Goal: Task Accomplishment & Management: Manage account settings

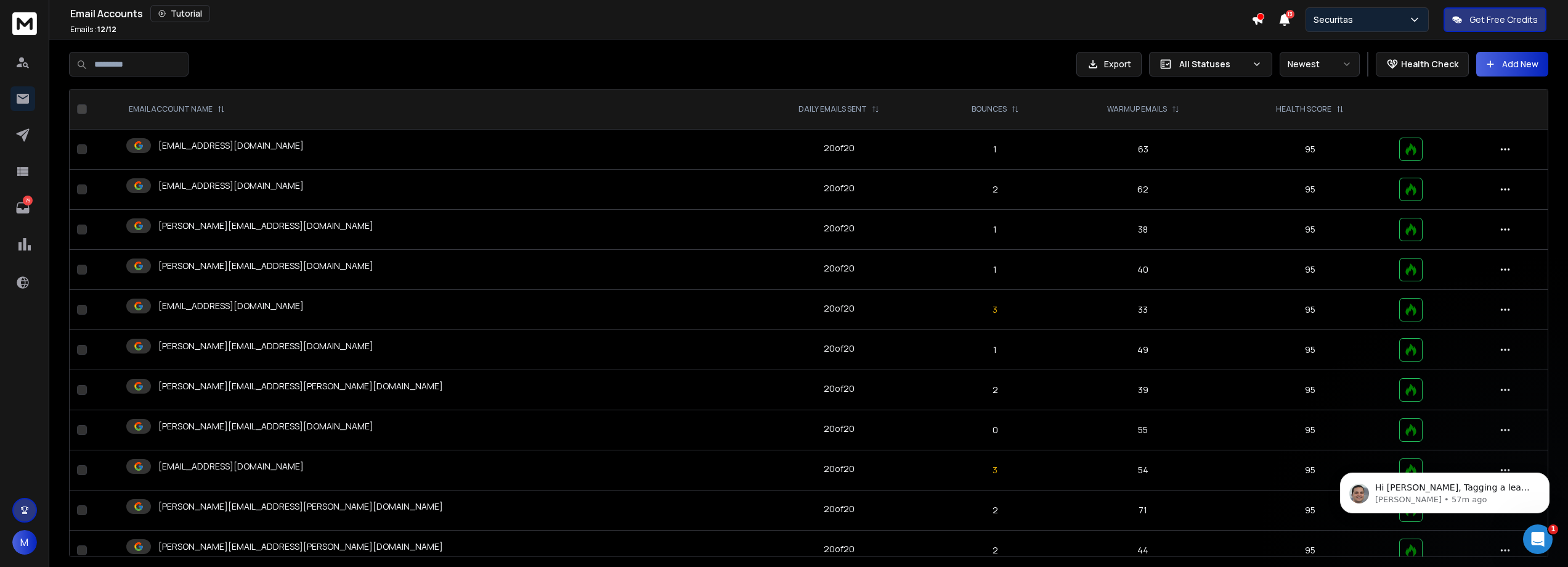
click at [1352, 22] on p "Securitas" at bounding box center [1336, 20] width 44 height 12
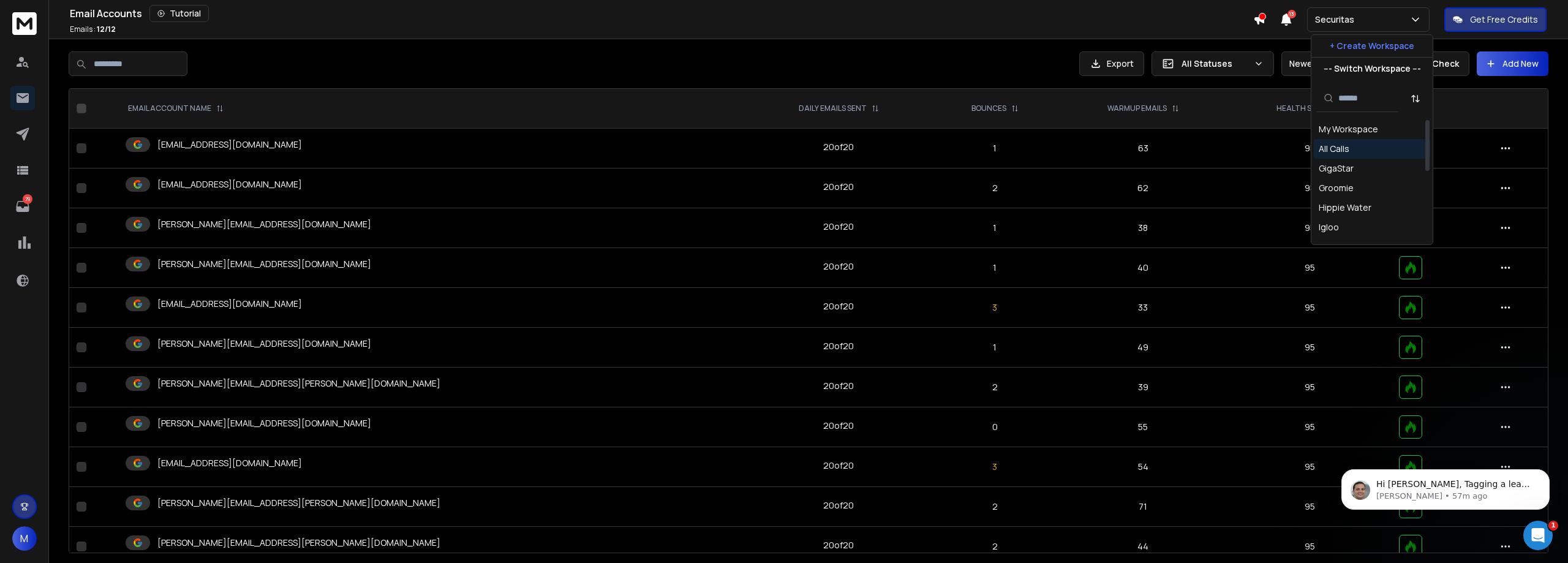
click at [1358, 162] on div "GigaStar" at bounding box center [1372, 168] width 117 height 20
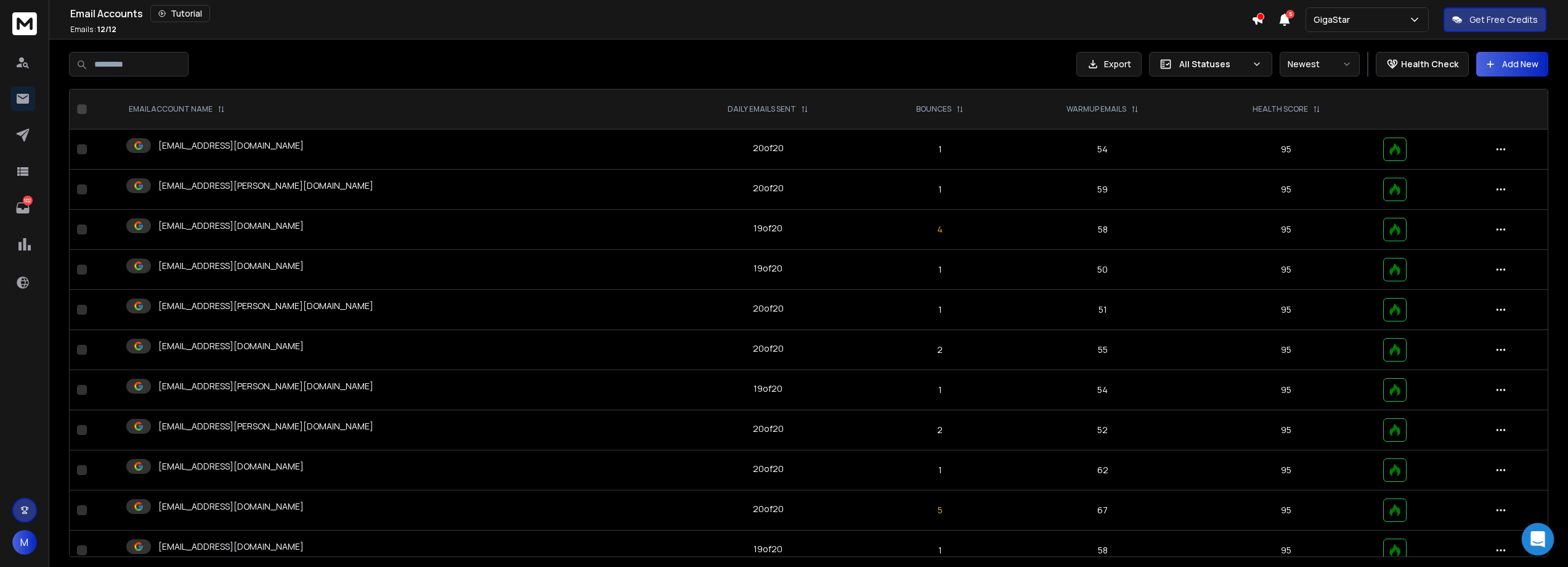
click at [1551, 537] on div "Open Intercom Messenger" at bounding box center [1538, 539] width 33 height 33
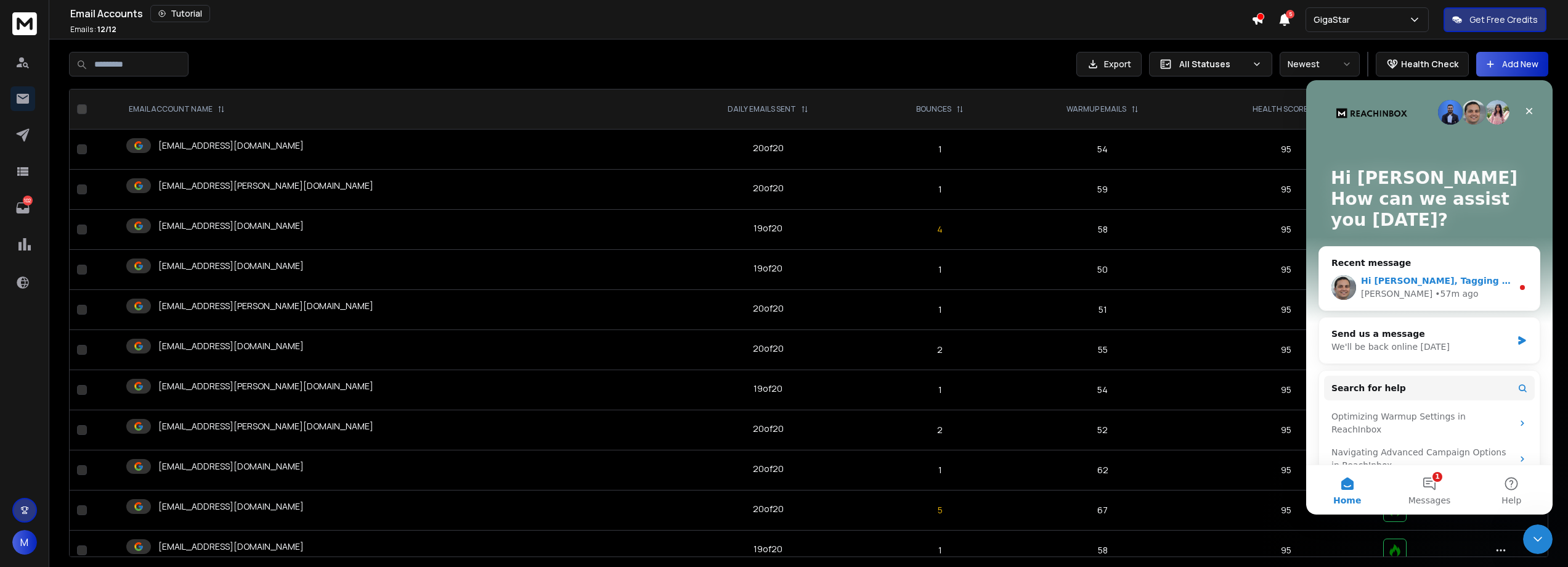
click at [1434, 293] on div "Raj • 57m ago" at bounding box center [1436, 294] width 151 height 13
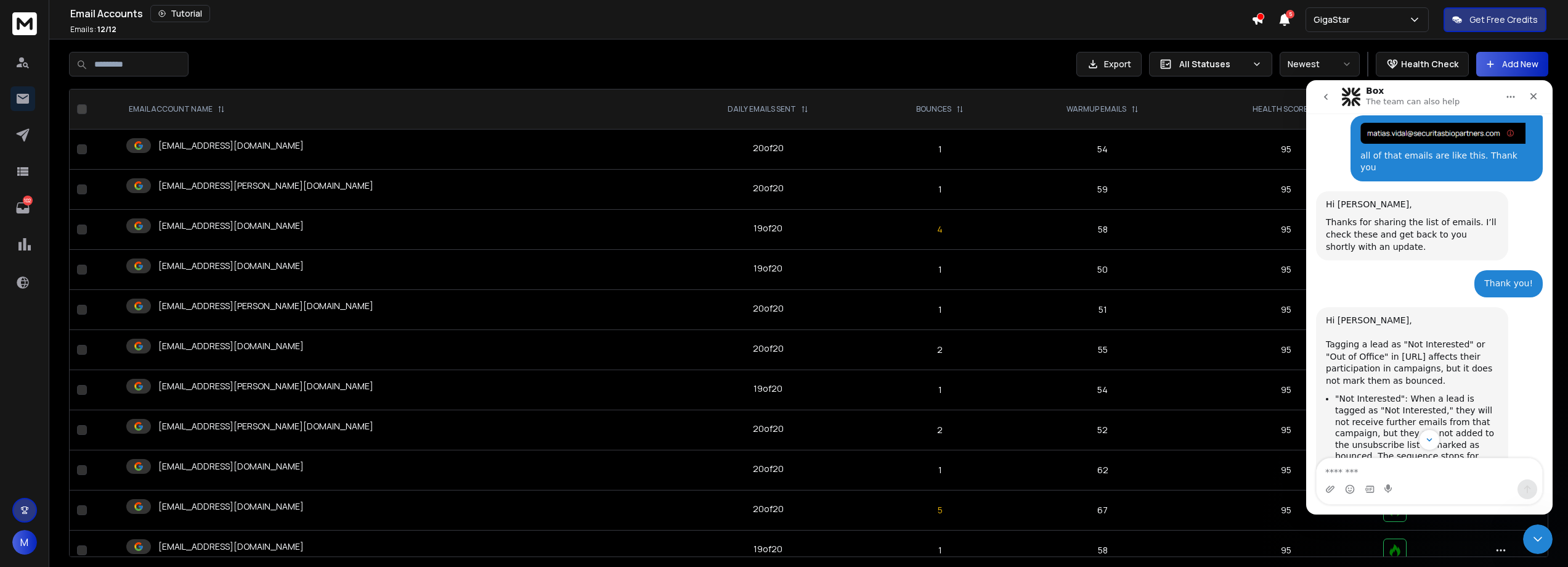
scroll to position [1034, 0]
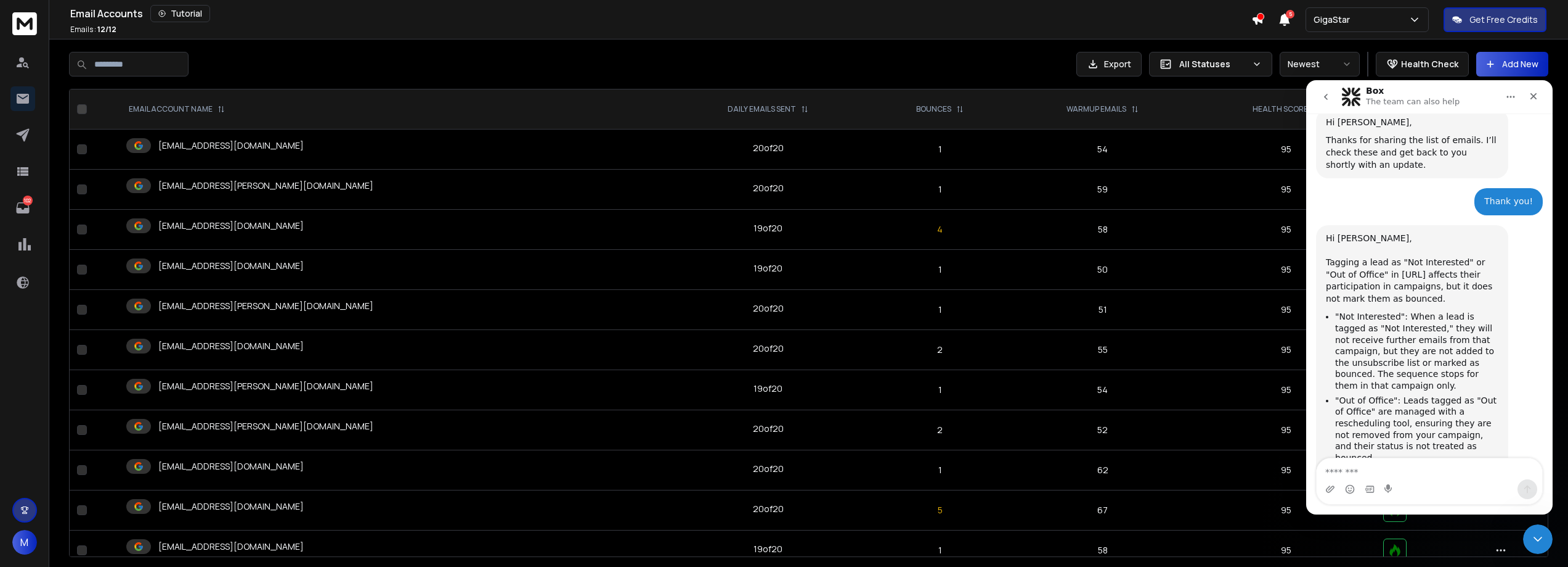
click at [1428, 461] on textarea "Message…" at bounding box center [1430, 469] width 226 height 21
click at [1428, 461] on textarea "Message…" at bounding box center [1430, 469] width 226 height 21
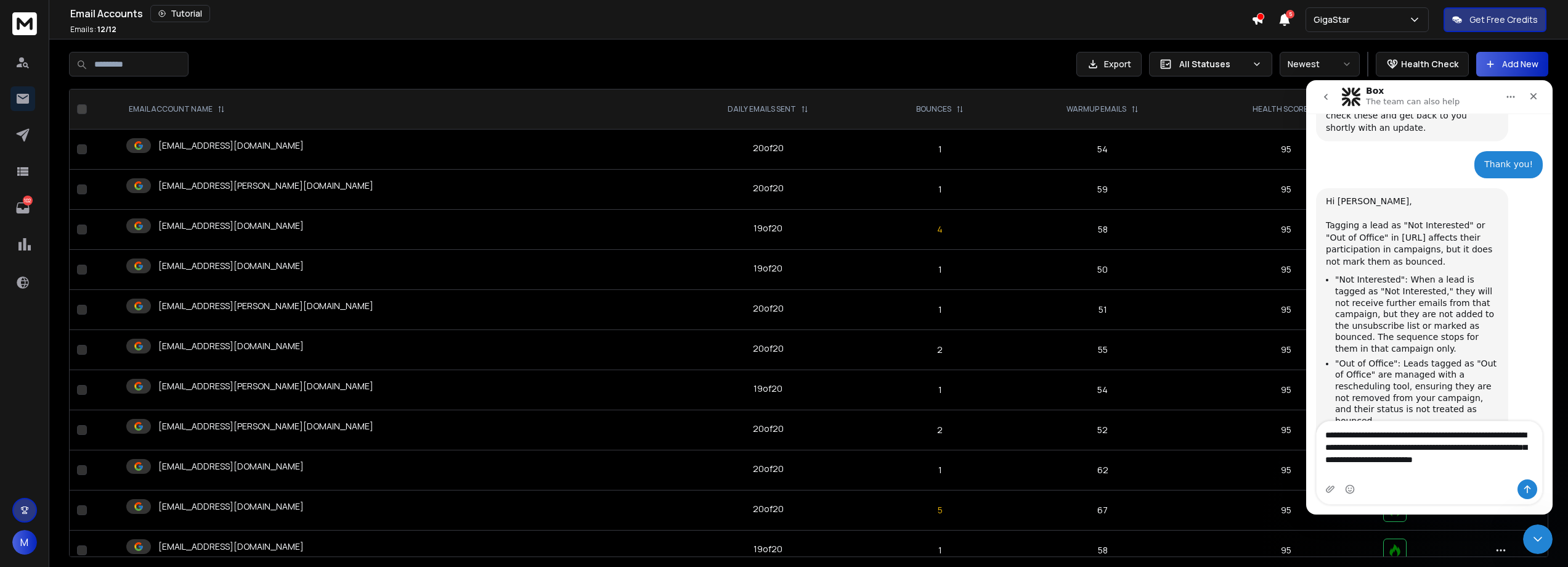
scroll to position [1059, 0]
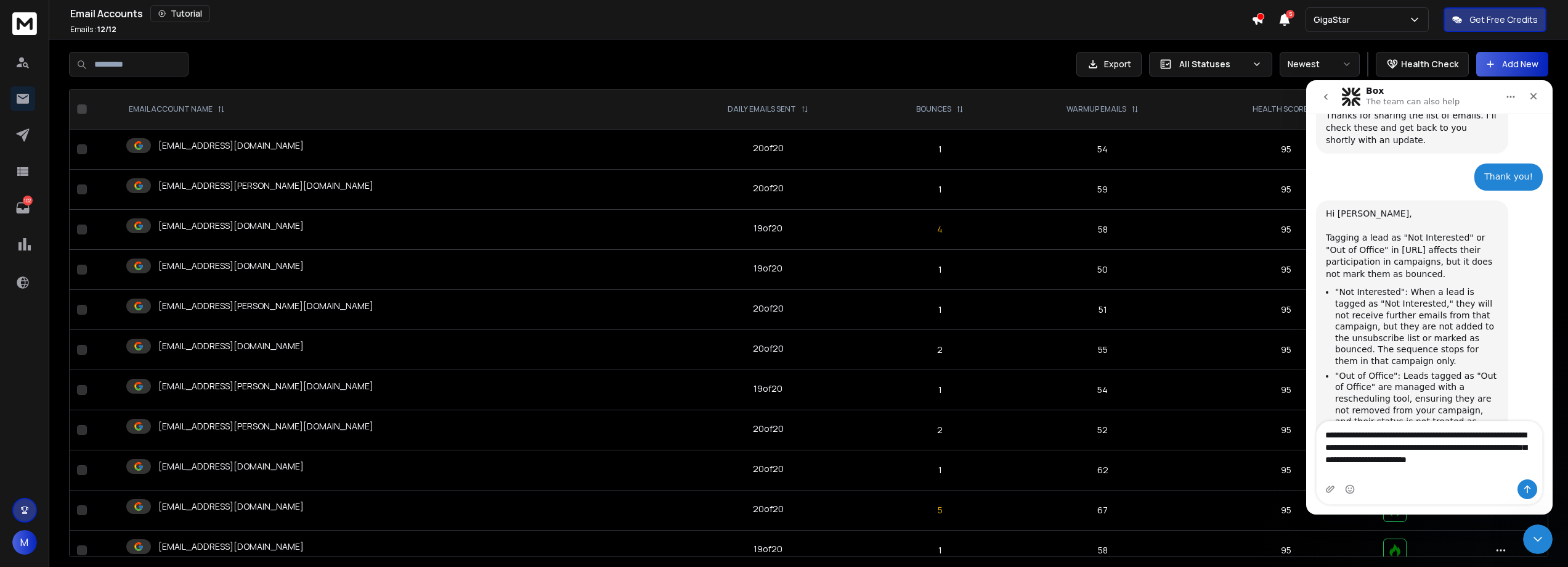
type textarea "**********"
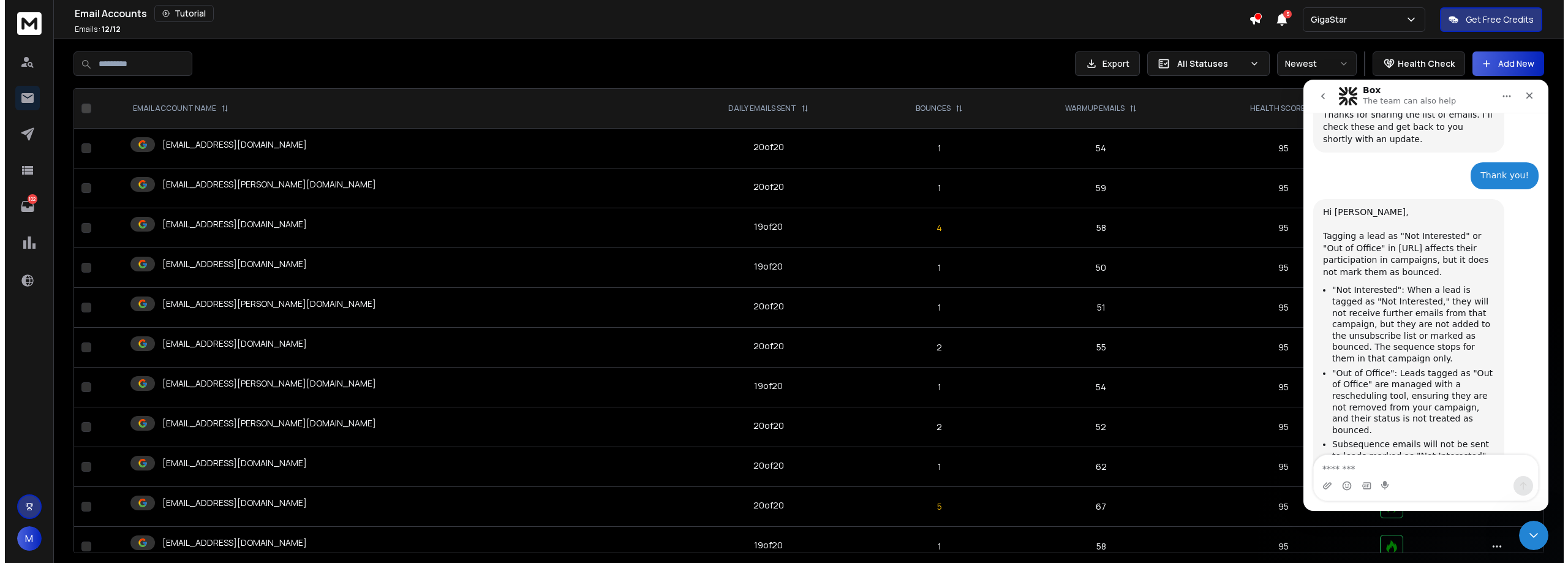
scroll to position [1098, 0]
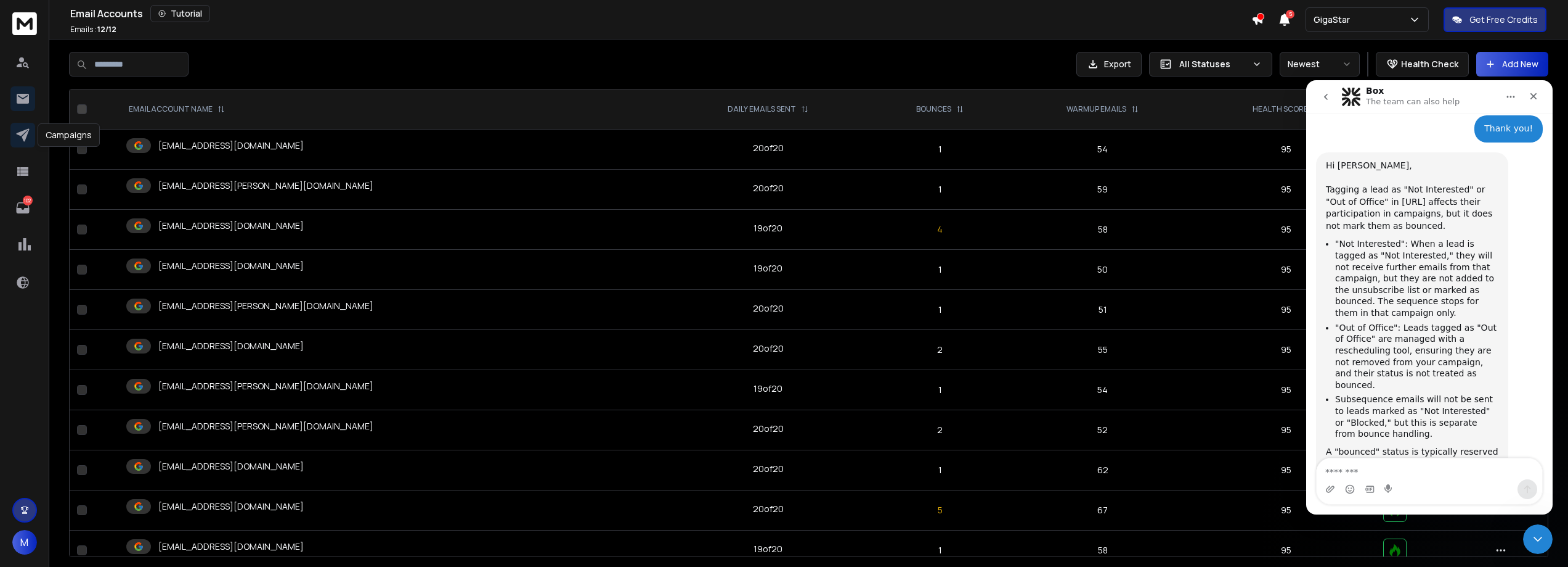
click at [22, 134] on icon at bounding box center [22, 135] width 13 height 13
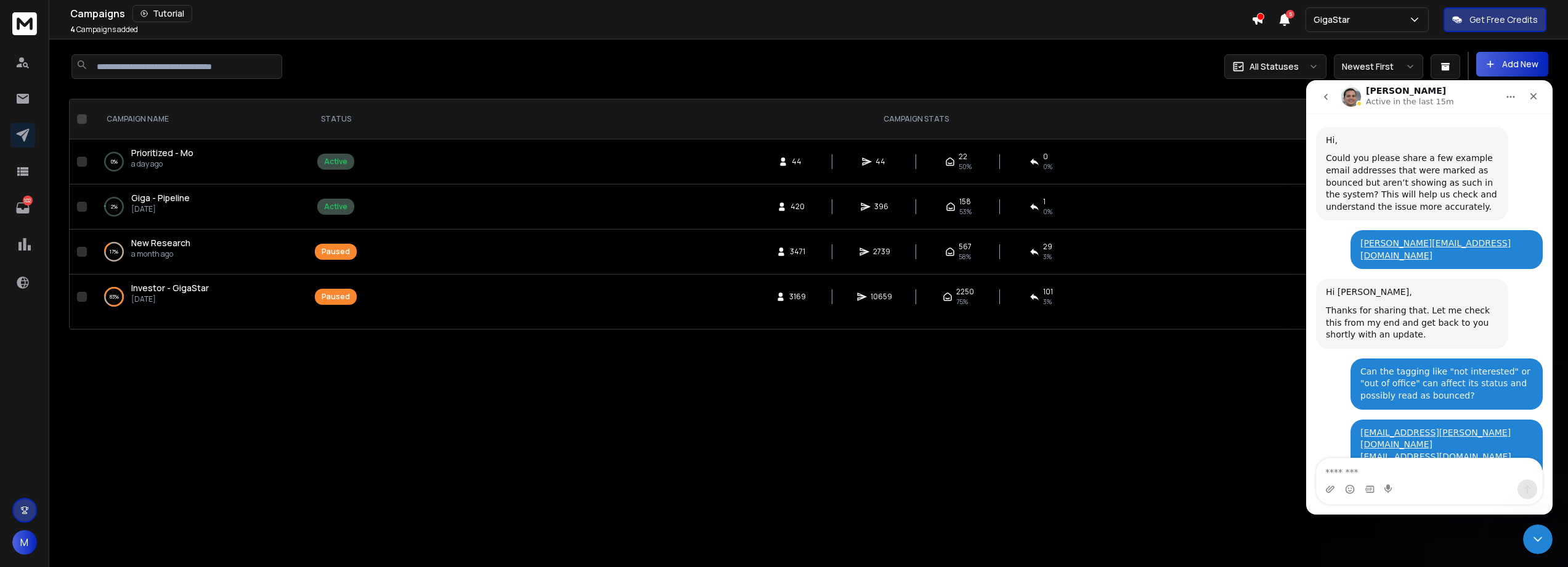
scroll to position [252, 0]
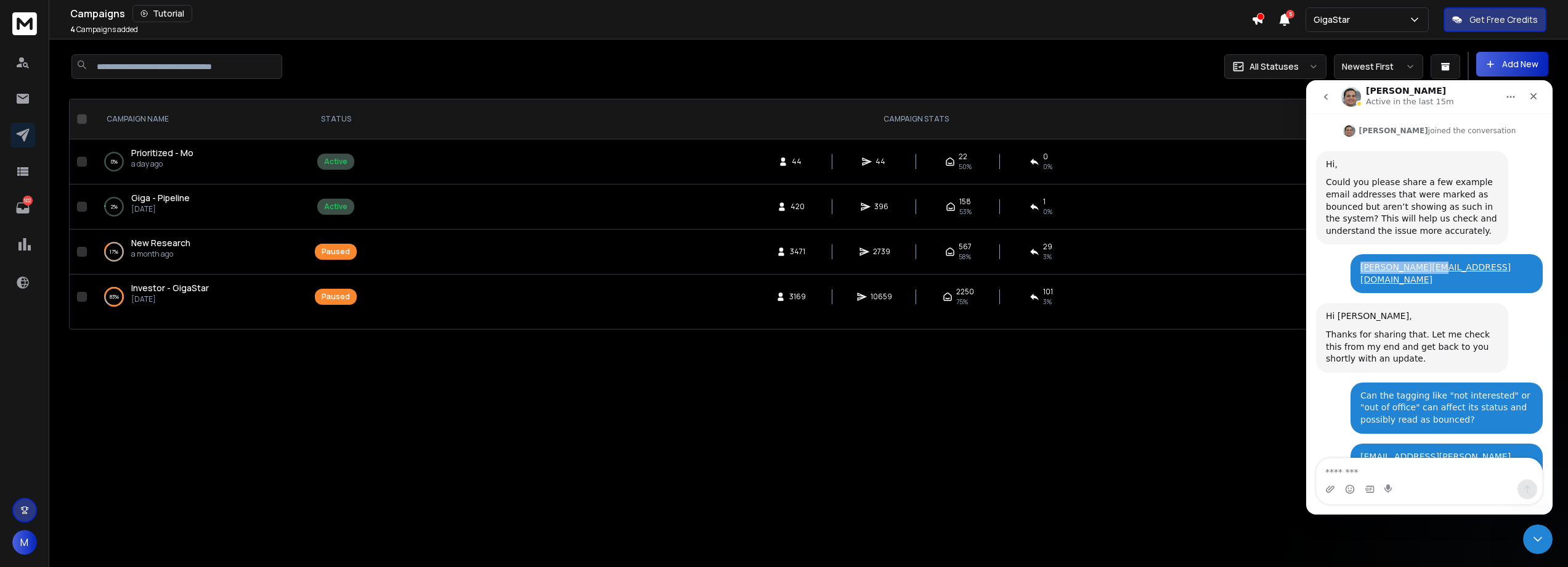
drag, startPoint x: 1456, startPoint y: 228, endPoint x: 1528, endPoint y: 231, distance: 72.1
click at [1528, 254] on div "brandon@lvlup.vc matthew • 7h ago" at bounding box center [1446, 273] width 192 height 39
copy link "brandon@lvlup.vc"
click at [596, 203] on div "420 396 158 53 % 1 0 %" at bounding box center [916, 207] width 1089 height 20
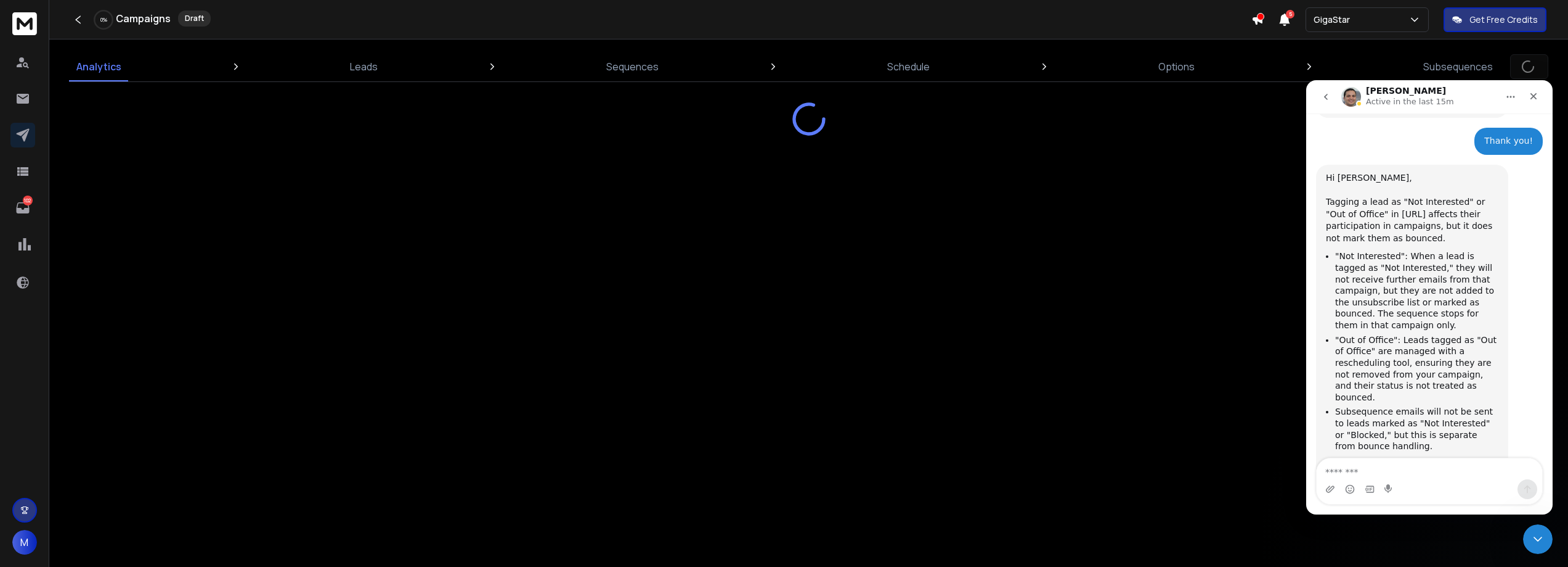
scroll to position [1106, 0]
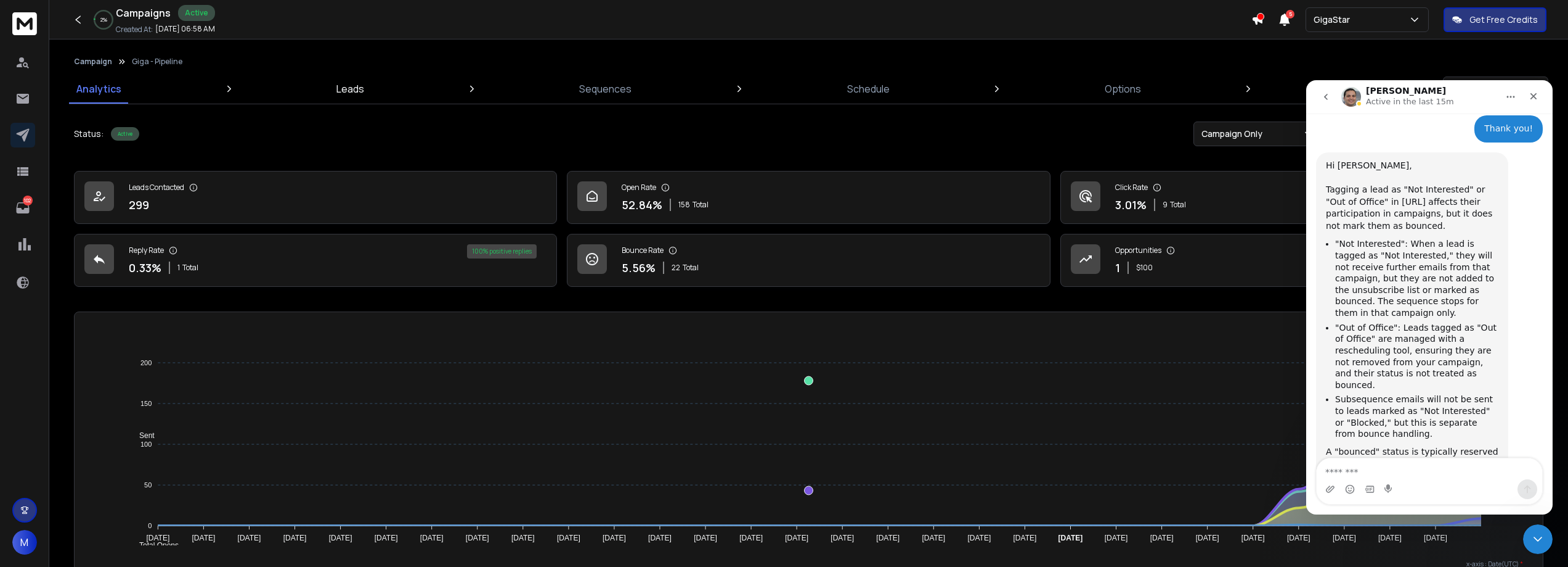
click at [363, 89] on p "Leads" at bounding box center [350, 89] width 28 height 15
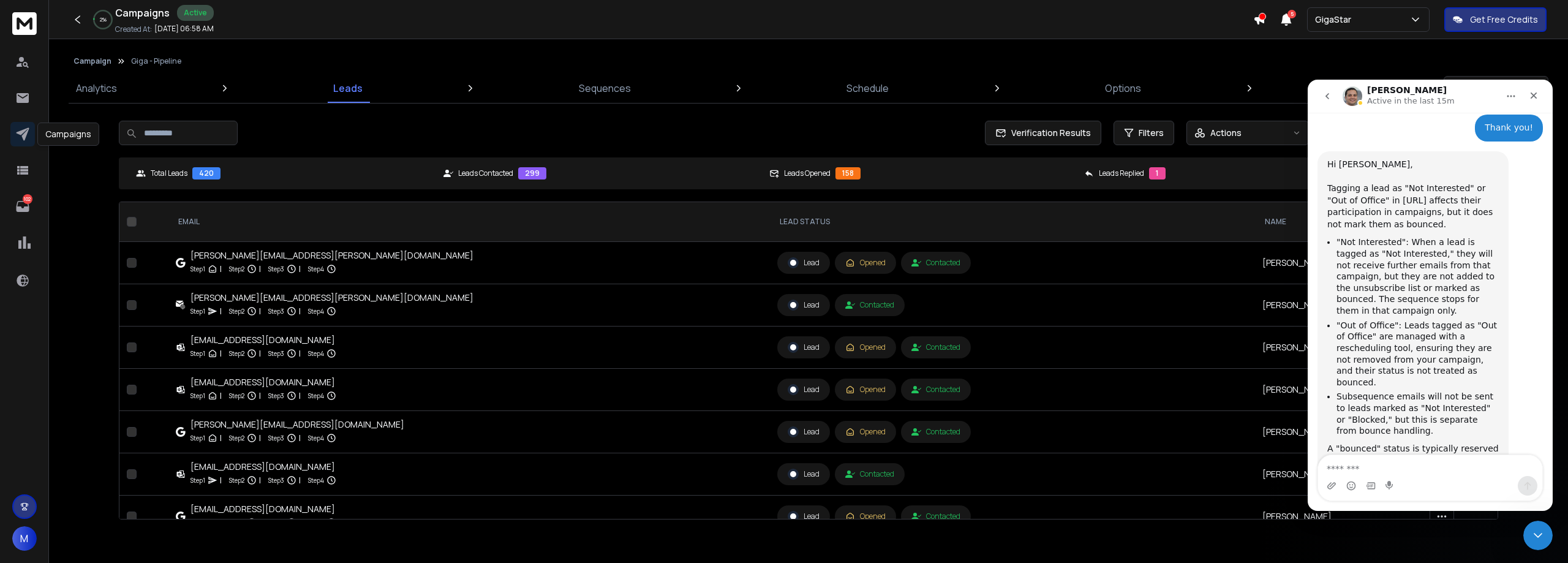
click at [21, 142] on link at bounding box center [23, 134] width 25 height 25
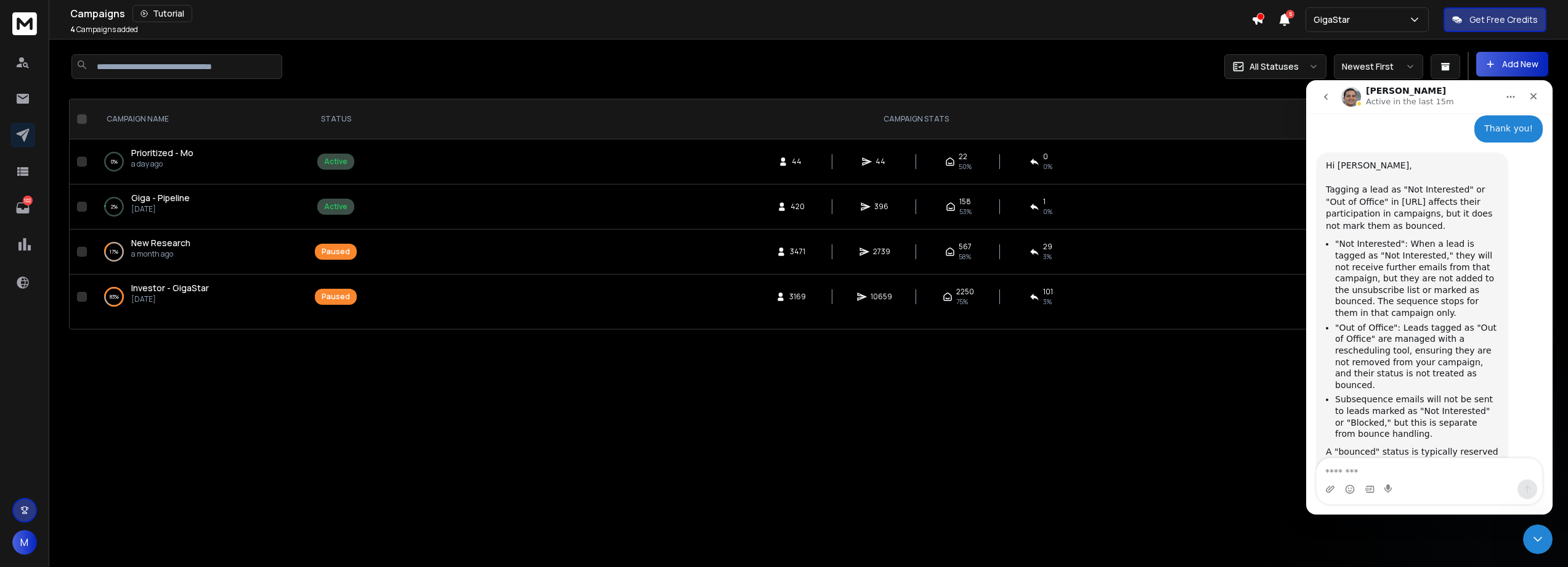
click at [215, 301] on div "83 % Investor - GigaStar 3 months ago" at bounding box center [200, 297] width 191 height 30
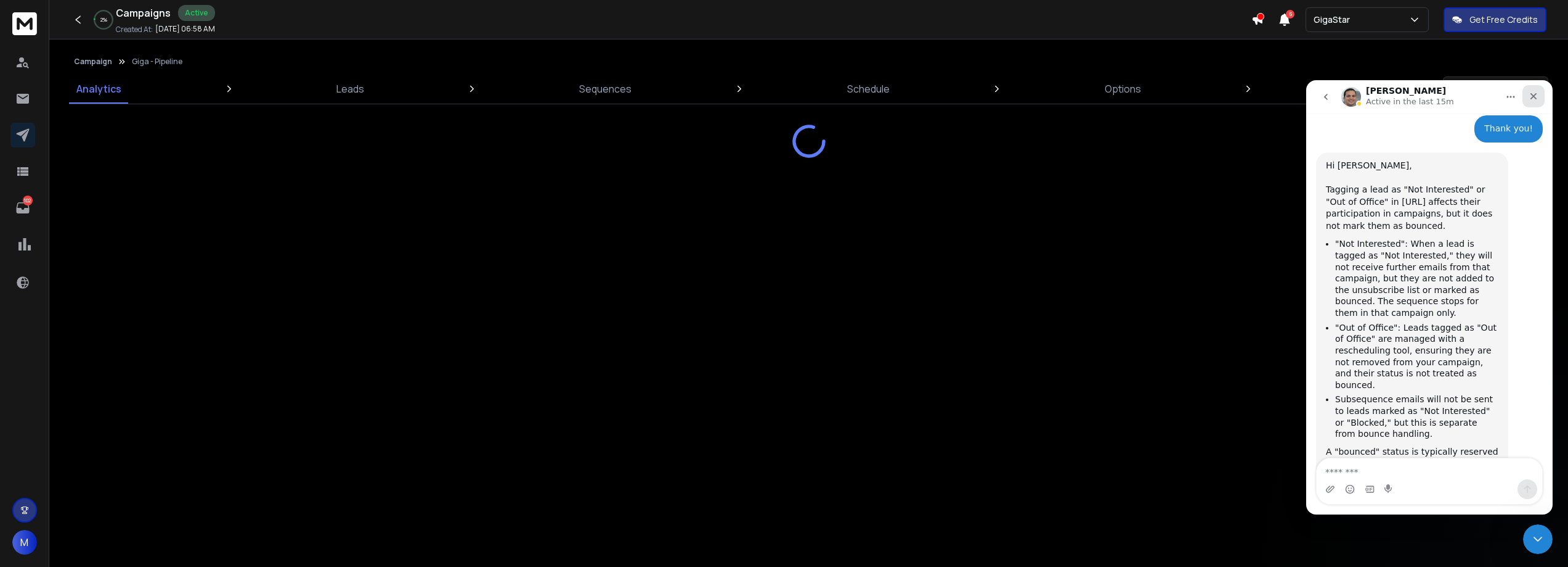
click at [1533, 103] on div "Close" at bounding box center [1534, 96] width 22 height 22
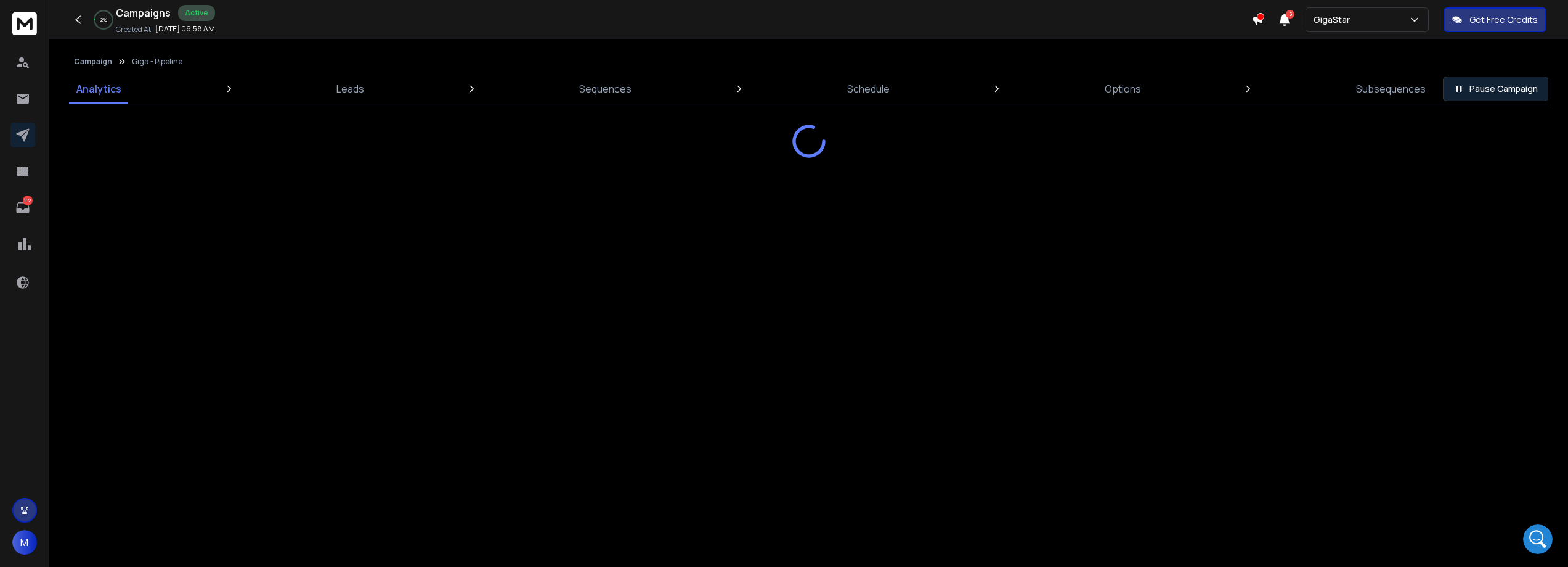
scroll to position [1106, 0]
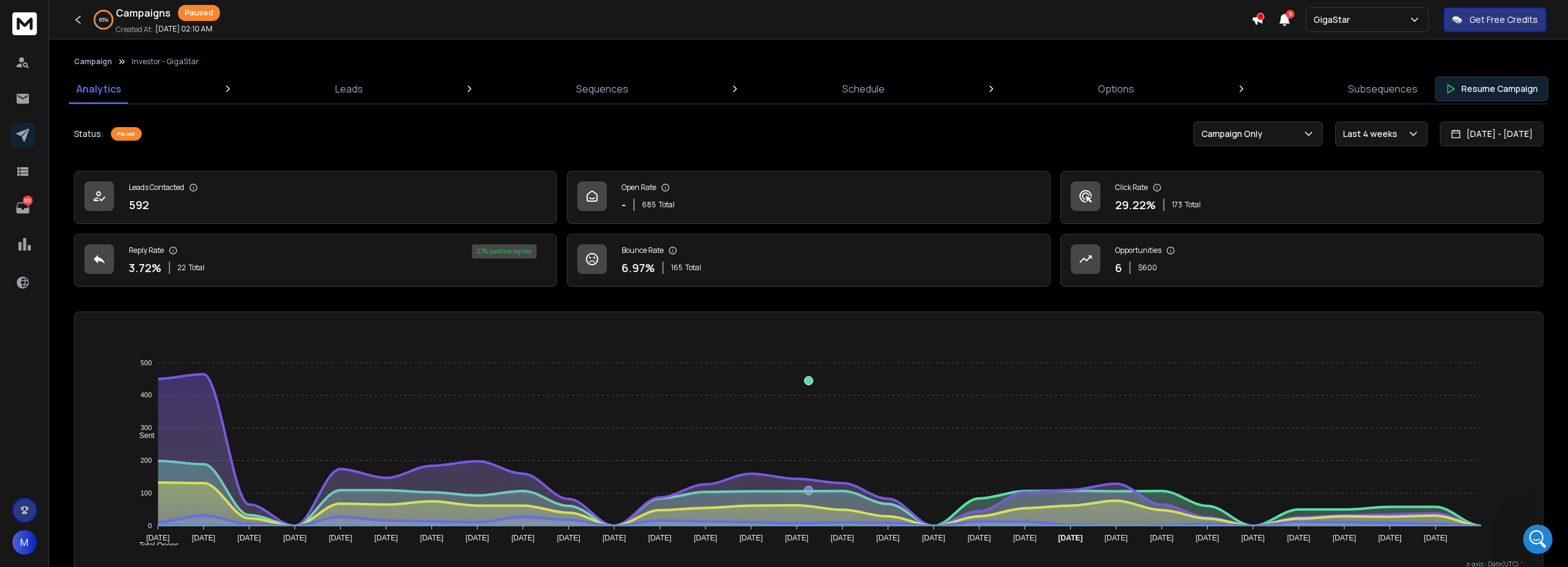
click at [1511, 90] on button "Resume Campaign" at bounding box center [1492, 89] width 114 height 25
click at [23, 133] on icon at bounding box center [22, 135] width 13 height 13
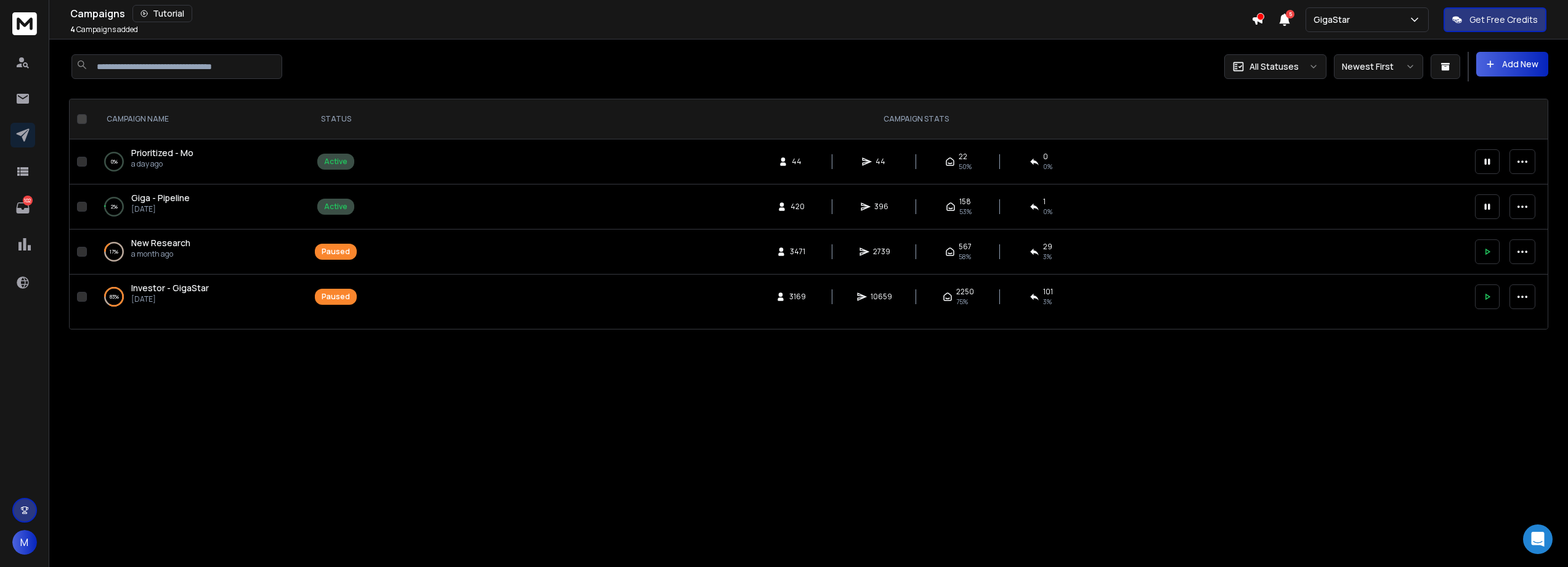
click at [169, 248] on span "New Research" at bounding box center [161, 242] width 59 height 12
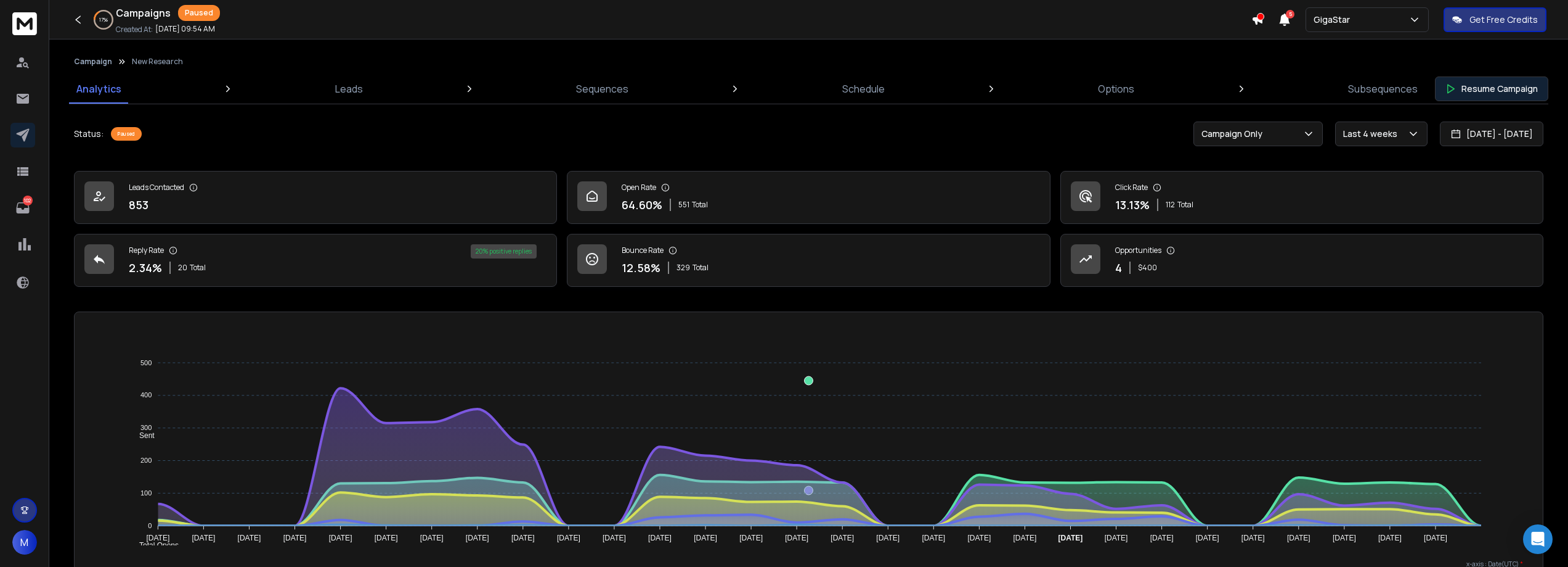
click at [1473, 96] on button "Resume Campaign" at bounding box center [1492, 89] width 114 height 25
click at [9, 137] on div "102 M" at bounding box center [25, 283] width 49 height 567
click at [11, 135] on link at bounding box center [23, 135] width 25 height 25
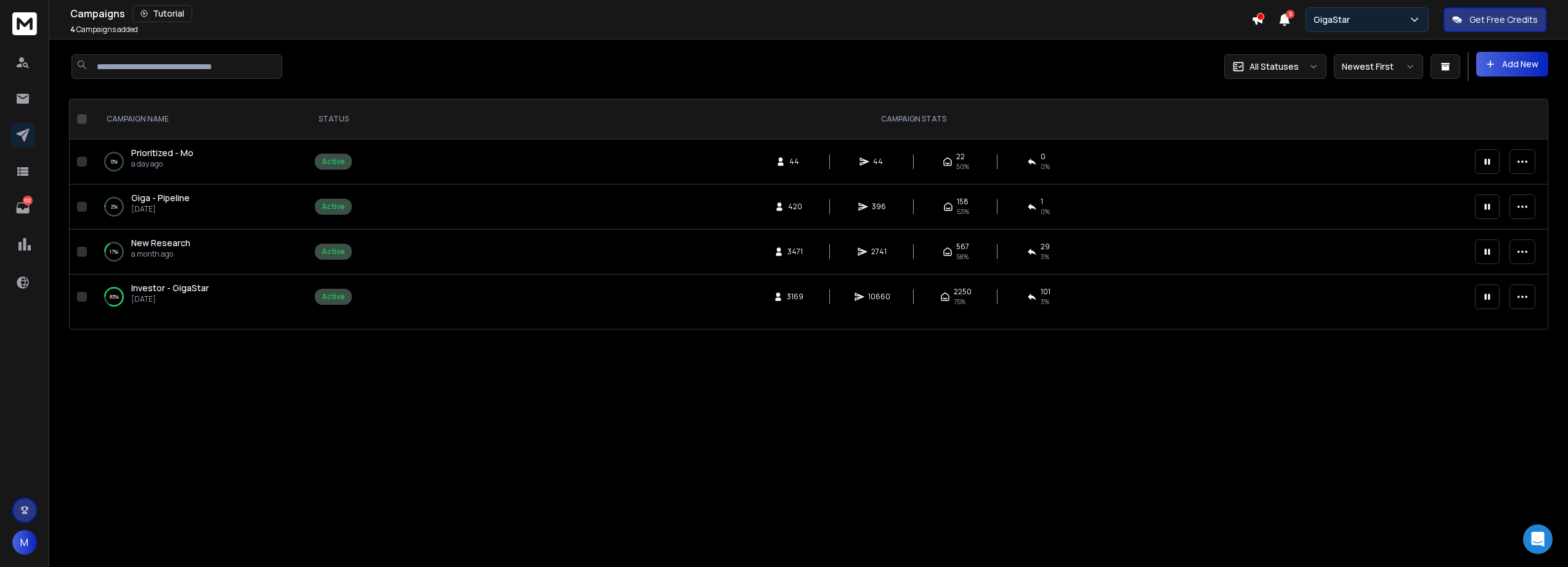
click at [1357, 9] on button "GigaStar" at bounding box center [1367, 20] width 123 height 25
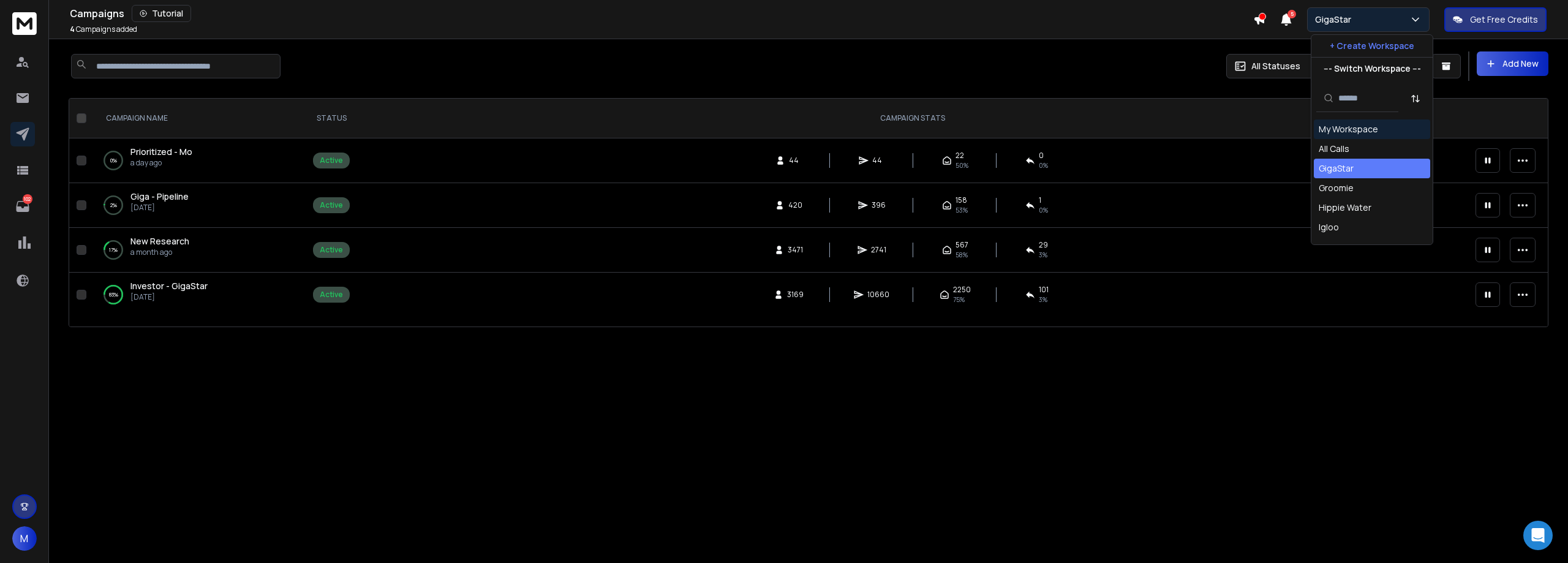
click at [1348, 14] on p "GigaStar" at bounding box center [1335, 20] width 41 height 12
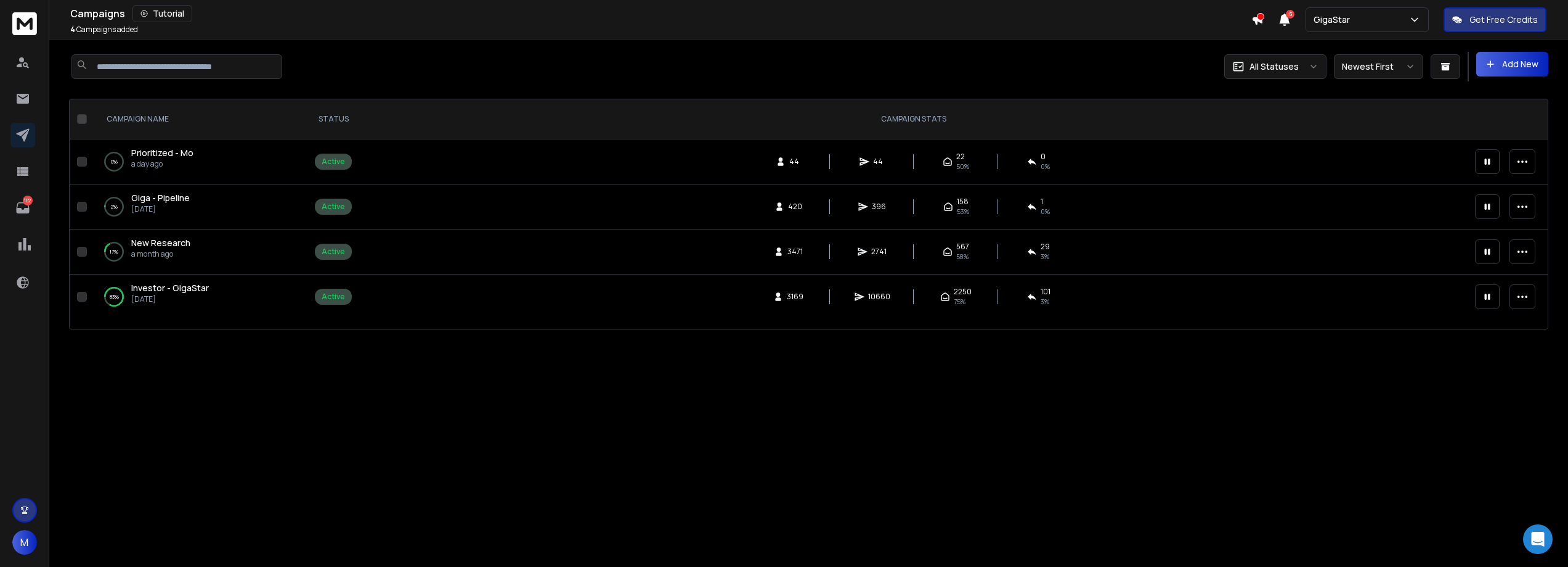
click at [176, 302] on p "[DATE]" at bounding box center [170, 299] width 78 height 10
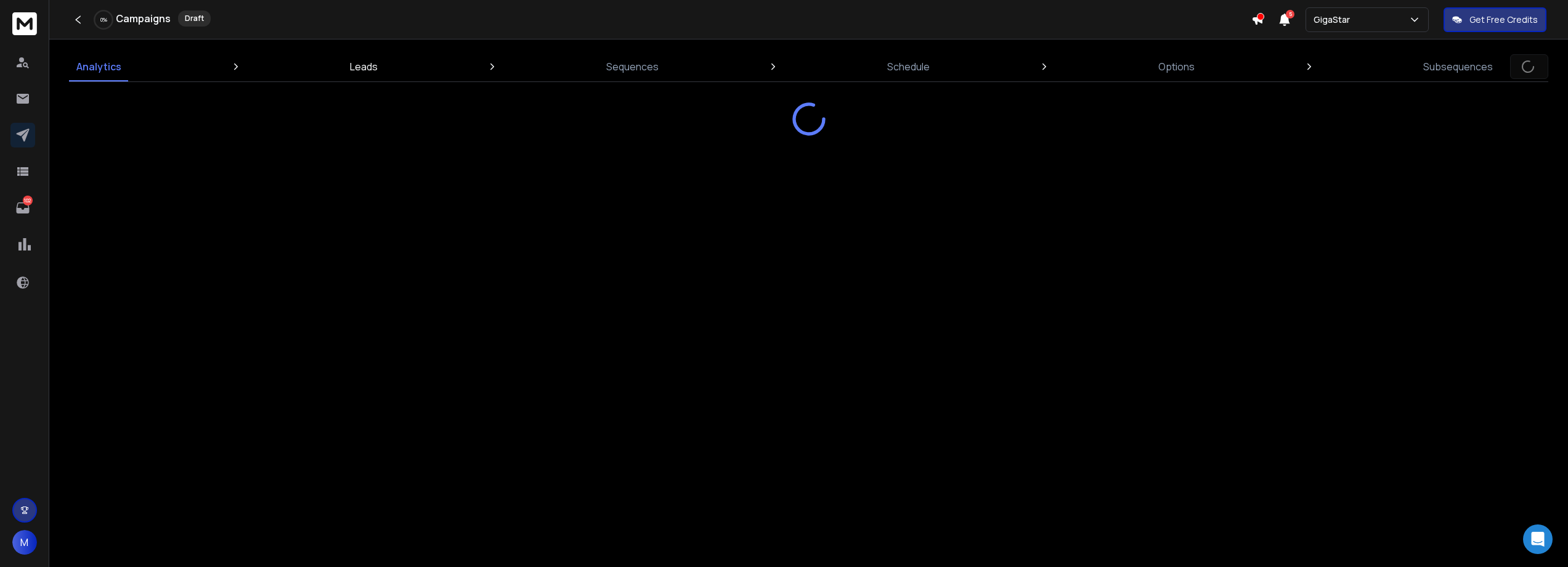
click at [354, 70] on p "Leads" at bounding box center [364, 67] width 28 height 15
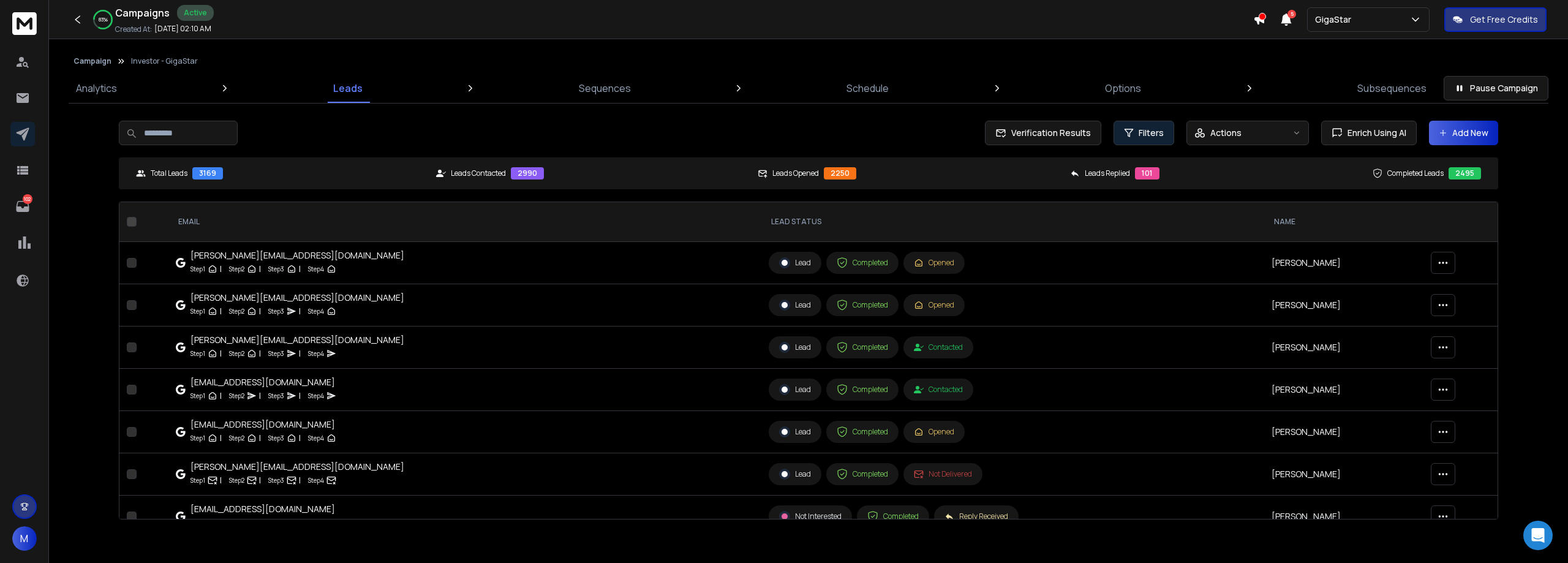
click at [1141, 131] on span "Filters" at bounding box center [1151, 133] width 25 height 12
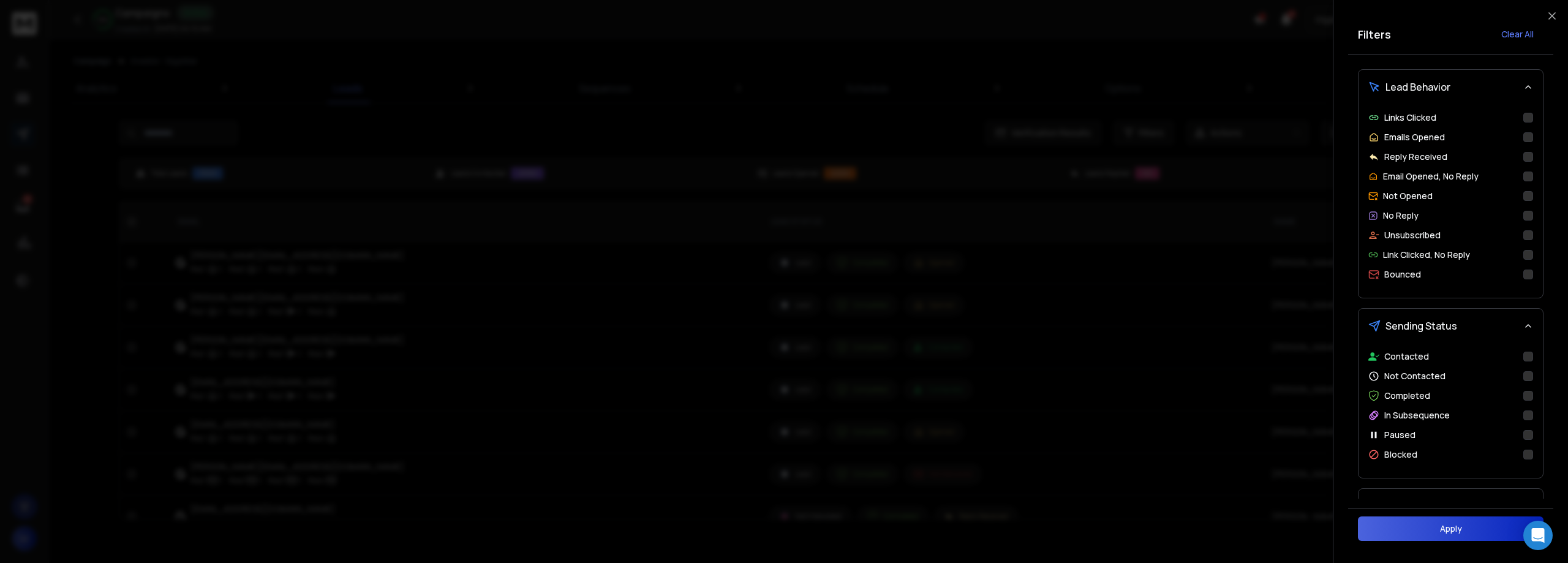
click at [1410, 378] on p "Not Contacted" at bounding box center [1415, 376] width 61 height 12
click at [1524, 378] on button "Not Contacted" at bounding box center [1529, 376] width 10 height 10
click at [1464, 526] on button "Apply" at bounding box center [1451, 529] width 185 height 25
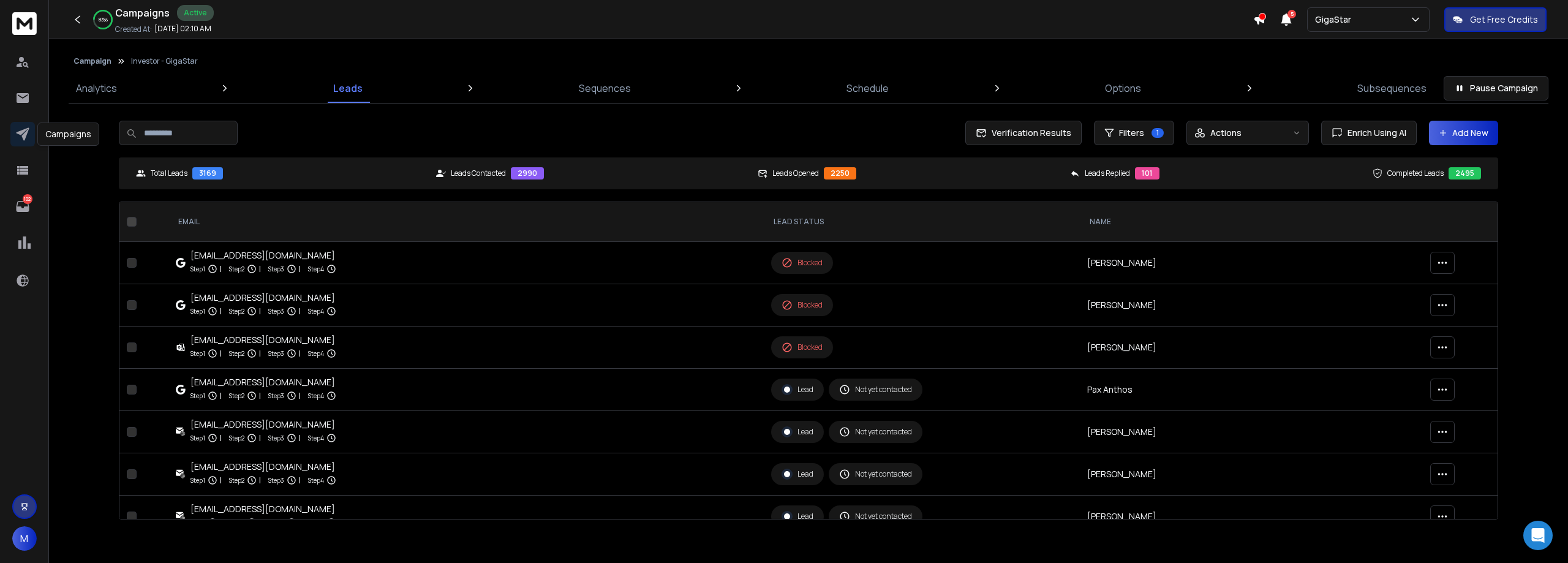
click at [26, 136] on icon at bounding box center [22, 134] width 13 height 13
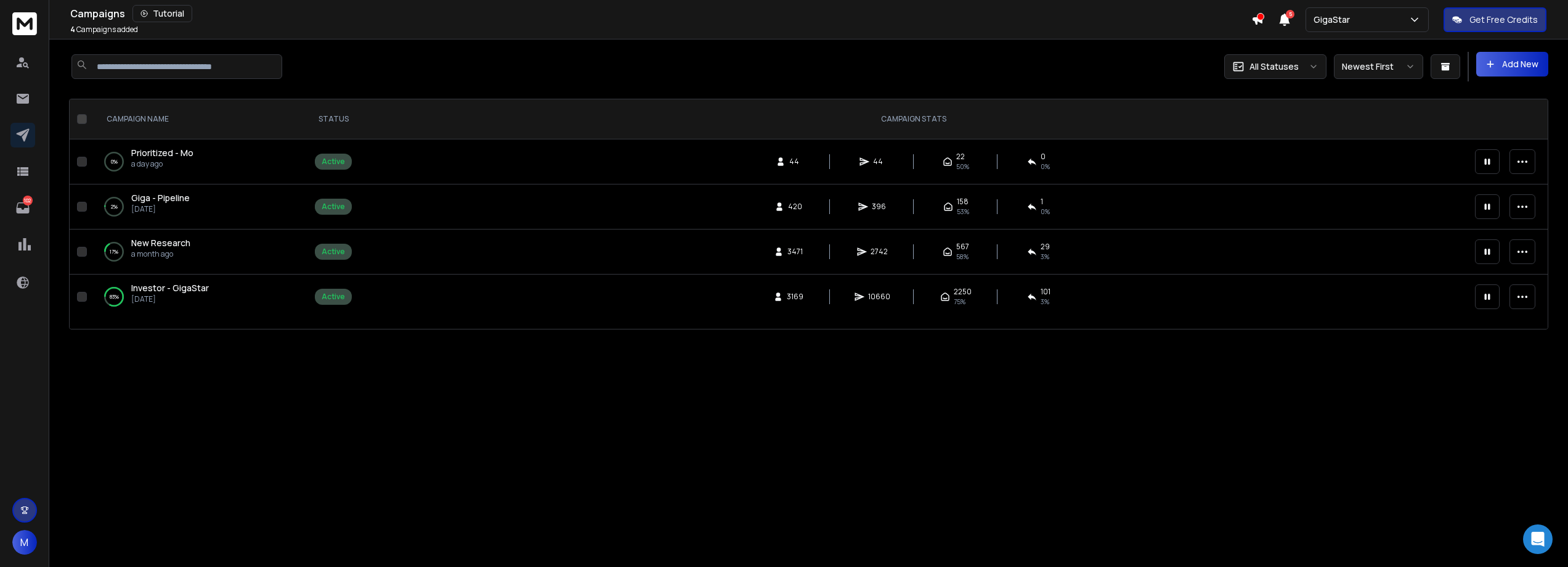
click at [200, 242] on div "17 % New Research a month ago" at bounding box center [200, 252] width 191 height 30
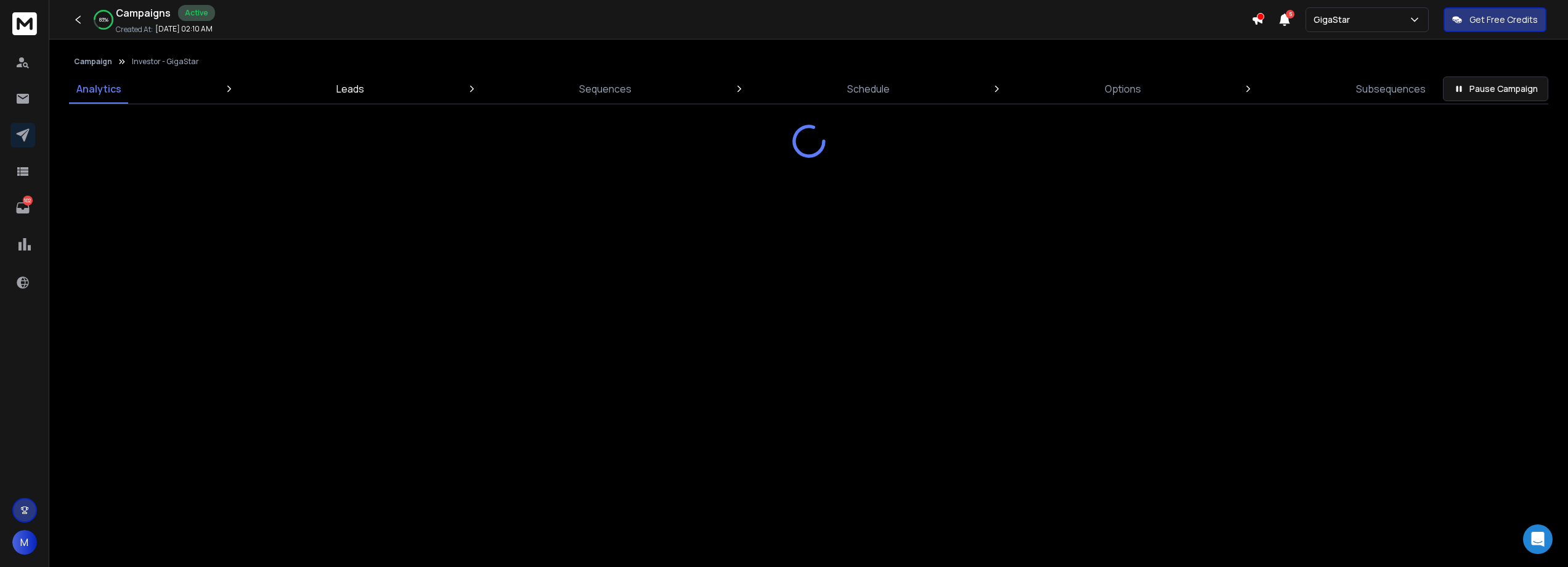
click at [353, 90] on p "Leads" at bounding box center [350, 89] width 28 height 15
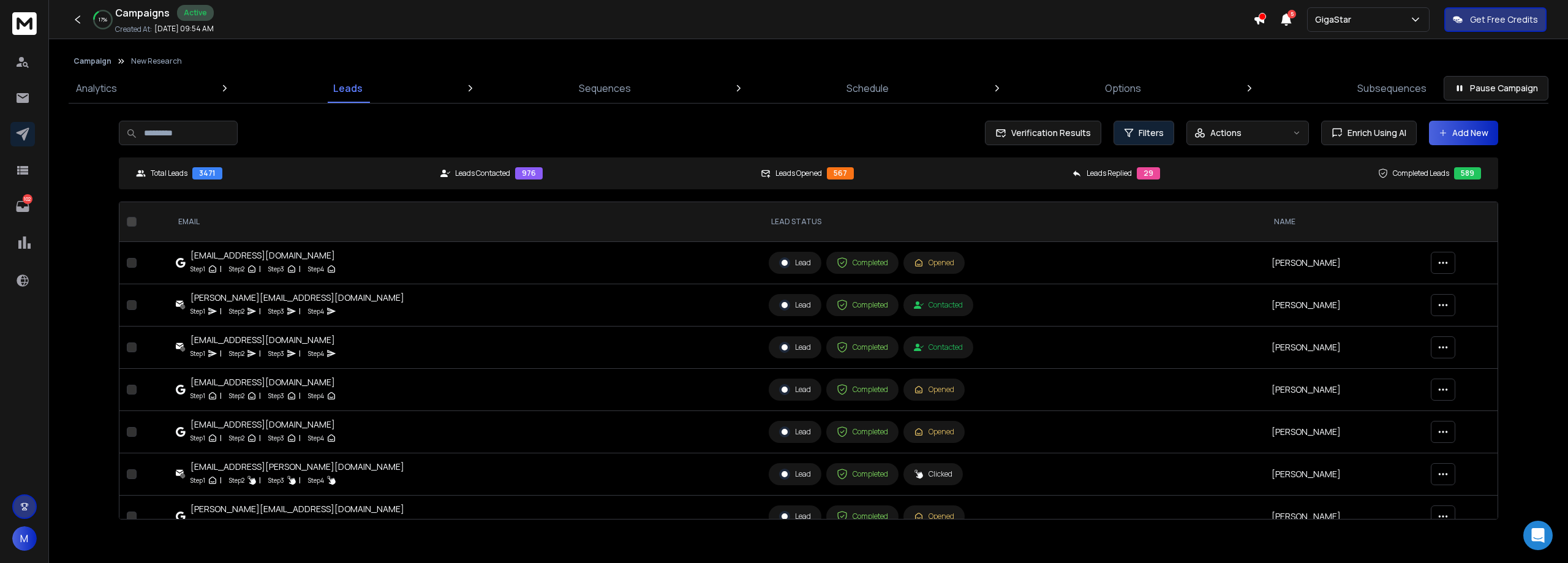
click at [1131, 125] on button "Filters" at bounding box center [1144, 133] width 61 height 25
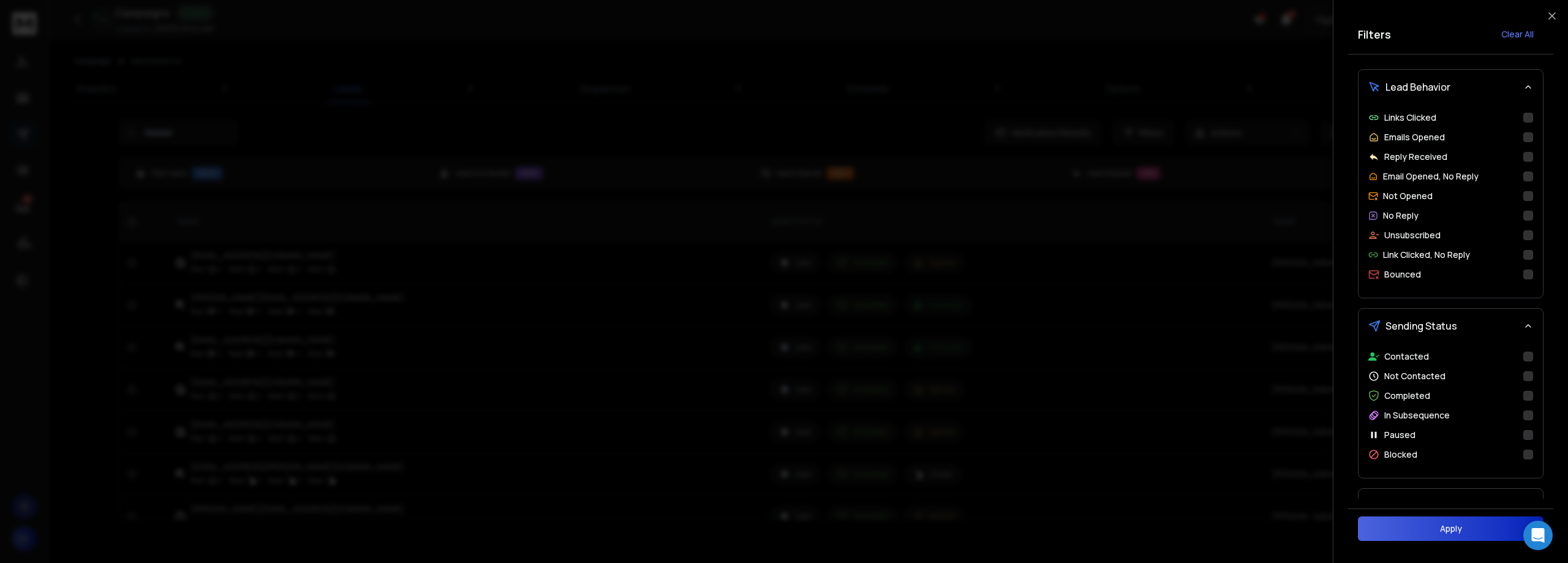
click at [1411, 376] on p "Not Contacted" at bounding box center [1415, 376] width 61 height 12
click at [1524, 376] on button "Not Contacted" at bounding box center [1529, 376] width 10 height 10
click at [1430, 526] on button "Apply" at bounding box center [1451, 529] width 185 height 25
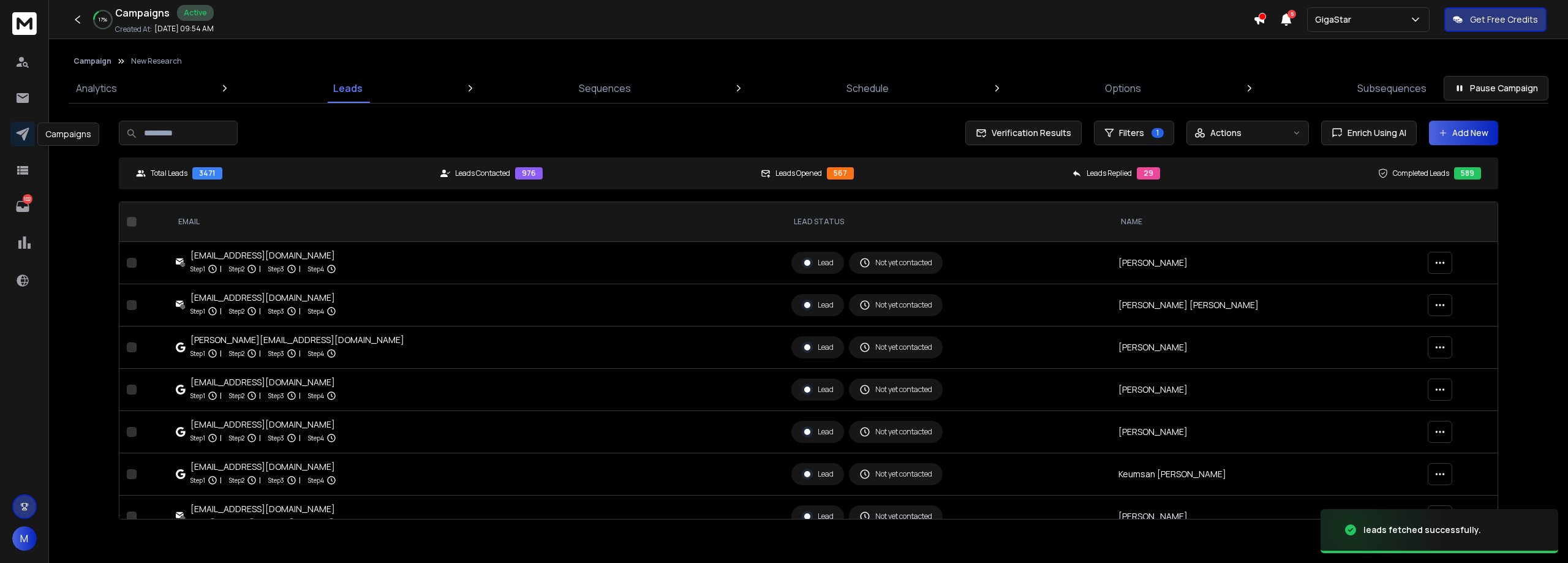
click at [27, 135] on icon at bounding box center [23, 134] width 15 height 15
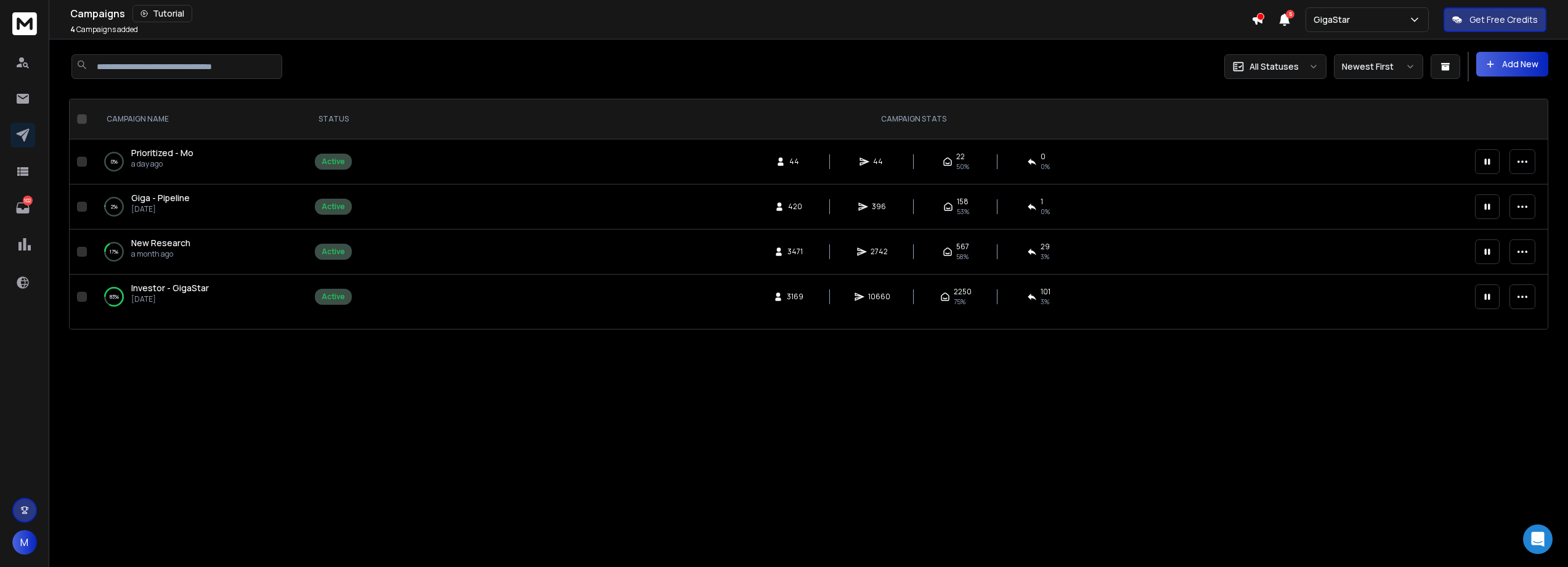
click at [278, 201] on div "2 % Giga - Pipeline 4 days ago" at bounding box center [200, 207] width 191 height 30
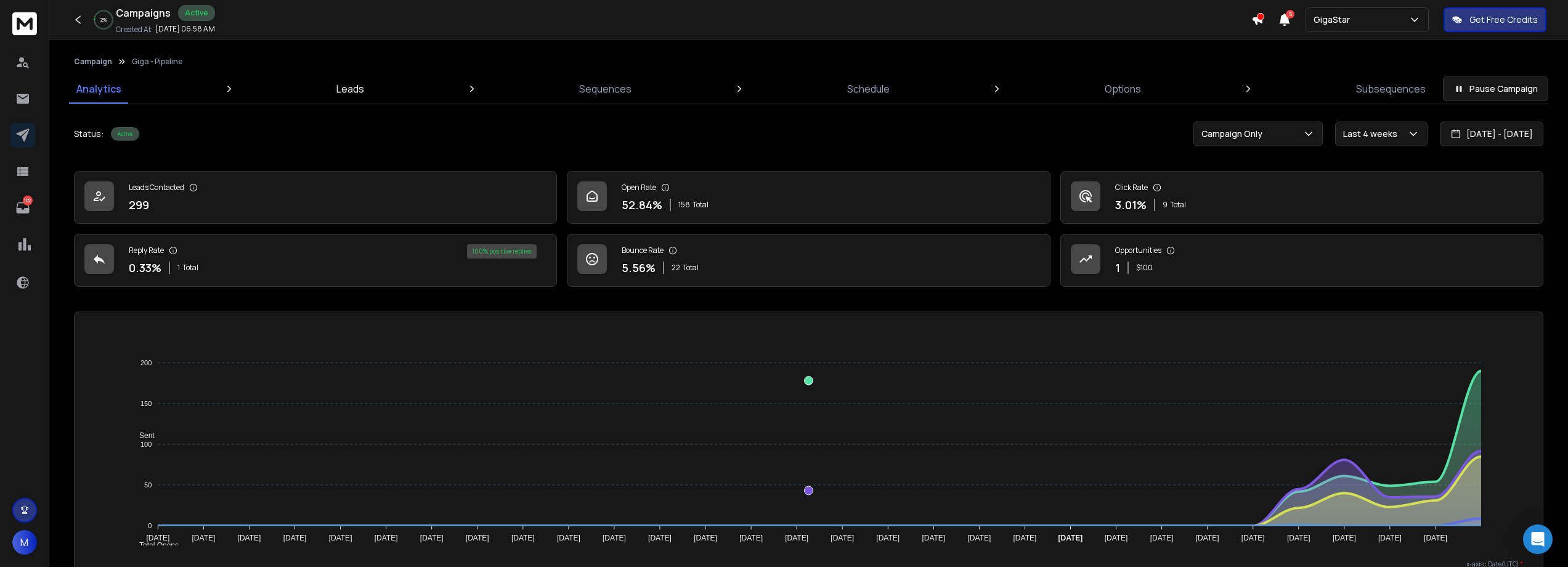
click at [347, 88] on p "Leads" at bounding box center [350, 89] width 28 height 15
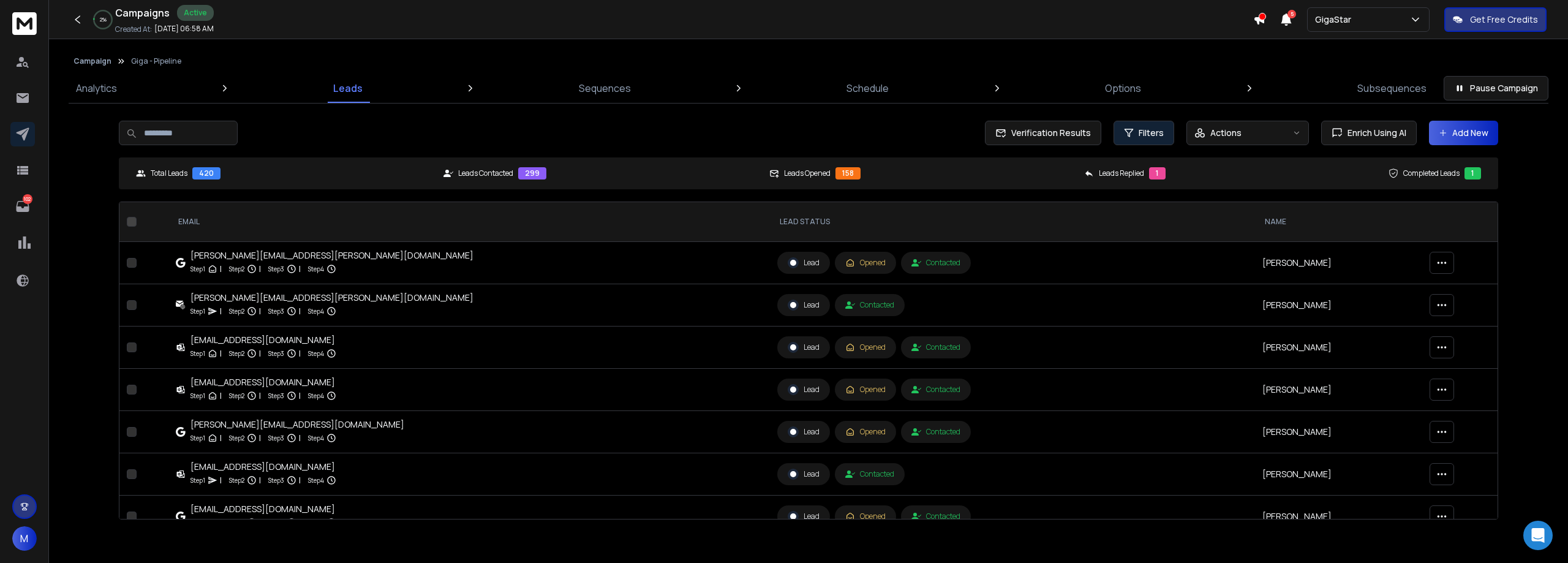
click at [1139, 135] on button "Filters" at bounding box center [1144, 133] width 61 height 25
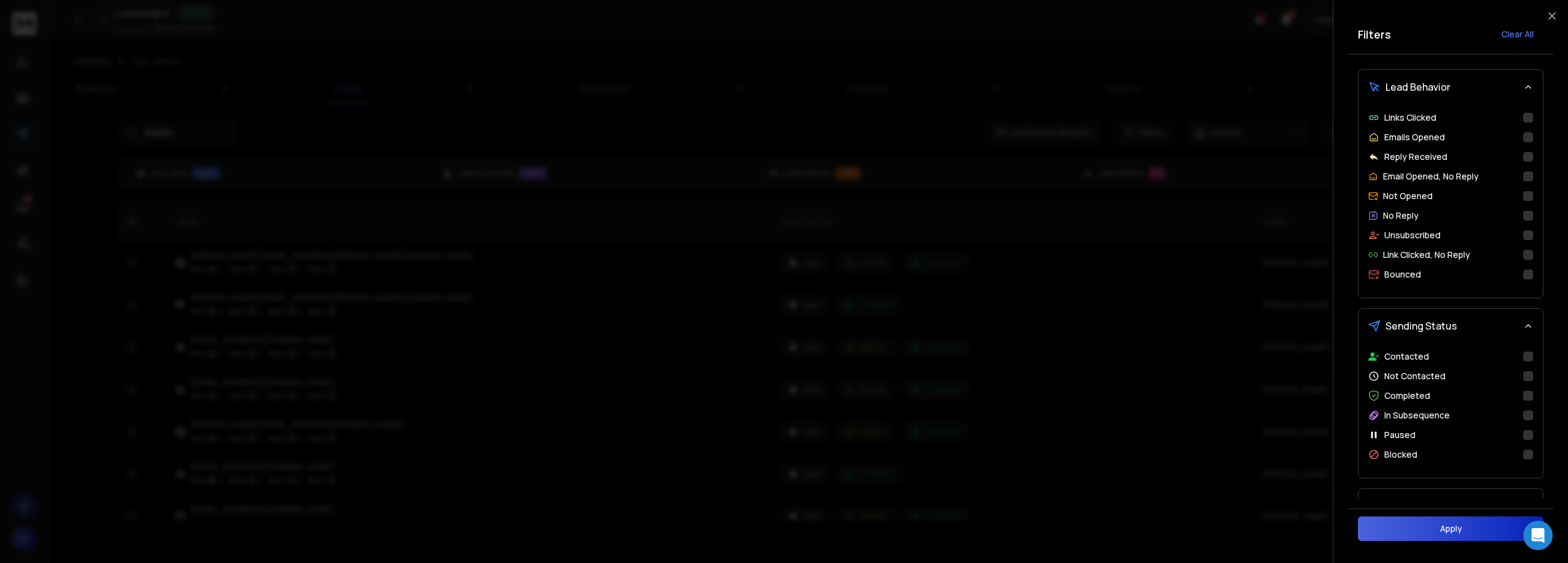
drag, startPoint x: 1395, startPoint y: 368, endPoint x: 1398, endPoint y: 375, distance: 7.6
click at [1395, 370] on div "Contacted Not Contacted Completed In Subsequence Paused Blocked" at bounding box center [1451, 414] width 184 height 127
drag, startPoint x: 1398, startPoint y: 375, endPoint x: 1408, endPoint y: 395, distance: 22.4
click at [1398, 376] on p "Not Contacted" at bounding box center [1415, 376] width 61 height 12
click at [1524, 376] on button "Not Contacted" at bounding box center [1529, 376] width 10 height 10
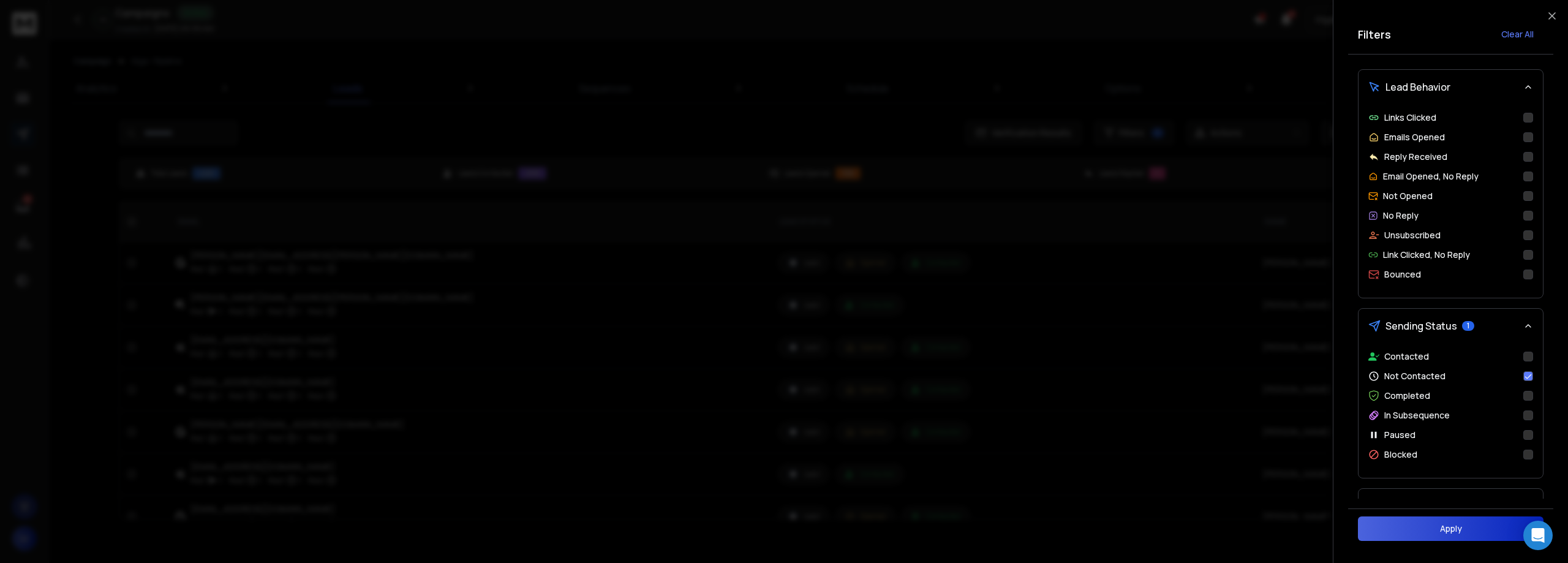
click at [1433, 534] on button "Apply" at bounding box center [1451, 529] width 185 height 25
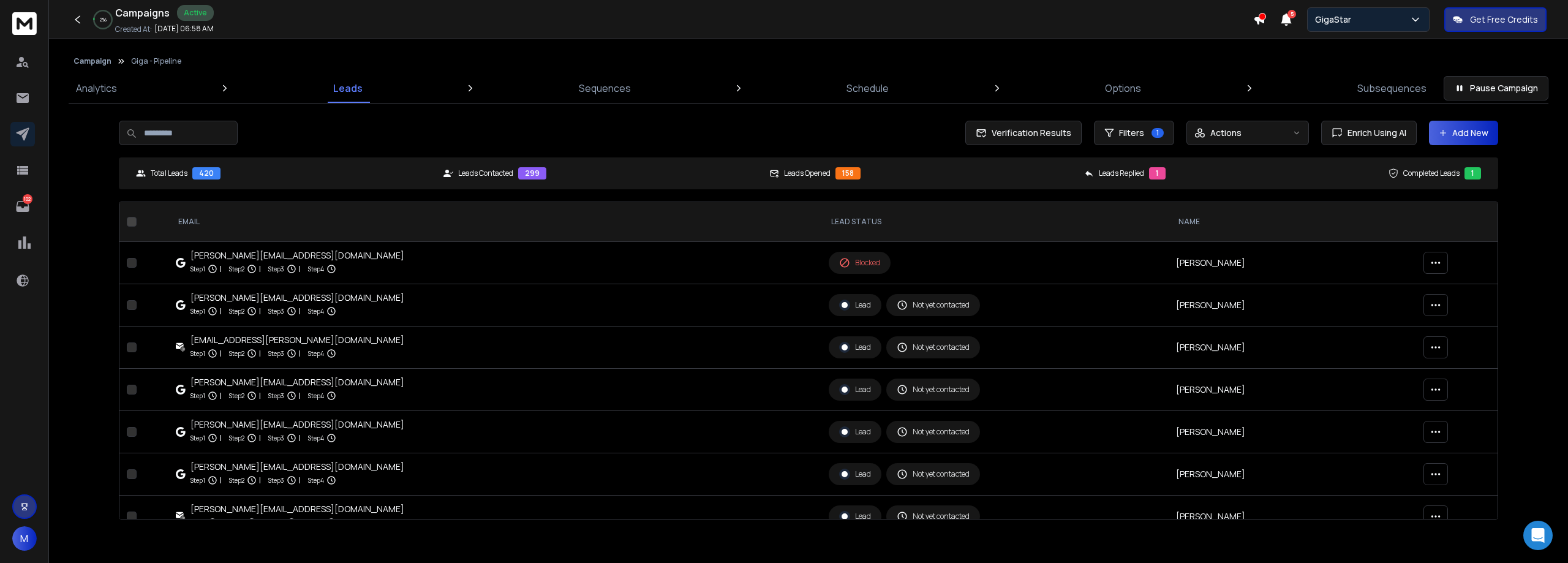
click at [1341, 23] on p "GigaStar" at bounding box center [1335, 20] width 41 height 12
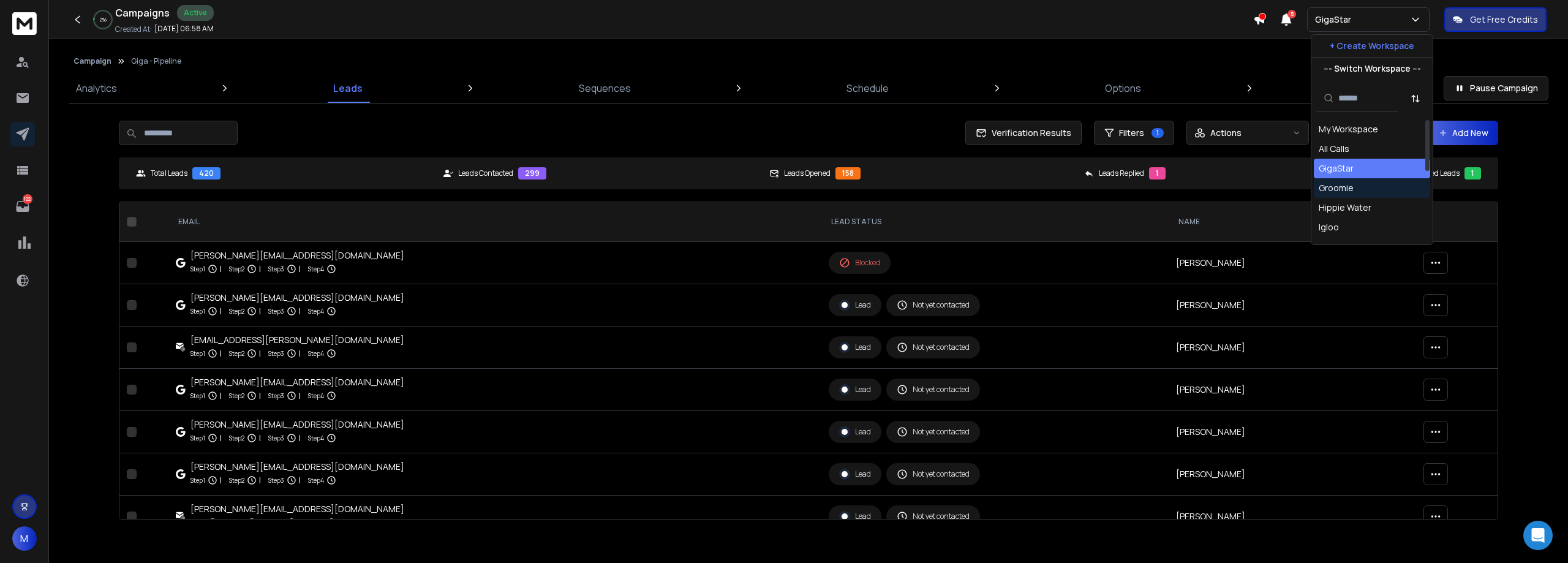
click at [1394, 182] on div "Groomie" at bounding box center [1372, 188] width 117 height 20
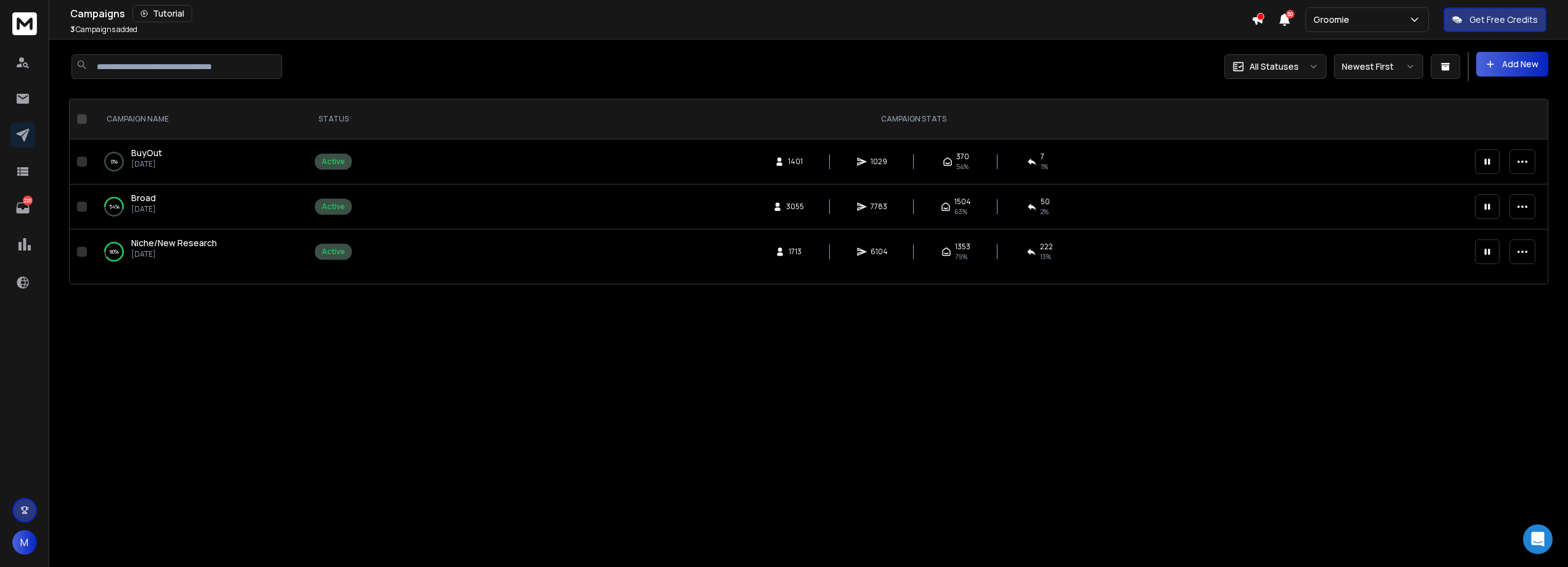
click at [211, 257] on p "[DATE]" at bounding box center [174, 254] width 86 height 10
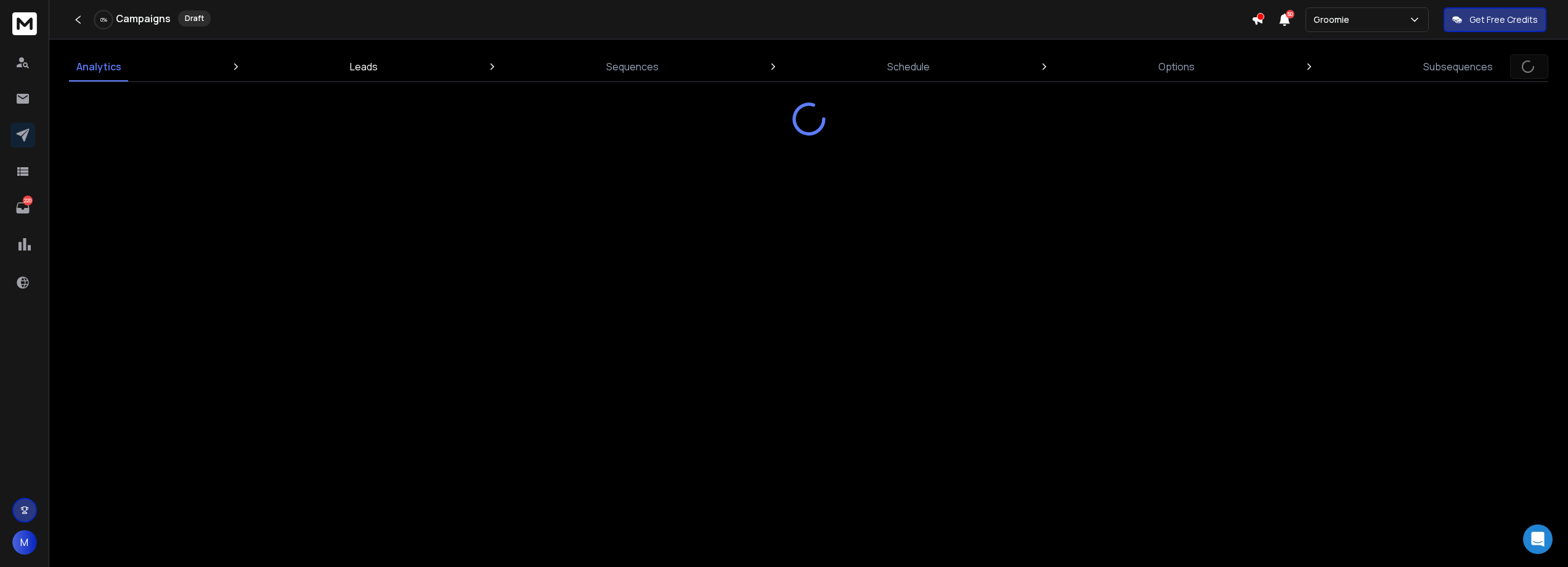
click at [381, 75] on link "Leads" at bounding box center [364, 67] width 43 height 30
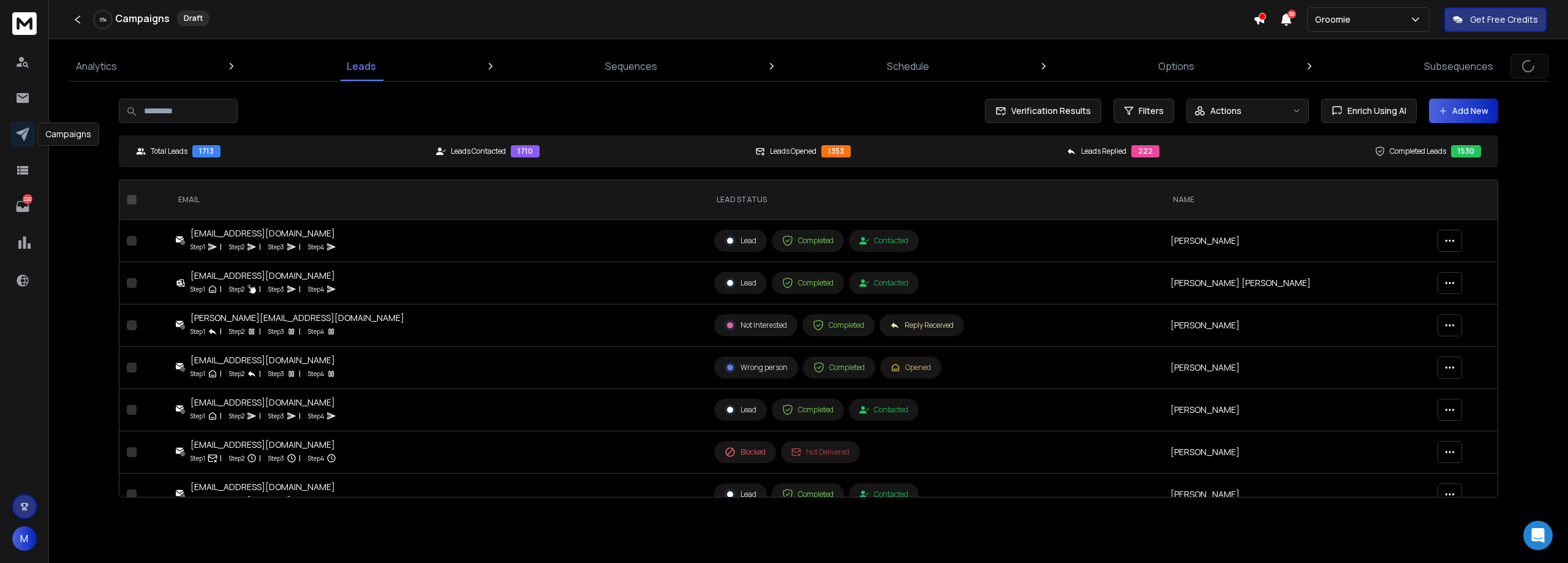
click at [28, 139] on icon at bounding box center [23, 134] width 15 height 15
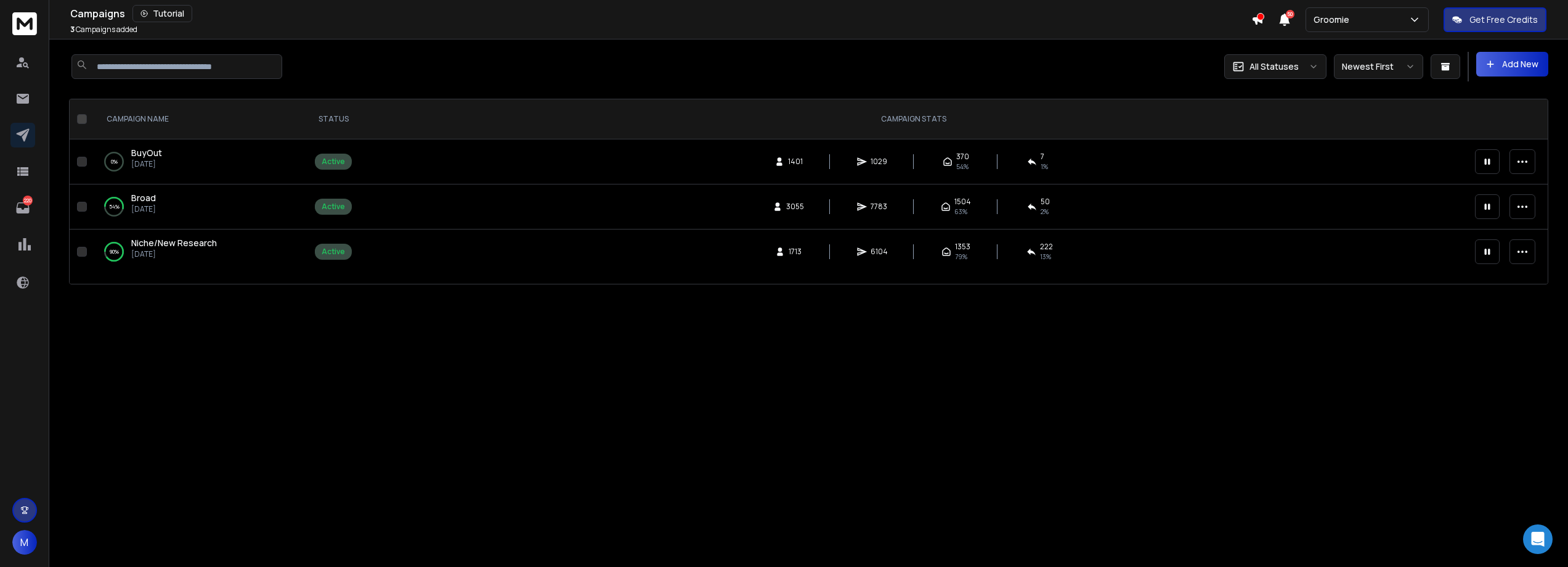
click at [256, 217] on div "54 % Broad 2 months ago" at bounding box center [200, 207] width 191 height 30
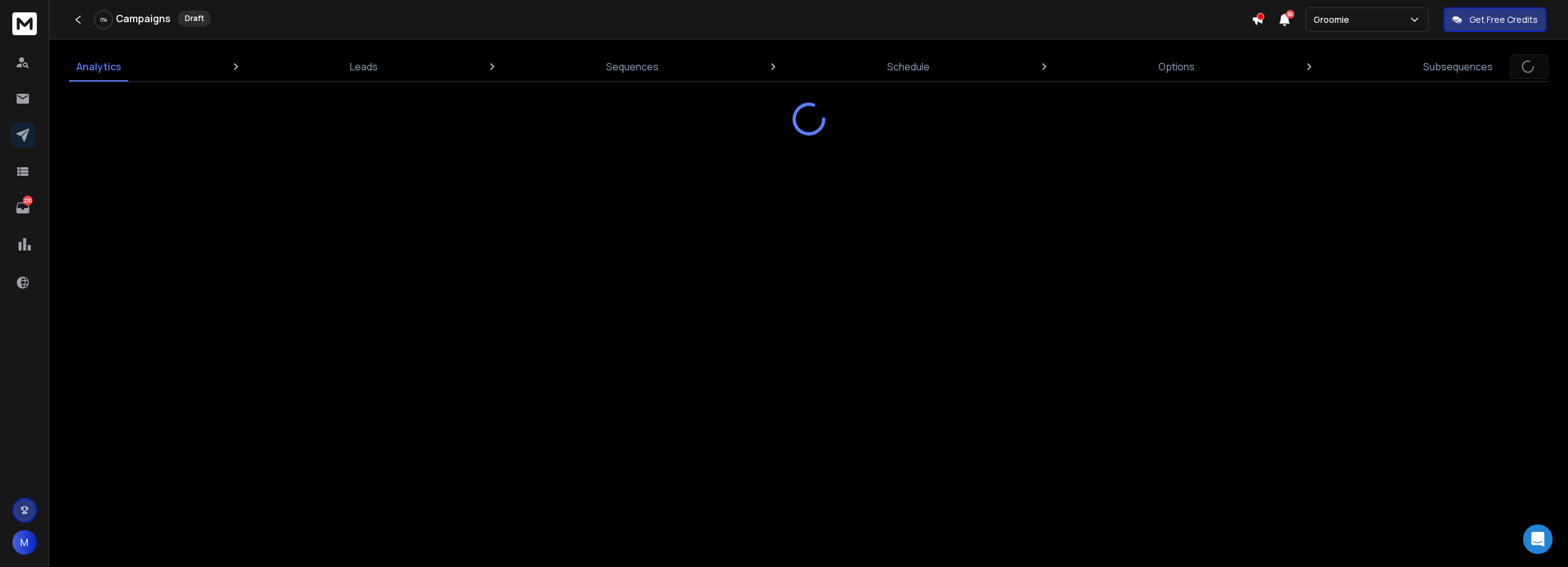
click at [385, 70] on div "Analytics Leads Sequences Schedule Options Subsequences" at bounding box center [785, 67] width 1431 height 30
click at [376, 70] on p "Leads" at bounding box center [364, 67] width 28 height 15
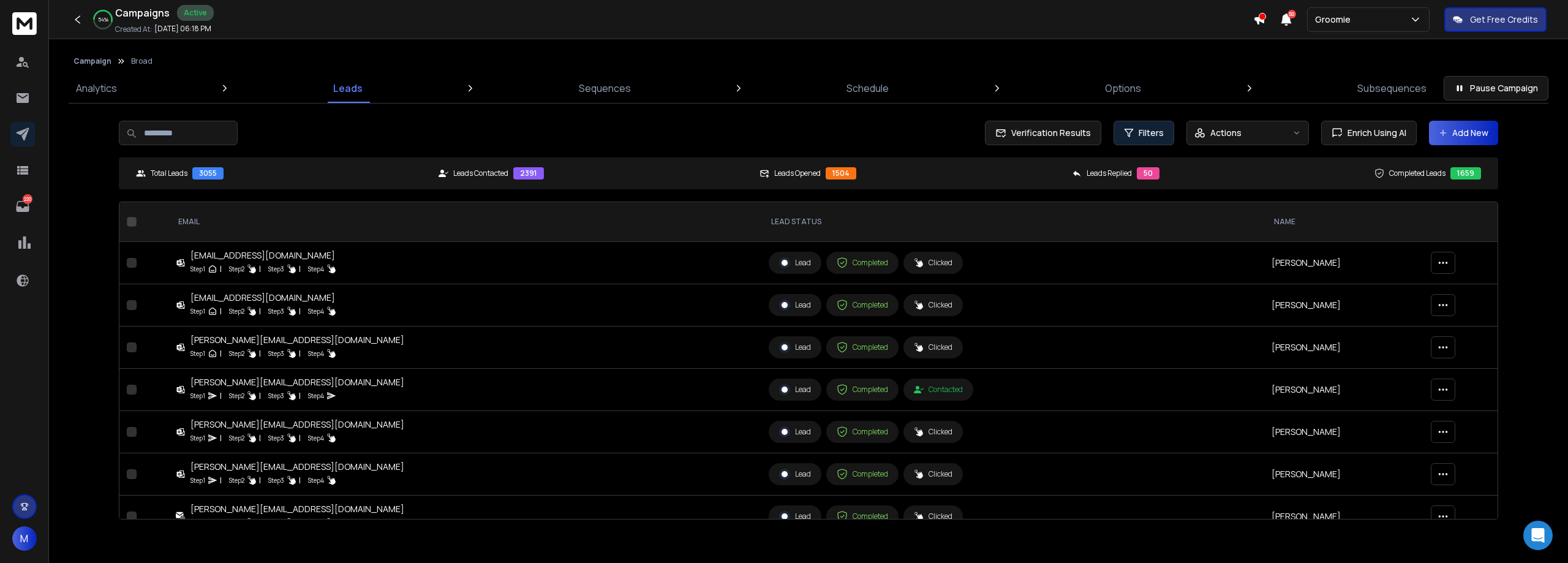
click at [1143, 128] on span "Filters" at bounding box center [1151, 133] width 25 height 12
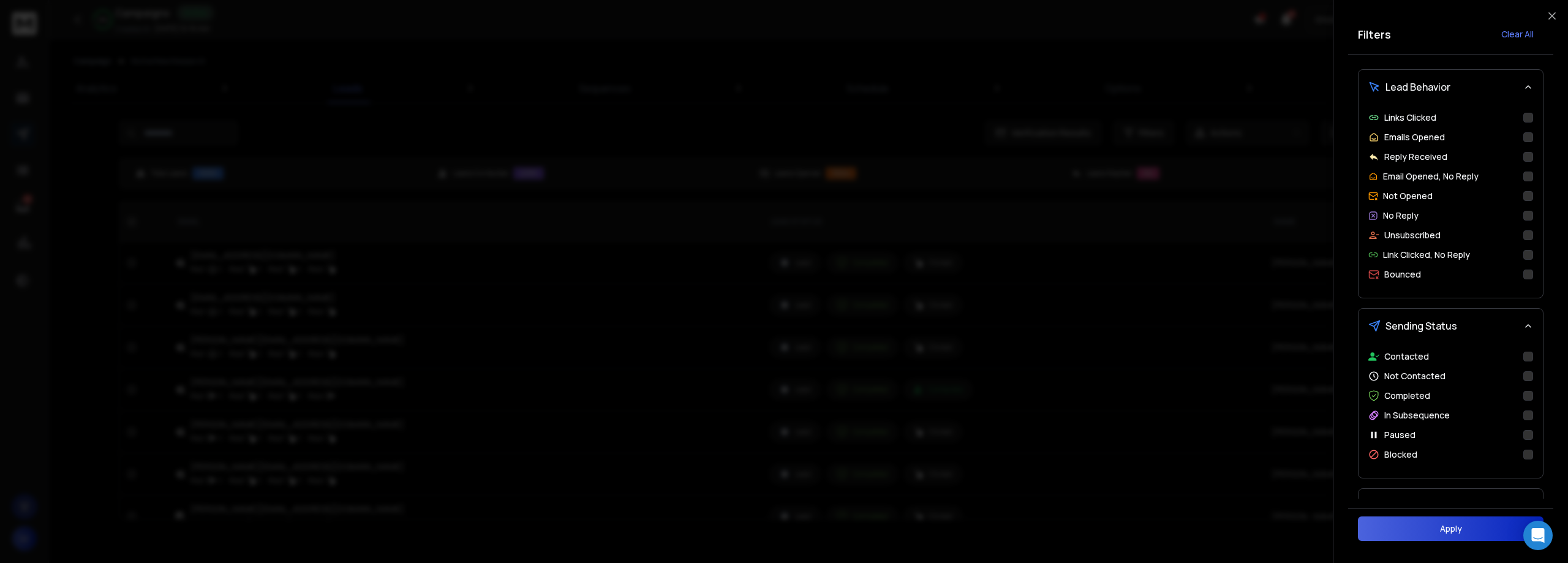
click at [1430, 376] on p "Not Contacted" at bounding box center [1415, 376] width 61 height 12
click at [1524, 376] on button "Not Contacted" at bounding box center [1529, 376] width 10 height 10
click at [1443, 519] on button "Apply" at bounding box center [1451, 529] width 185 height 25
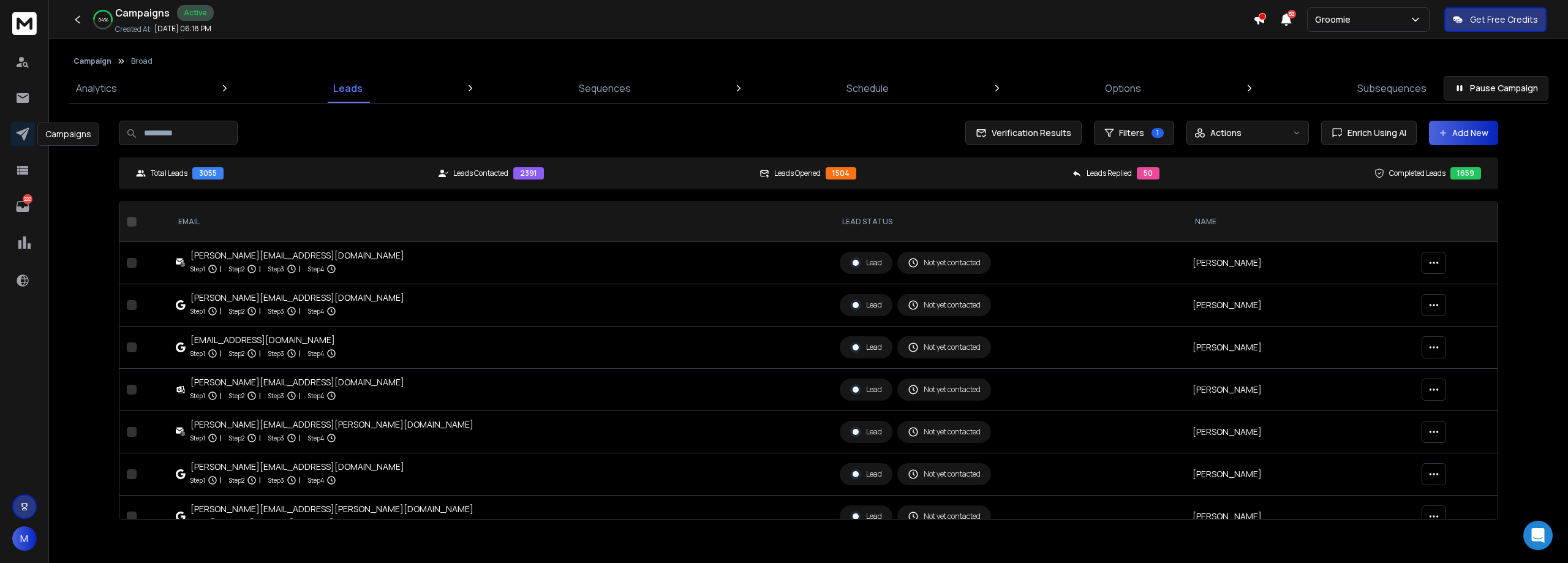
click at [23, 141] on link at bounding box center [23, 134] width 25 height 25
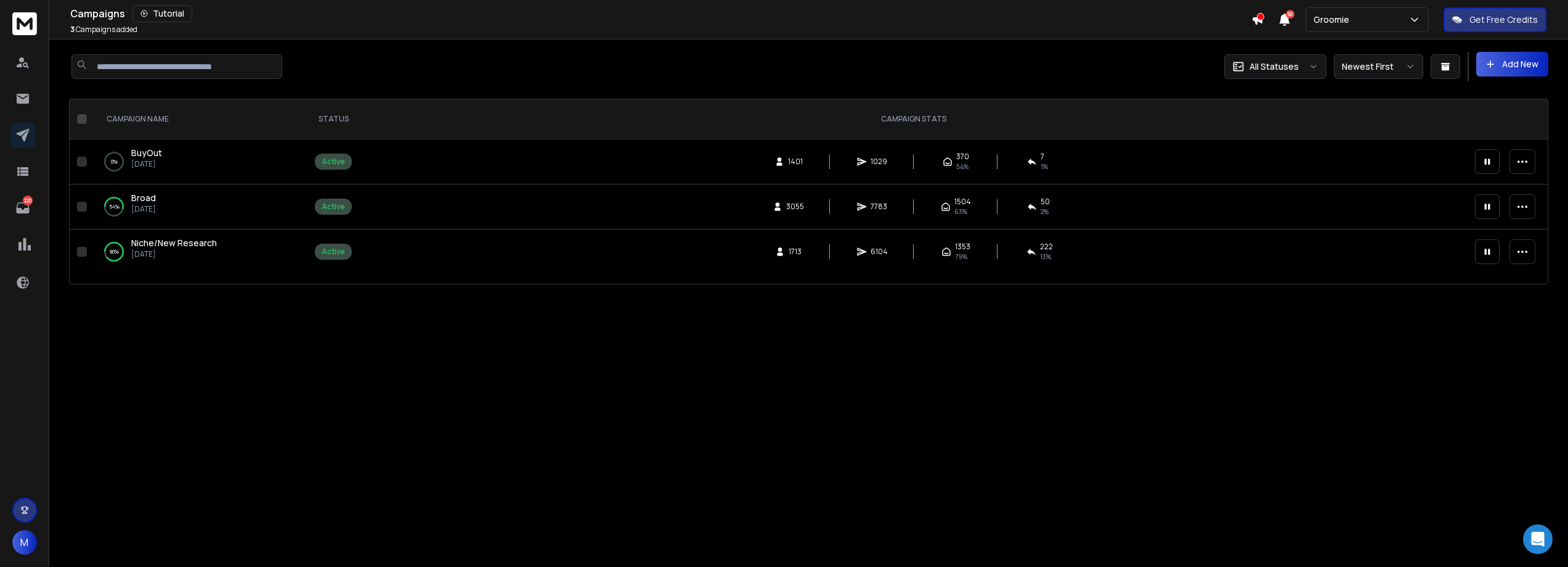
click at [206, 166] on div "0 % BuyOut 10 days ago" at bounding box center [200, 161] width 191 height 30
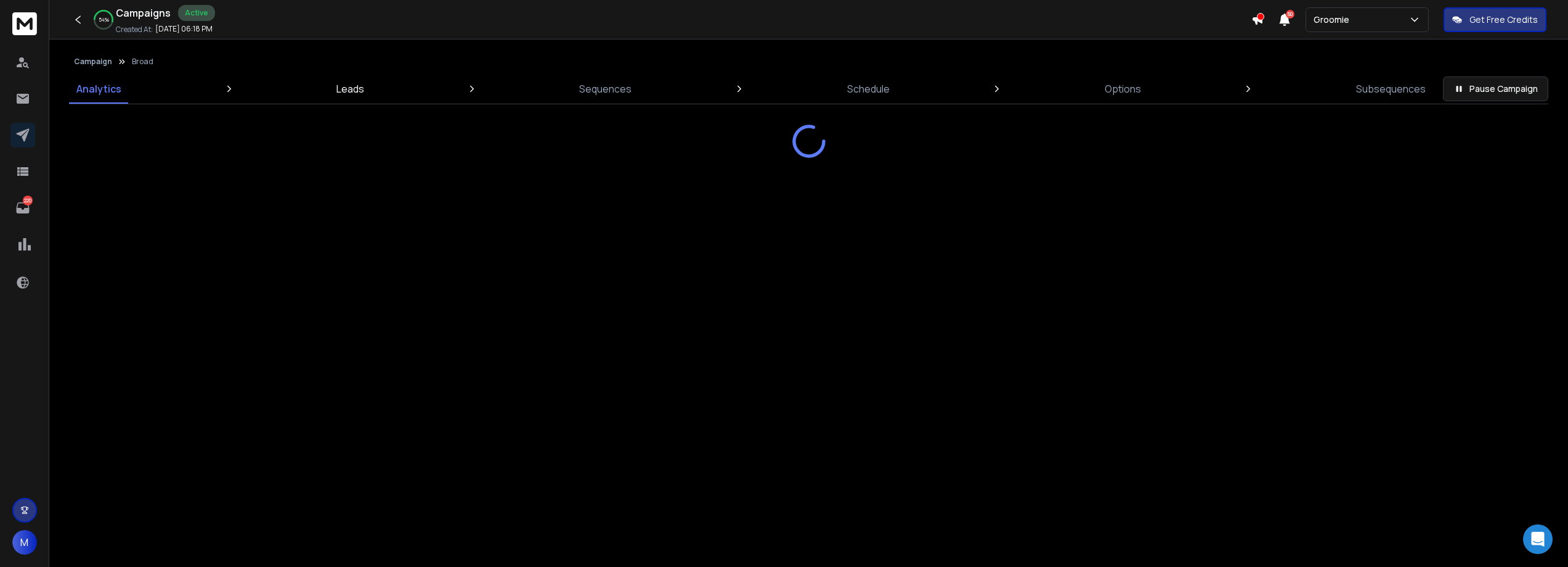
click at [356, 90] on p "Leads" at bounding box center [350, 89] width 28 height 15
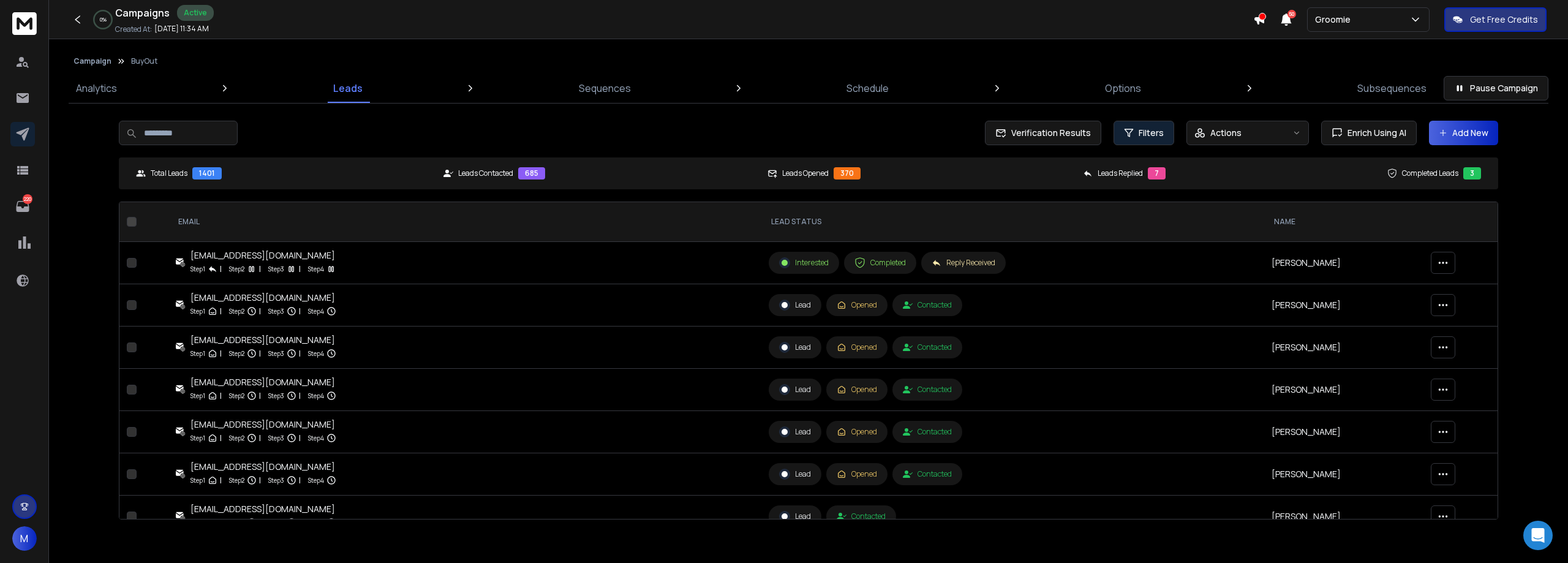
click at [1137, 140] on button "Filters" at bounding box center [1144, 133] width 61 height 25
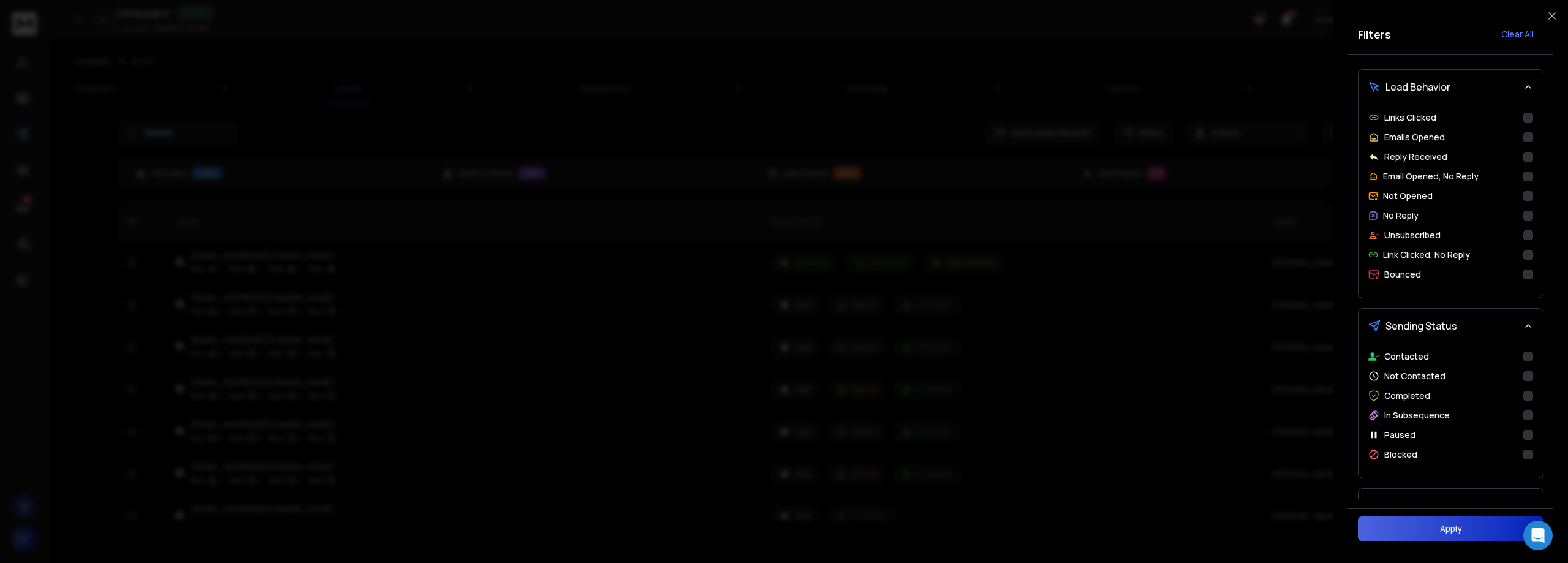
click at [1413, 375] on p "Not Contacted" at bounding box center [1415, 376] width 61 height 12
click at [1524, 375] on button "Not Contacted" at bounding box center [1529, 376] width 10 height 10
click at [1422, 515] on div "Apply" at bounding box center [1451, 528] width 205 height 40
click at [1418, 520] on button "Apply" at bounding box center [1451, 529] width 185 height 25
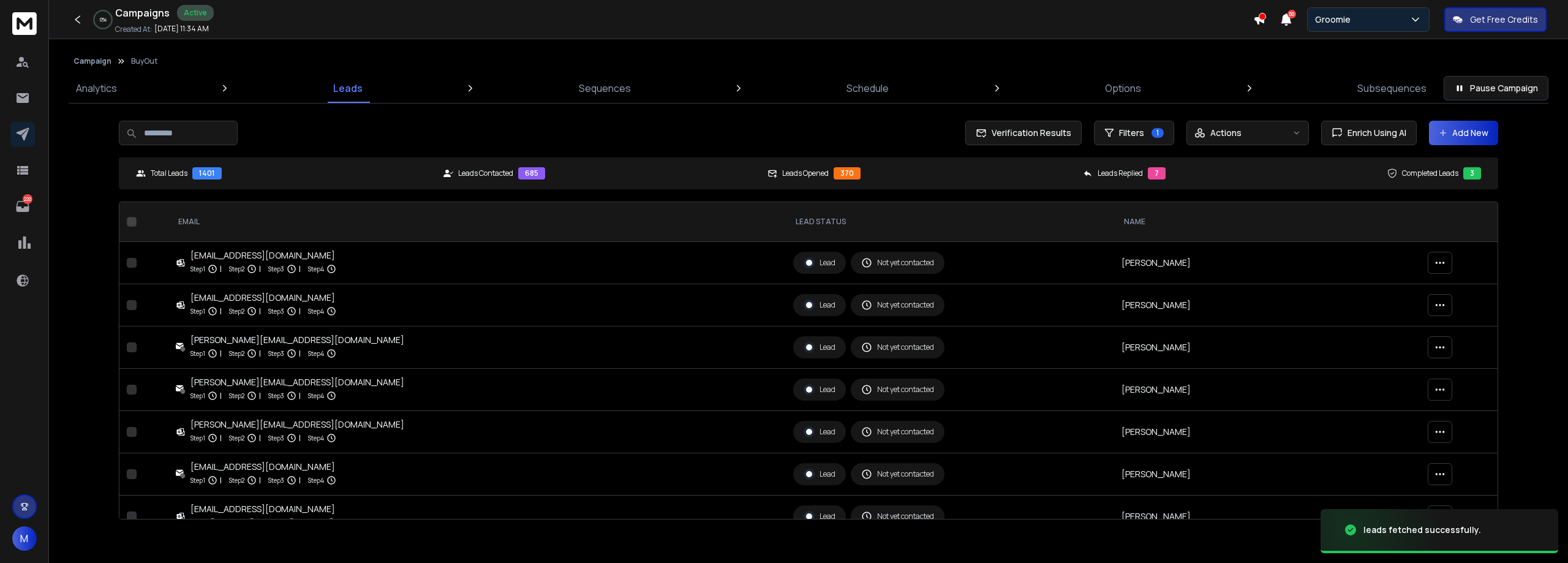
click at [1359, 25] on div "Groomie" at bounding box center [1368, 20] width 107 height 12
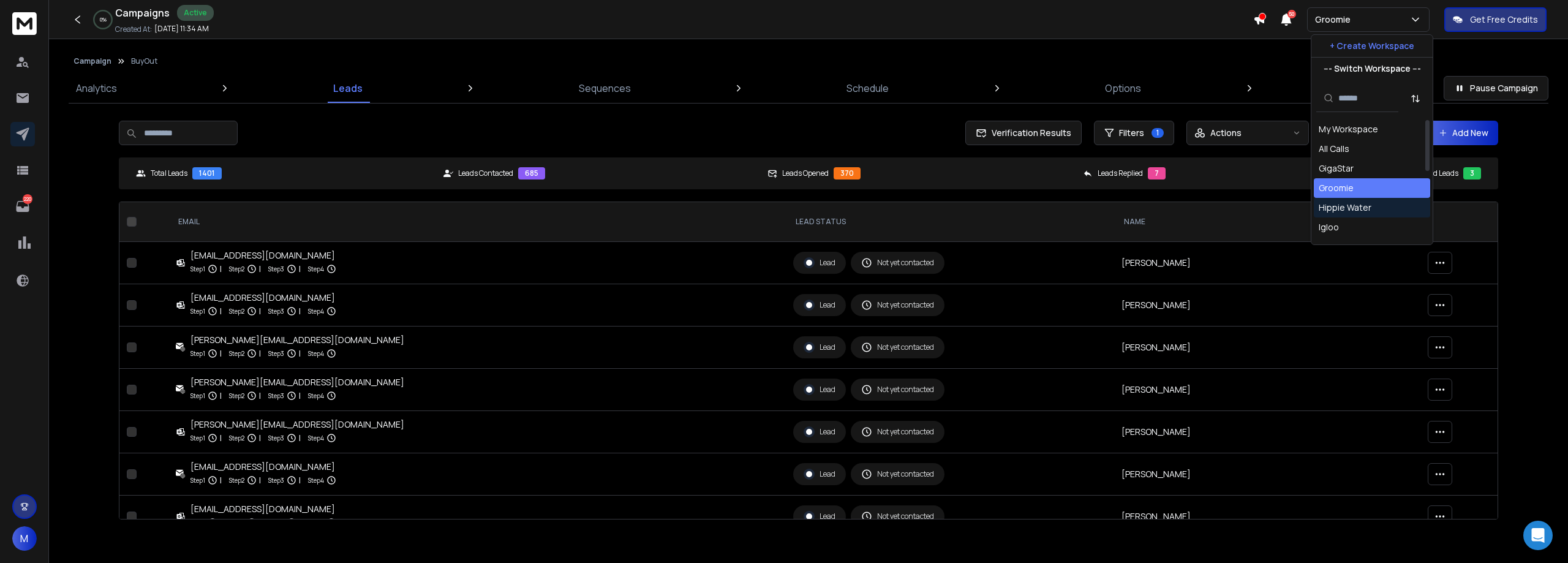
click at [1391, 206] on div "Hippie Water" at bounding box center [1372, 208] width 117 height 20
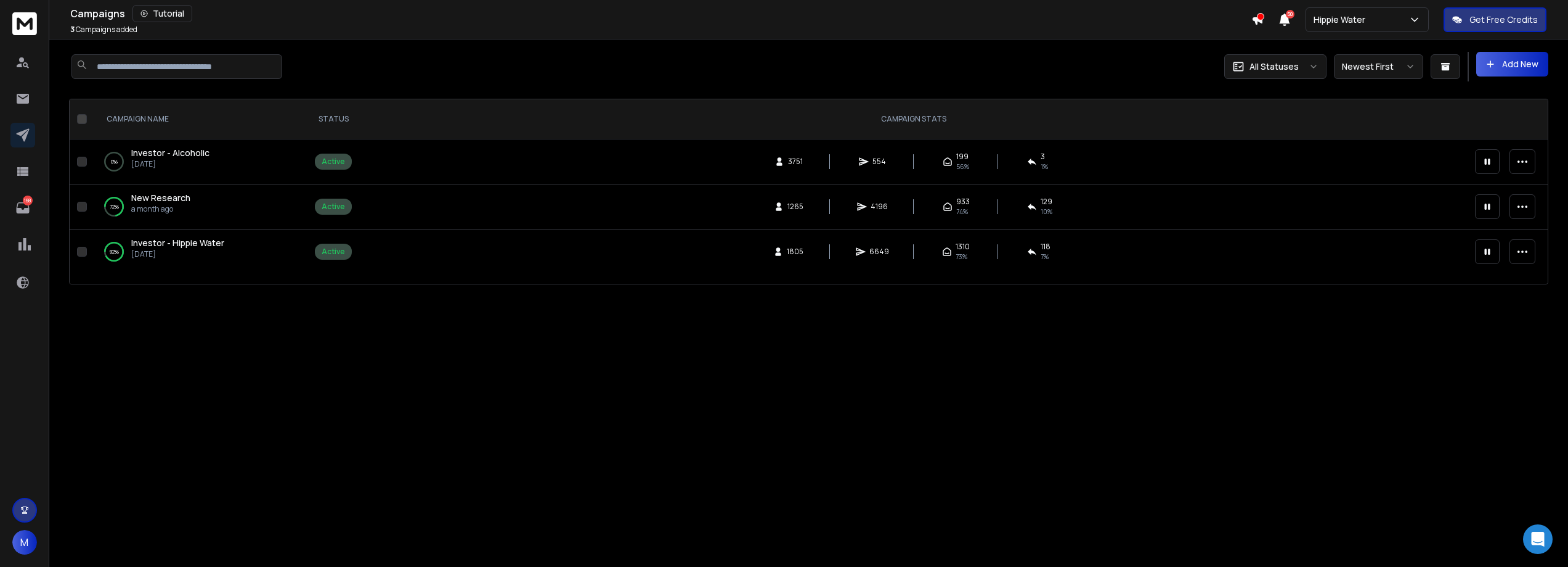
click at [266, 250] on div "92 % Investor - Hippie Water [DATE]" at bounding box center [200, 252] width 191 height 30
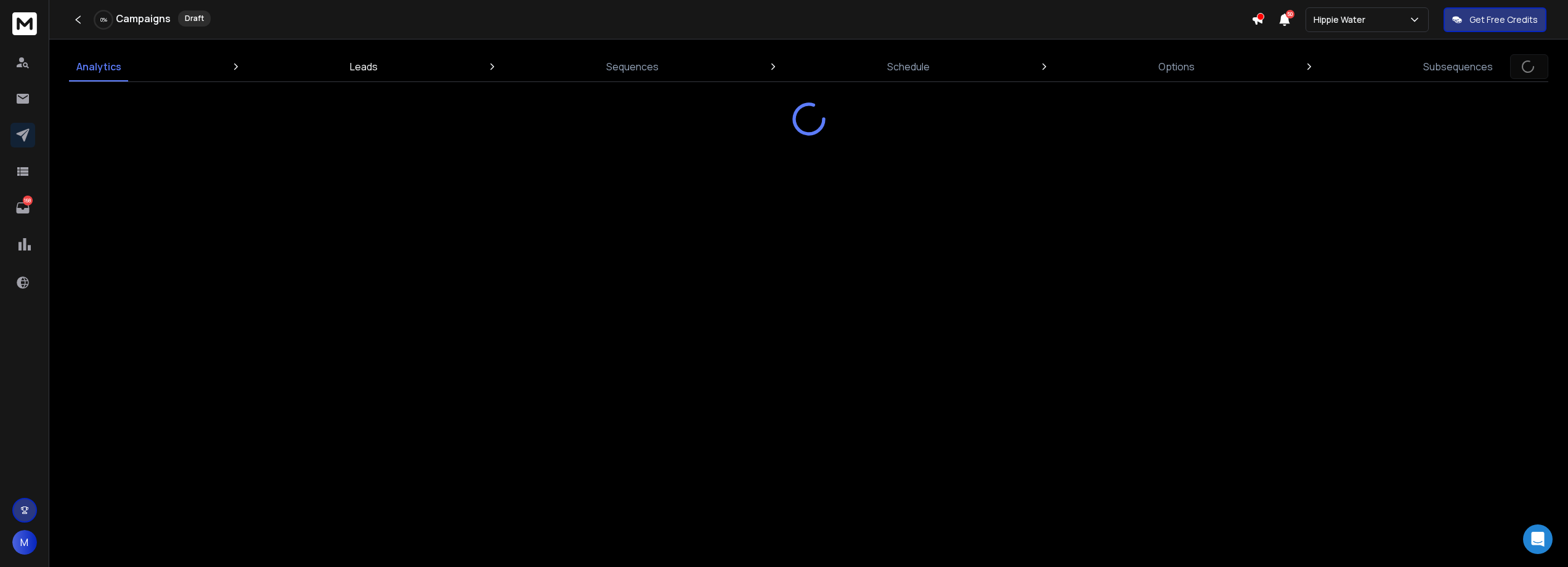
click at [356, 70] on p "Leads" at bounding box center [364, 67] width 28 height 15
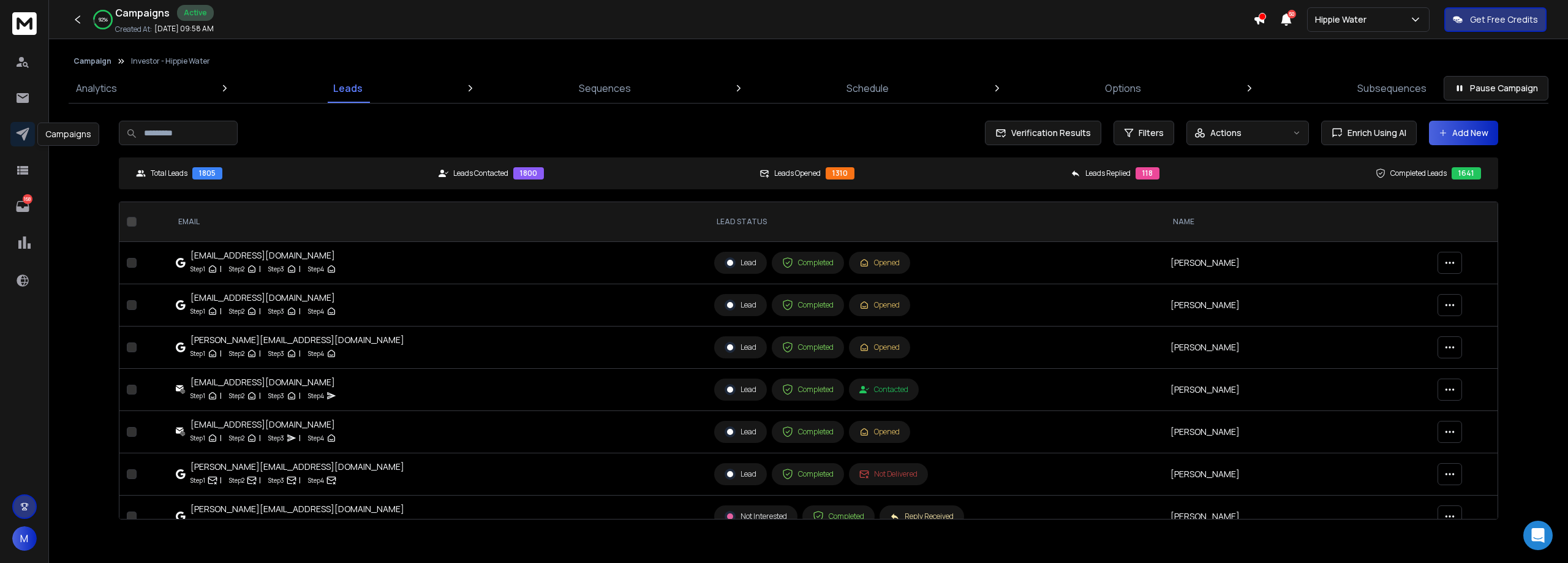
click at [15, 139] on icon at bounding box center [23, 134] width 15 height 15
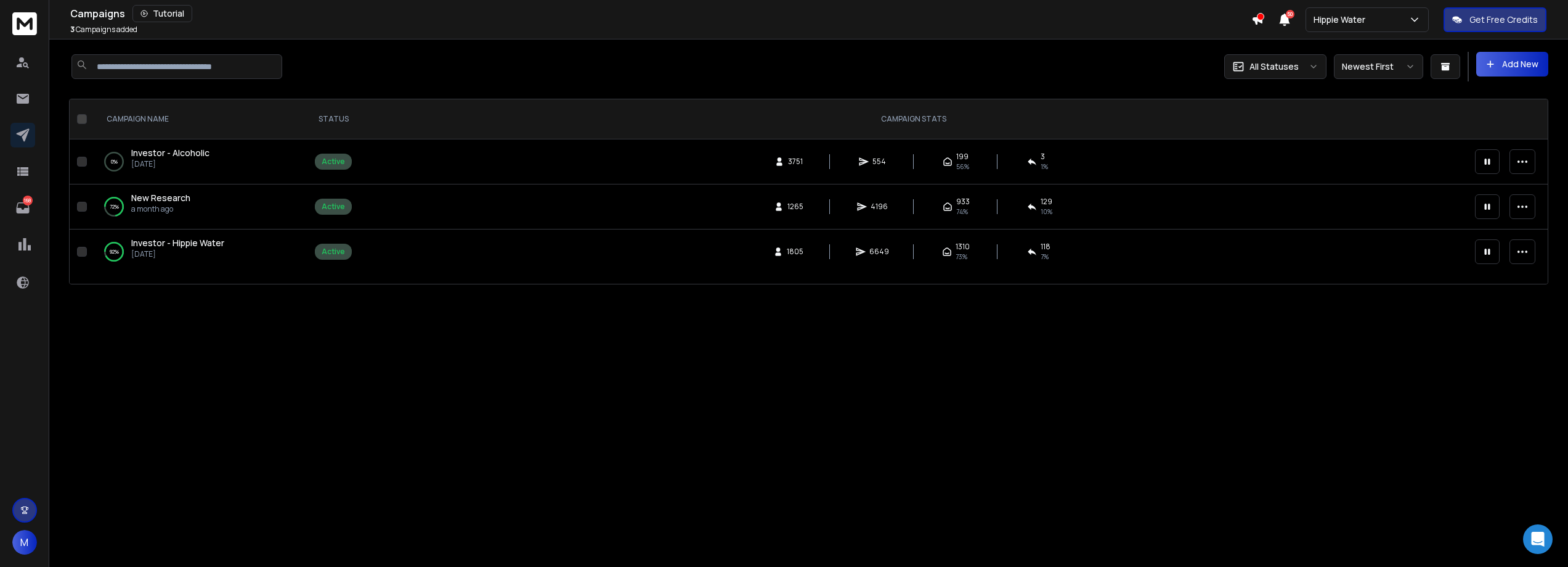
click at [151, 198] on span "New Research" at bounding box center [161, 197] width 59 height 12
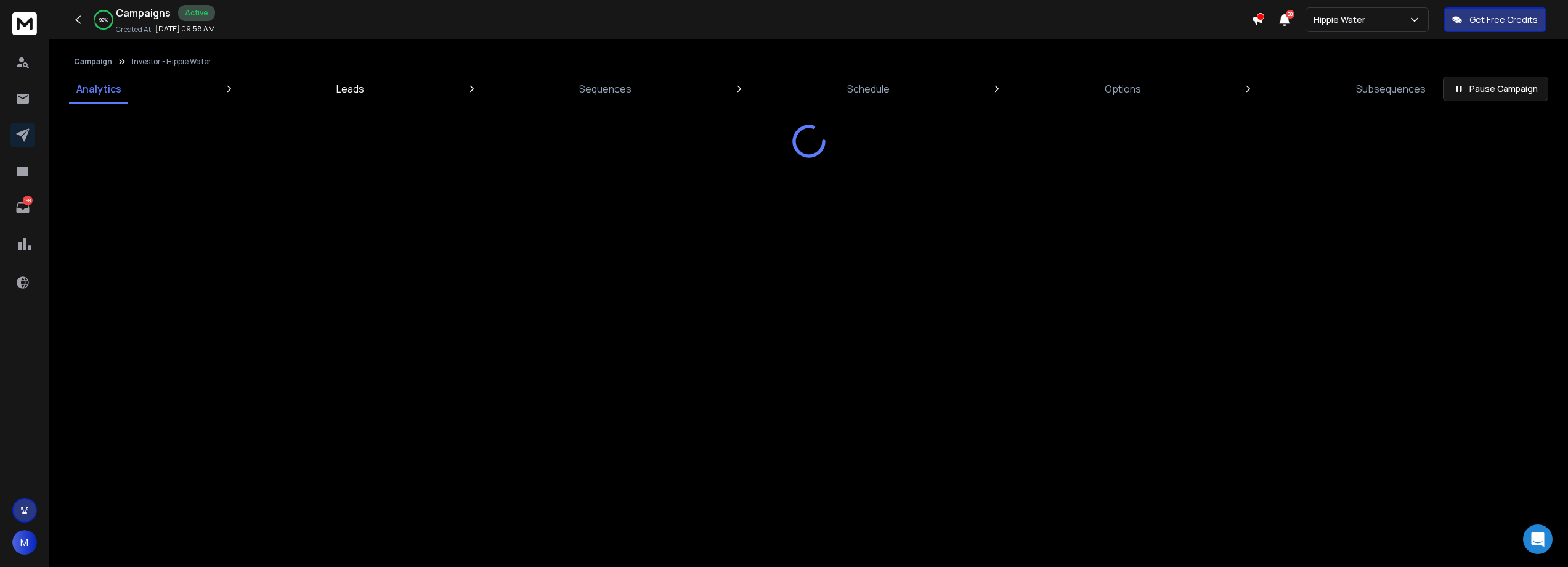
click at [355, 88] on p "Leads" at bounding box center [350, 89] width 28 height 15
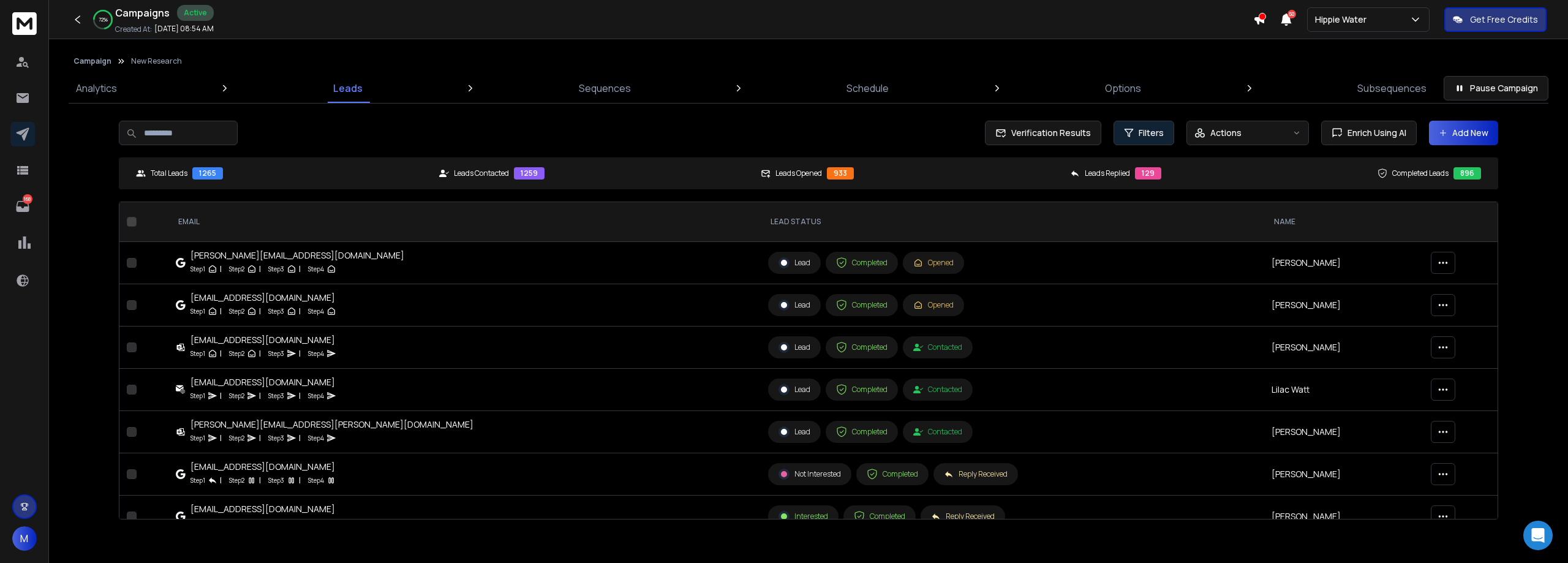
click at [1131, 134] on icon "button" at bounding box center [1129, 133] width 10 height 10
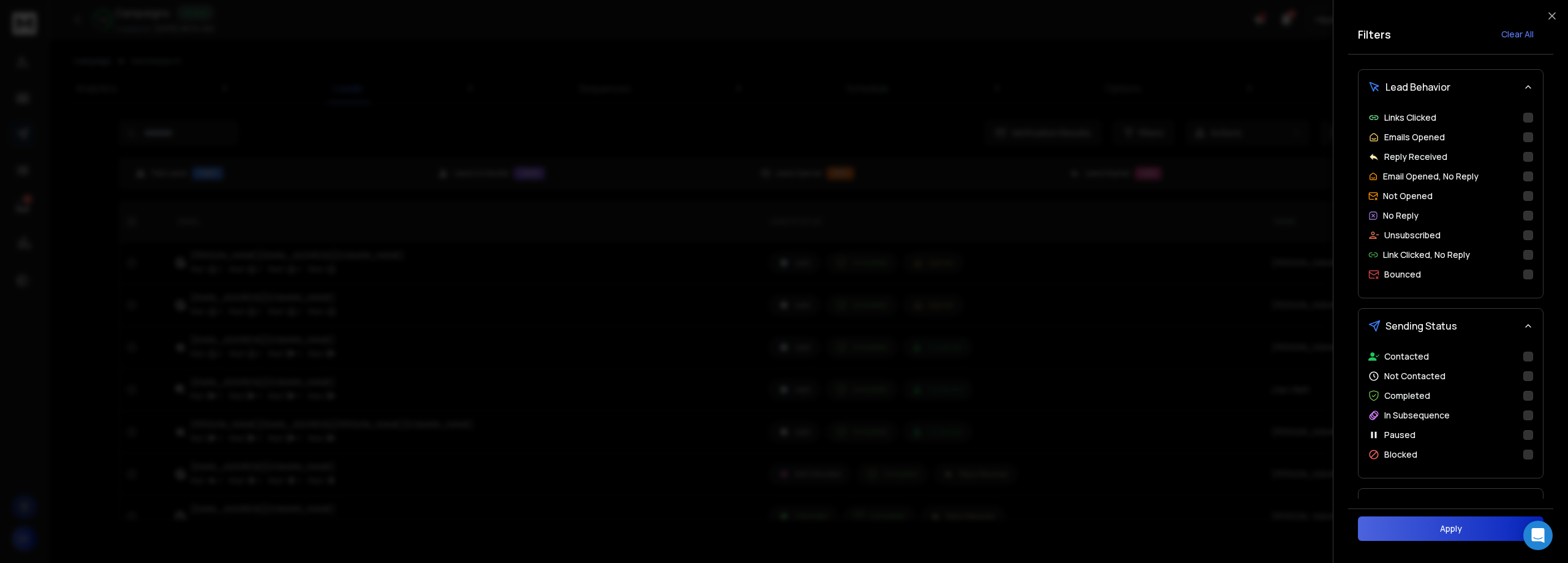
drag, startPoint x: 1397, startPoint y: 379, endPoint x: 1405, endPoint y: 402, distance: 24.4
click at [1397, 379] on p "Not Contacted" at bounding box center [1415, 376] width 61 height 12
click at [1524, 379] on button "Not Contacted" at bounding box center [1529, 376] width 10 height 10
click at [1413, 523] on button "Apply" at bounding box center [1451, 529] width 185 height 25
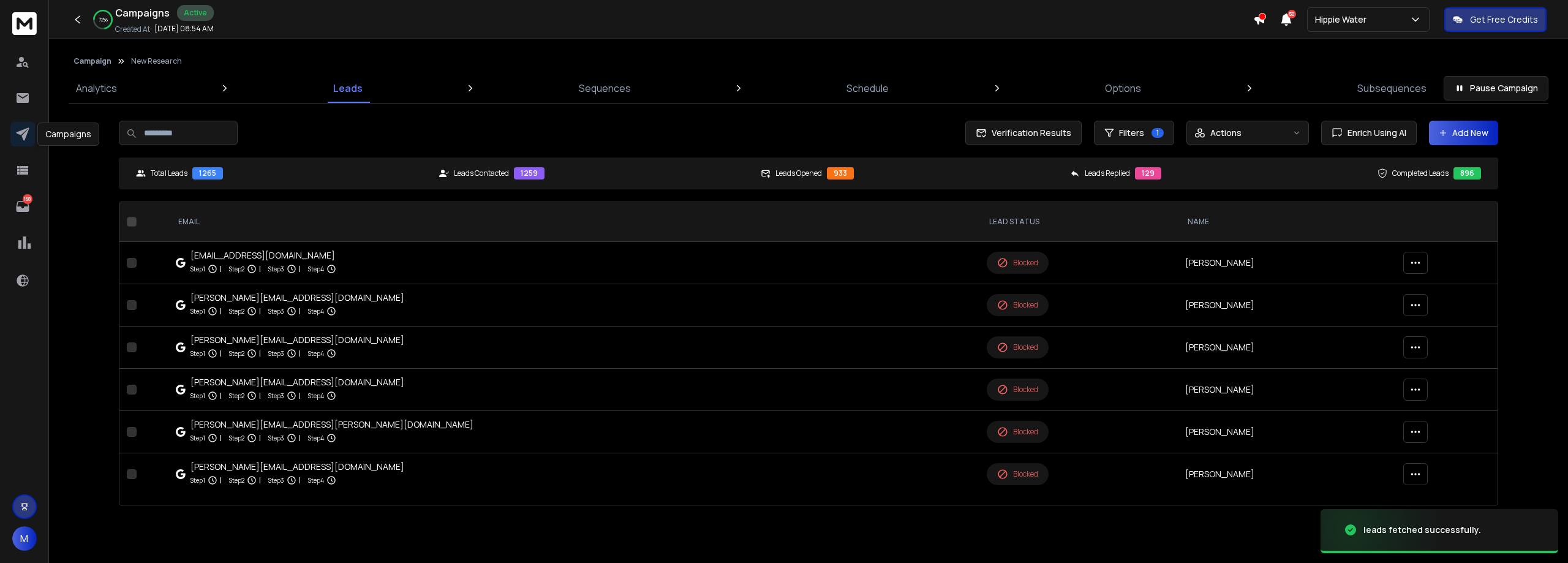
click at [26, 133] on icon at bounding box center [22, 134] width 13 height 13
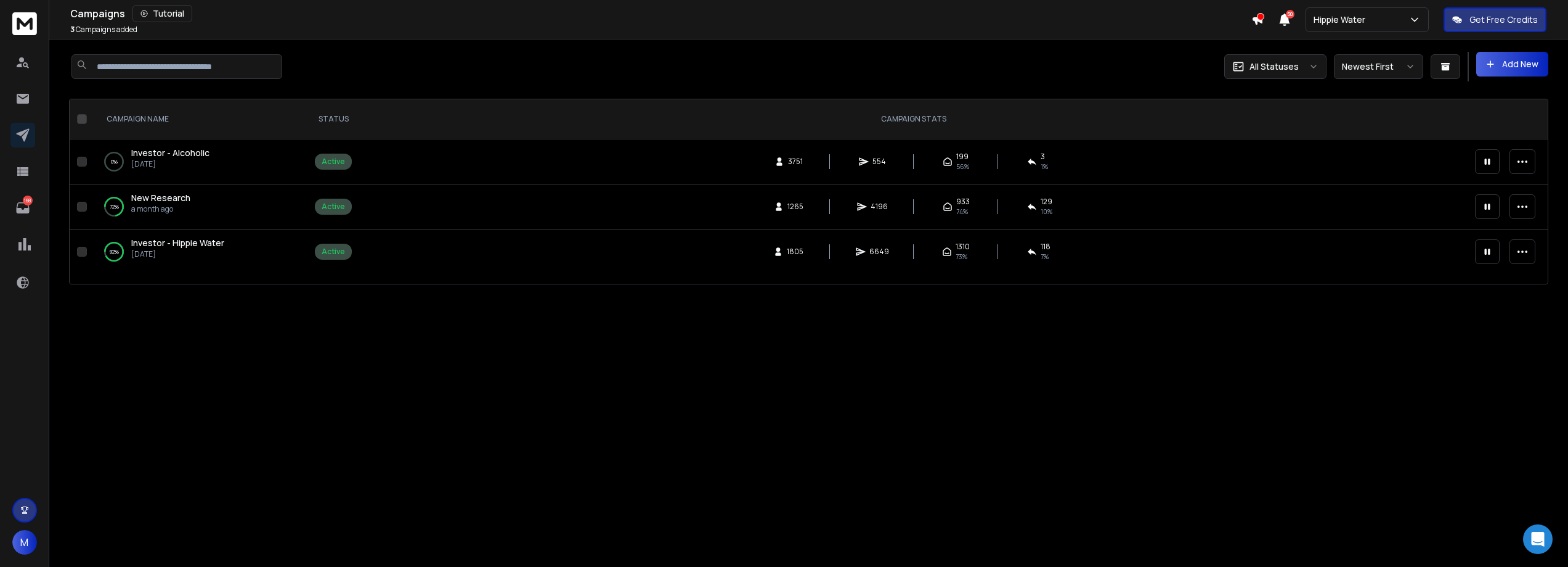
click at [152, 157] on span "Investor - Alcoholic" at bounding box center [170, 152] width 78 height 12
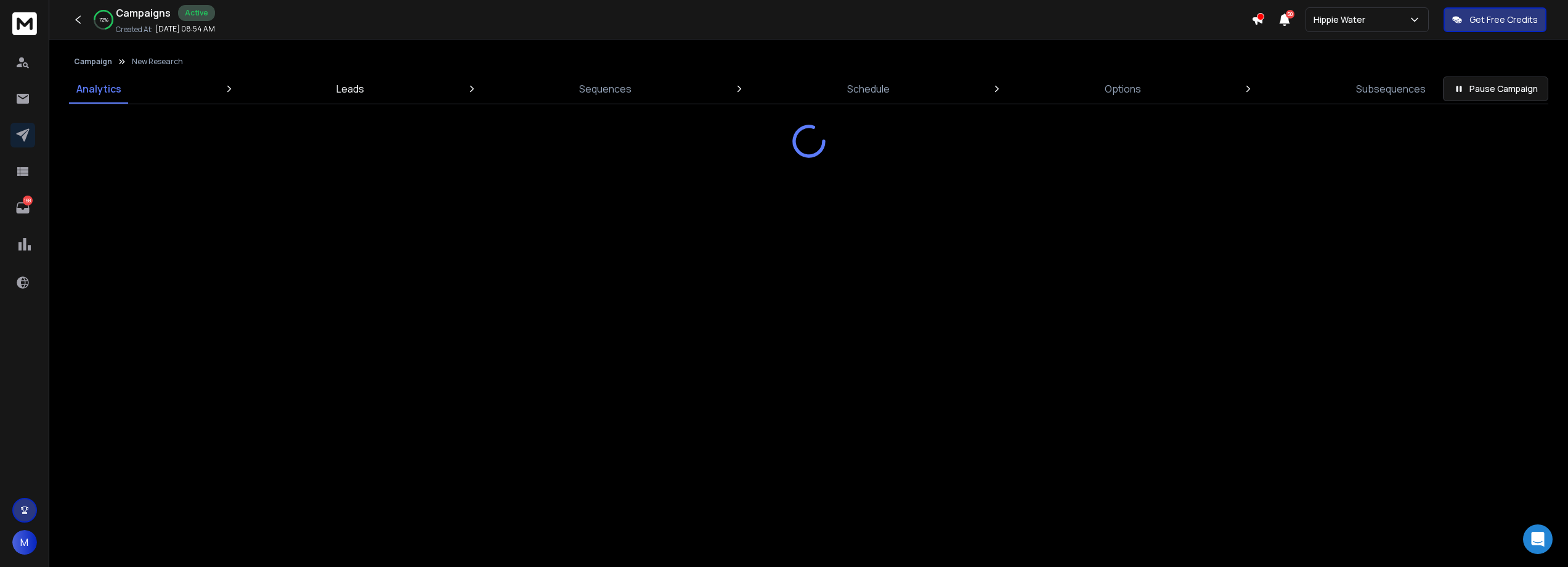
click at [360, 95] on p "Leads" at bounding box center [350, 89] width 28 height 15
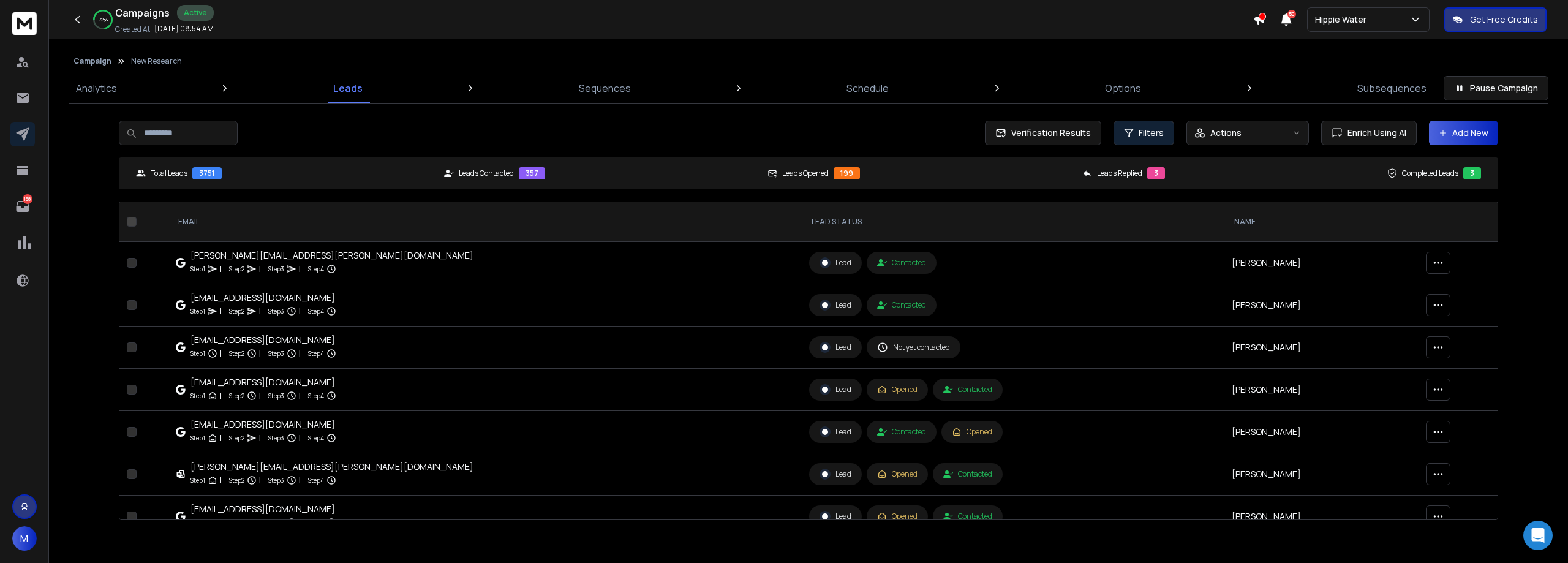
click at [1134, 143] on button "Filters" at bounding box center [1144, 133] width 61 height 25
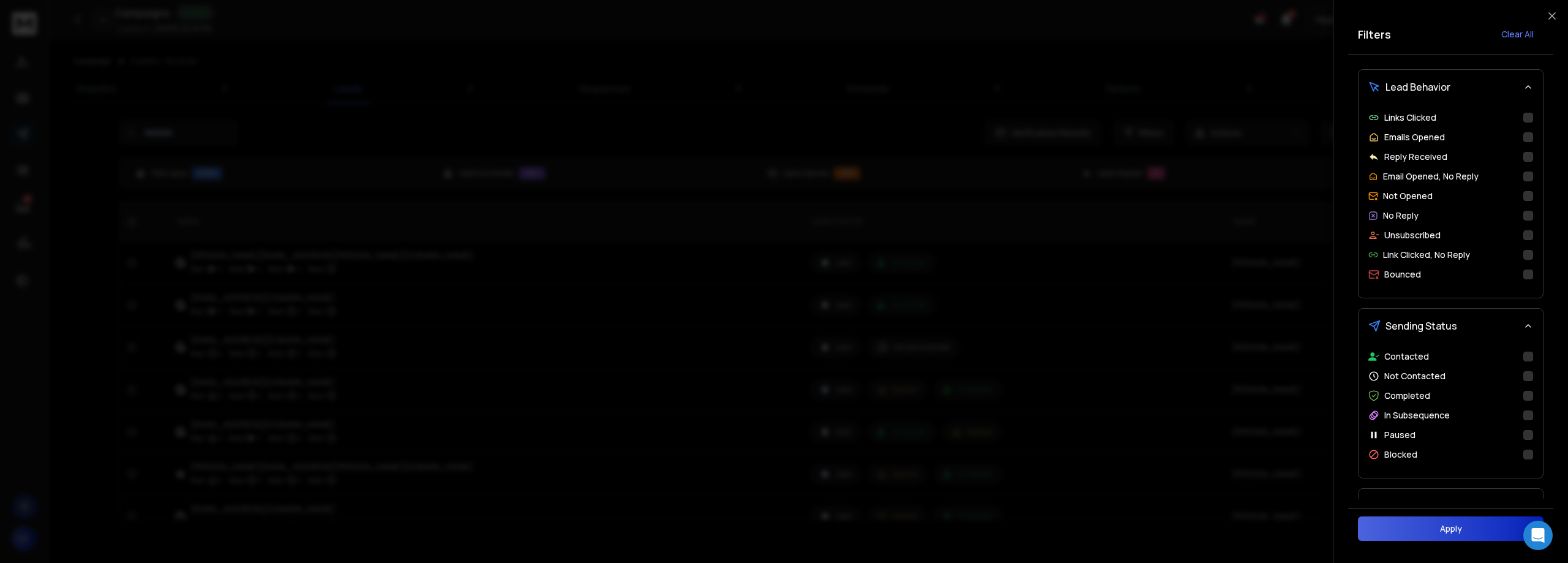
click at [1431, 376] on p "Not Contacted" at bounding box center [1415, 376] width 61 height 12
click at [1524, 376] on button "Not Contacted" at bounding box center [1529, 376] width 10 height 10
click at [1434, 531] on button "Apply" at bounding box center [1451, 529] width 185 height 25
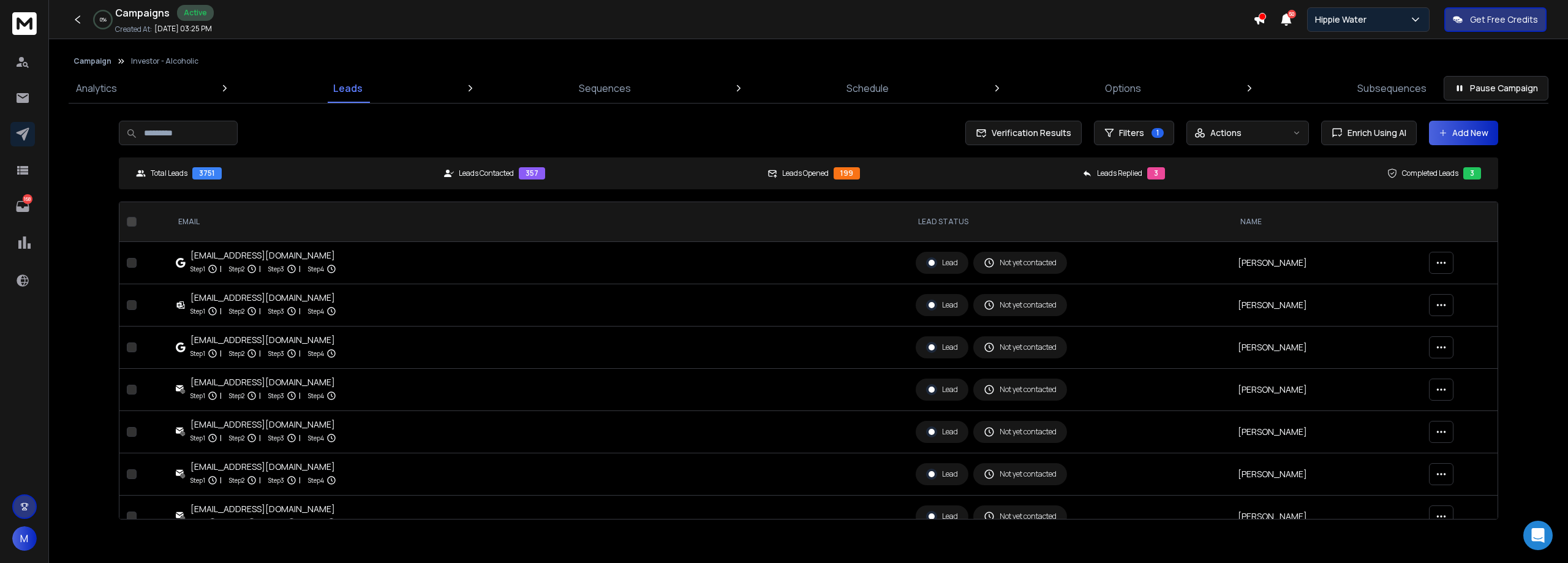
click at [1380, 15] on div "Hippie Water" at bounding box center [1368, 20] width 107 height 12
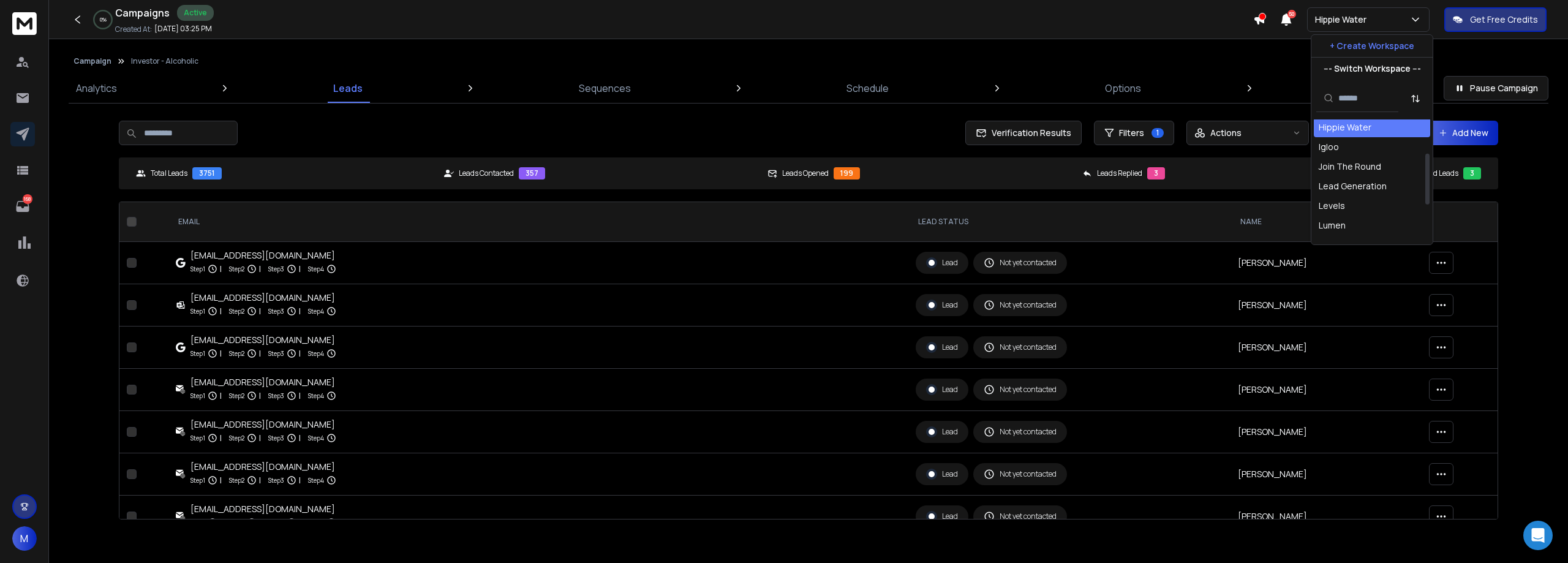
scroll to position [82, 0]
click at [1369, 153] on div "Igloo" at bounding box center [1372, 146] width 117 height 20
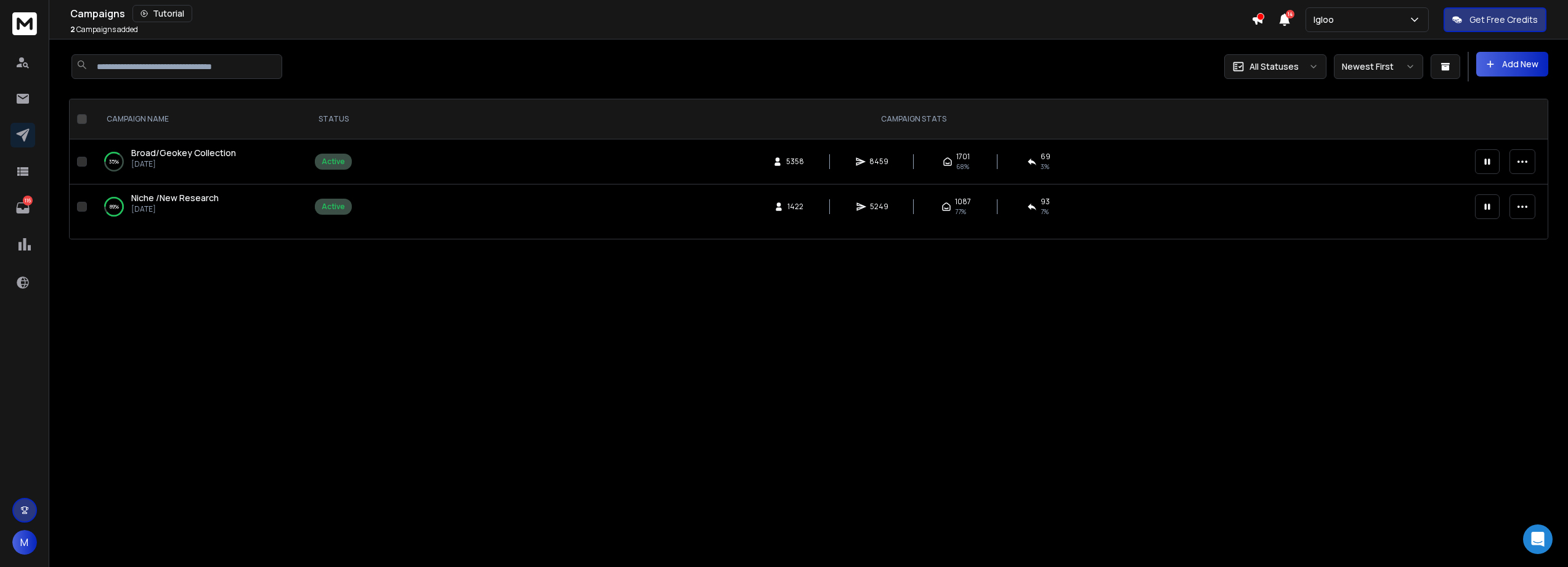
click at [186, 220] on div "Niche /New Research [DATE]" at bounding box center [175, 207] width 88 height 30
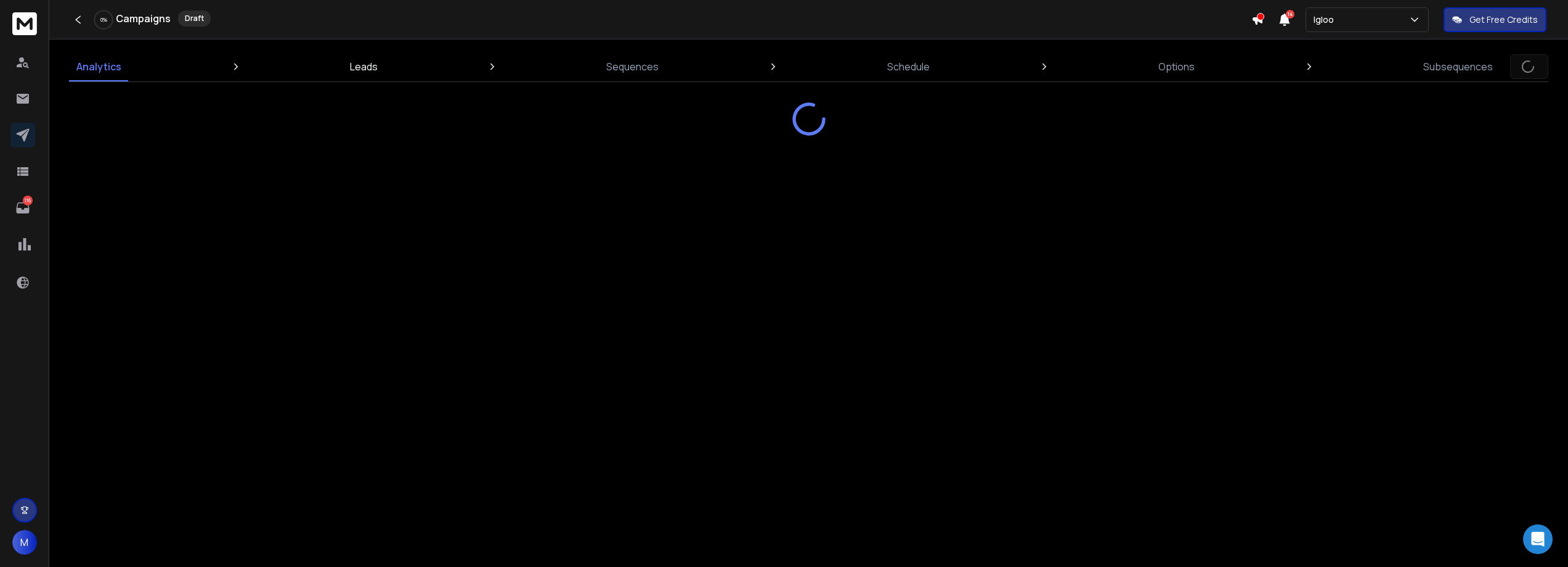
click at [366, 78] on link "Leads" at bounding box center [364, 67] width 43 height 30
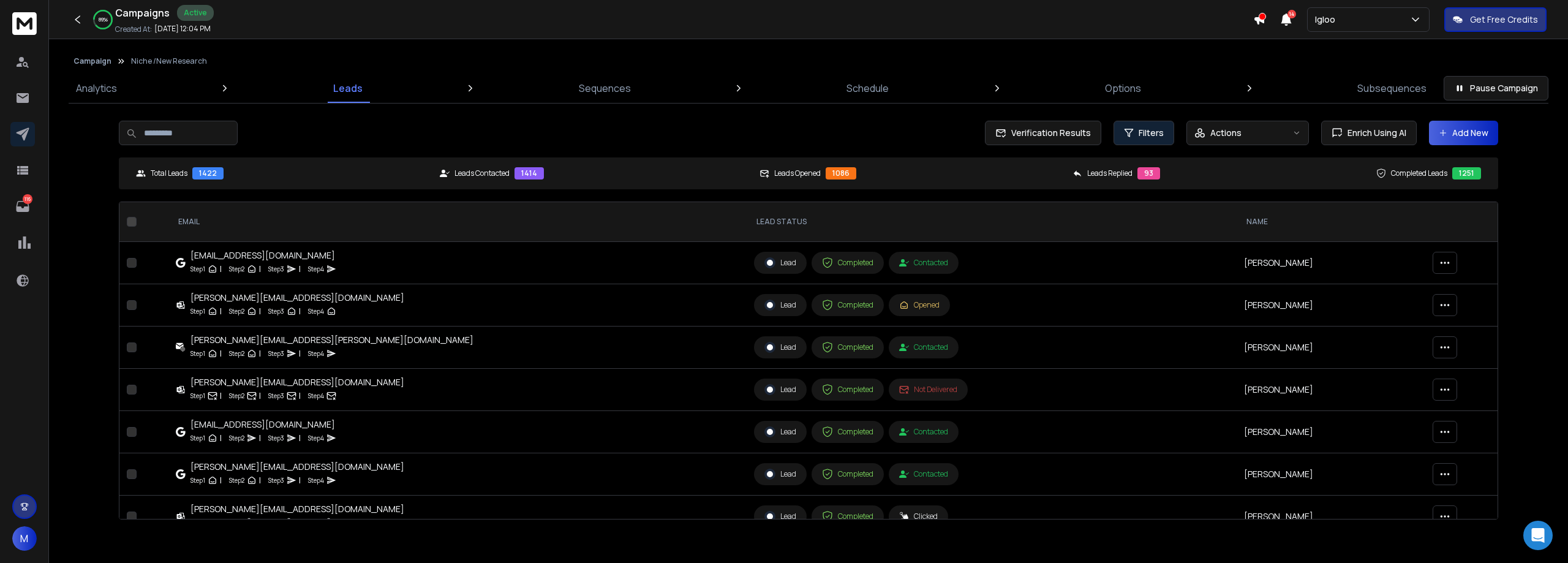
click at [1147, 133] on span "Filters" at bounding box center [1151, 133] width 25 height 12
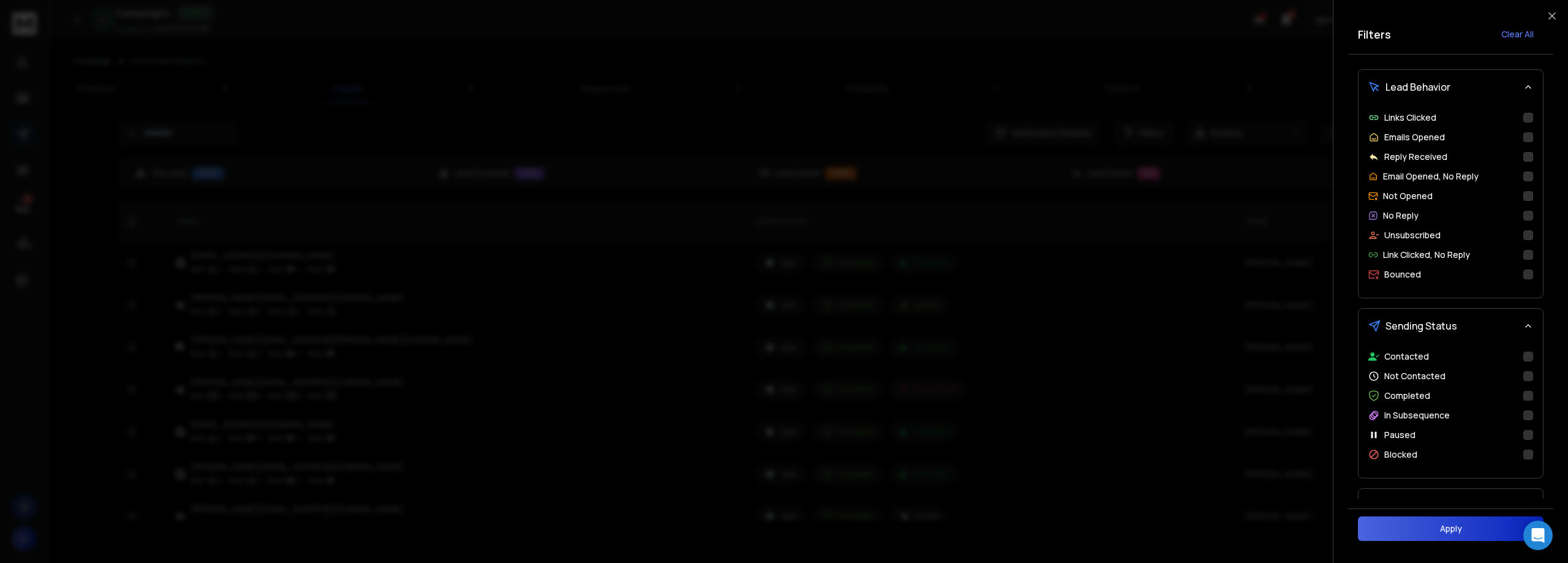
click at [1440, 375] on p "Not Contacted" at bounding box center [1415, 376] width 61 height 12
click at [1524, 375] on button "Not Contacted" at bounding box center [1529, 376] width 10 height 10
click at [1433, 513] on div "Apply" at bounding box center [1451, 528] width 205 height 40
drag, startPoint x: 1429, startPoint y: 527, endPoint x: 1414, endPoint y: 524, distance: 15.3
click at [1428, 527] on button "Apply" at bounding box center [1451, 529] width 185 height 25
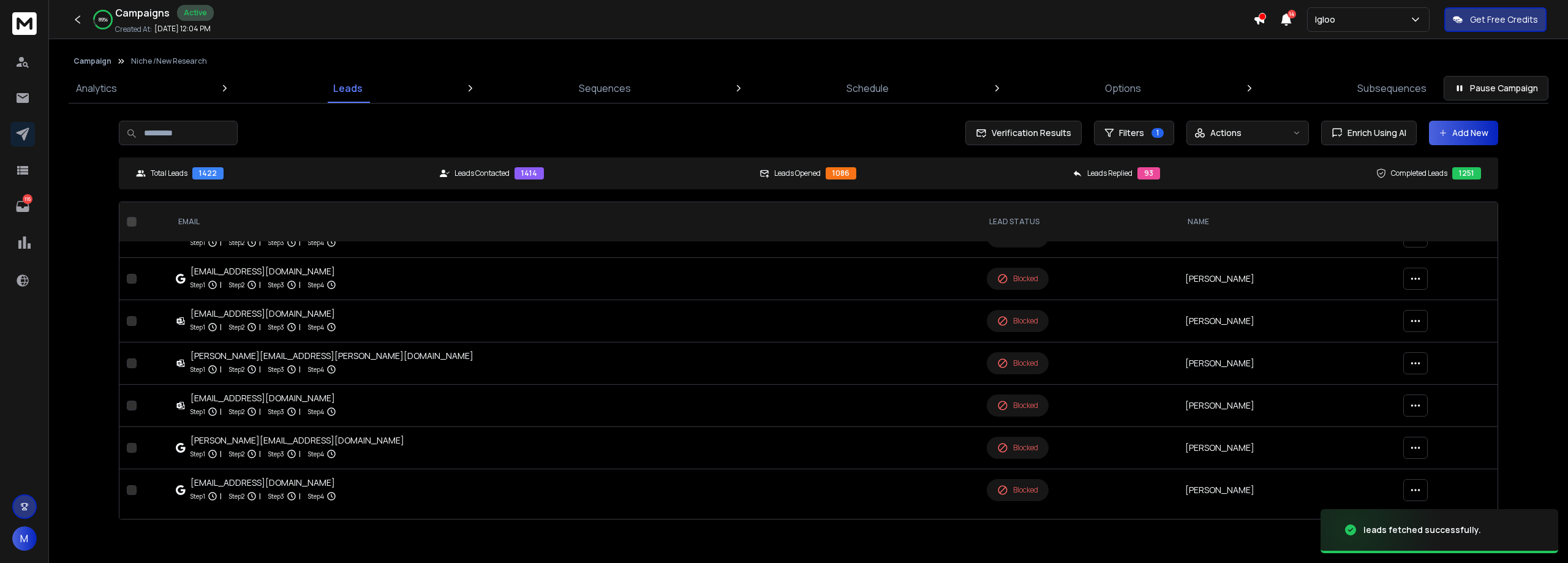
scroll to position [71, 0]
click at [15, 138] on icon at bounding box center [23, 134] width 15 height 15
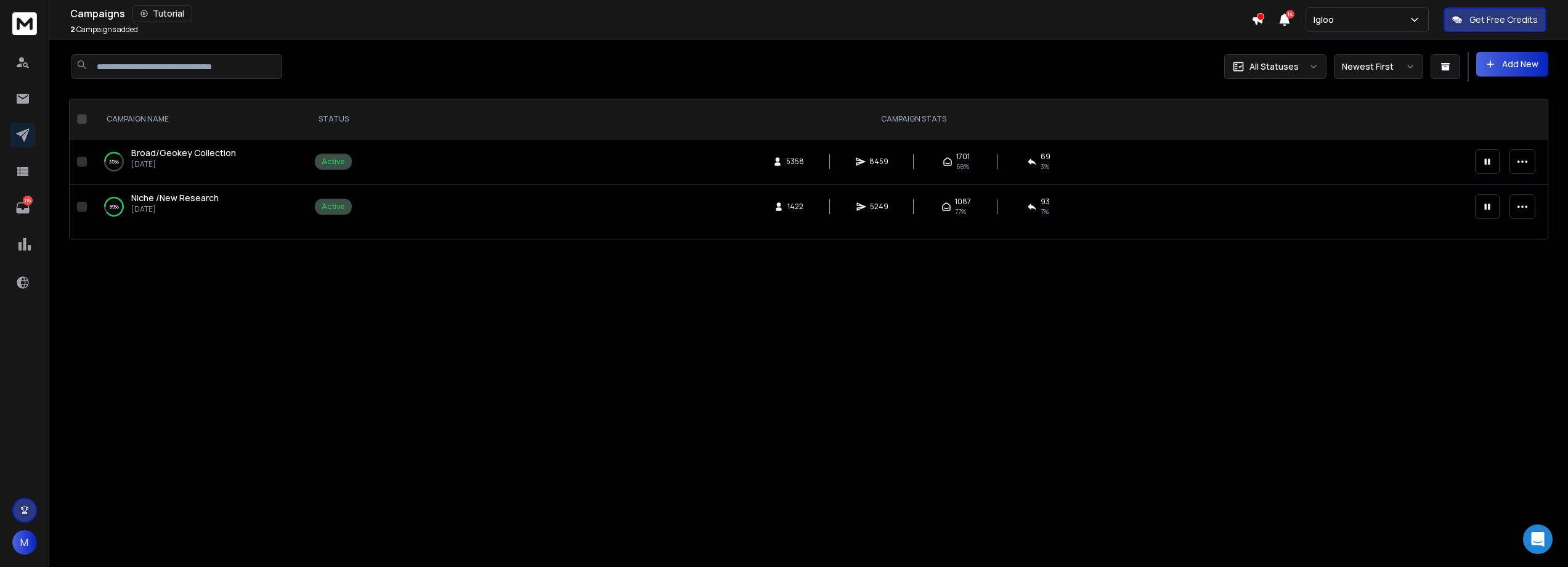
click at [248, 173] on div "35 % Broad/Geokey Collection [DATE]" at bounding box center [200, 161] width 191 height 30
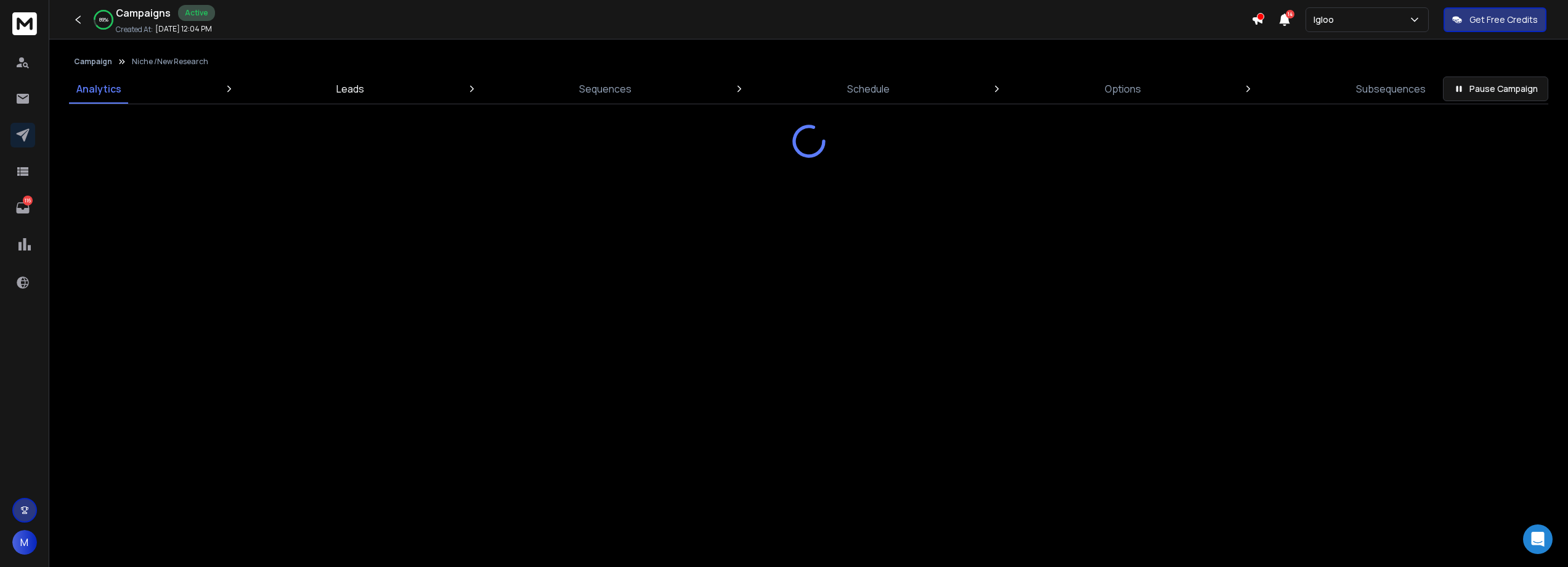
click at [348, 89] on p "Leads" at bounding box center [350, 89] width 28 height 15
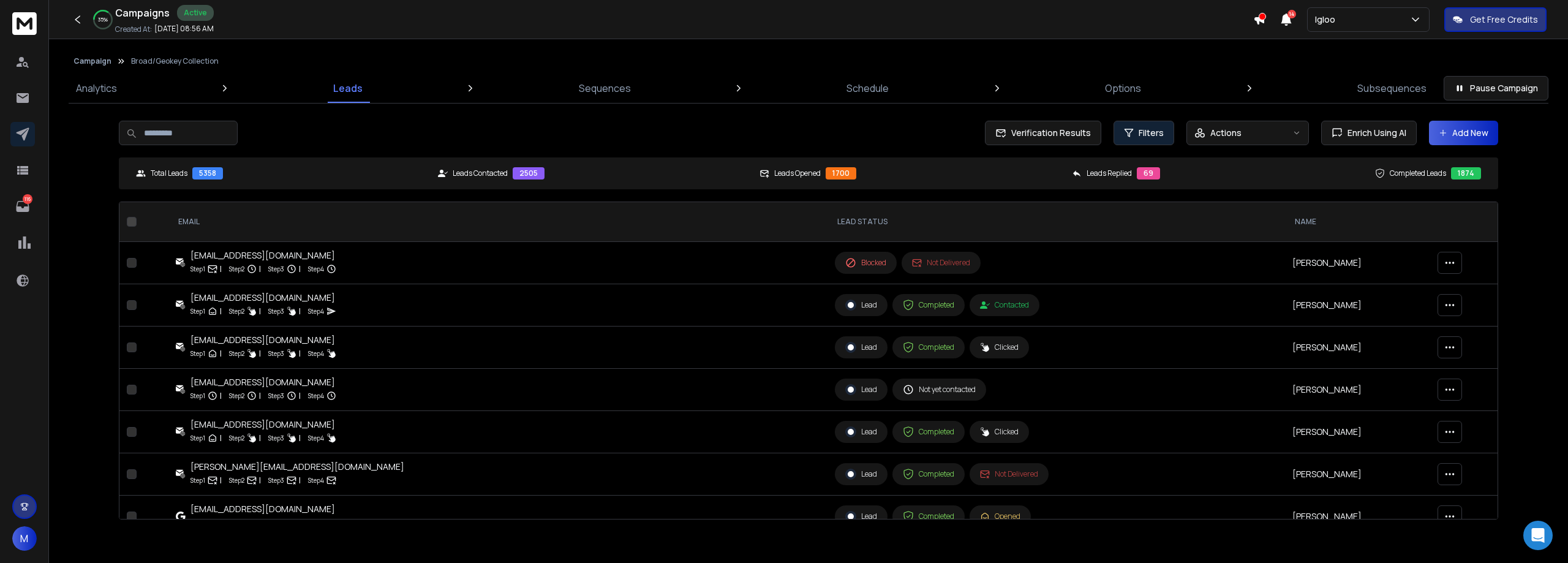
click at [1151, 133] on span "Filters" at bounding box center [1151, 133] width 25 height 12
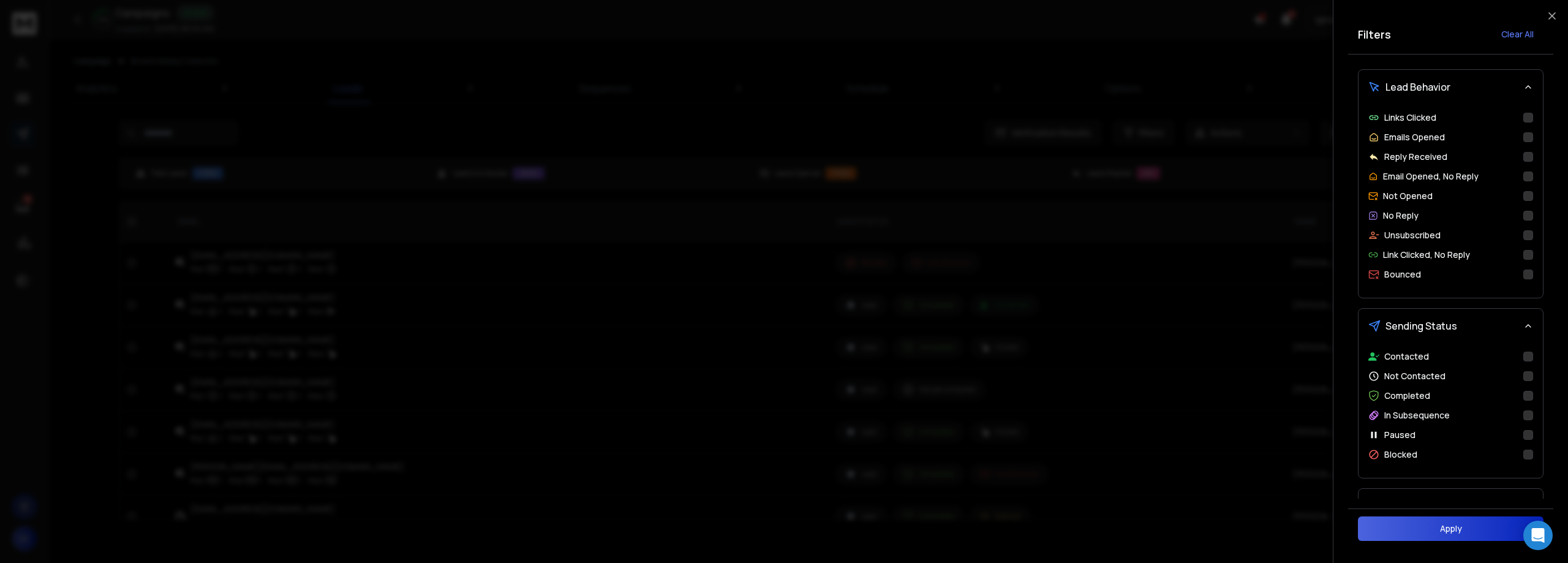
click at [1416, 373] on p "Not Contacted" at bounding box center [1415, 376] width 61 height 12
click at [1524, 373] on button "Not Contacted" at bounding box center [1529, 376] width 10 height 10
click at [1441, 534] on button "Apply" at bounding box center [1451, 529] width 185 height 25
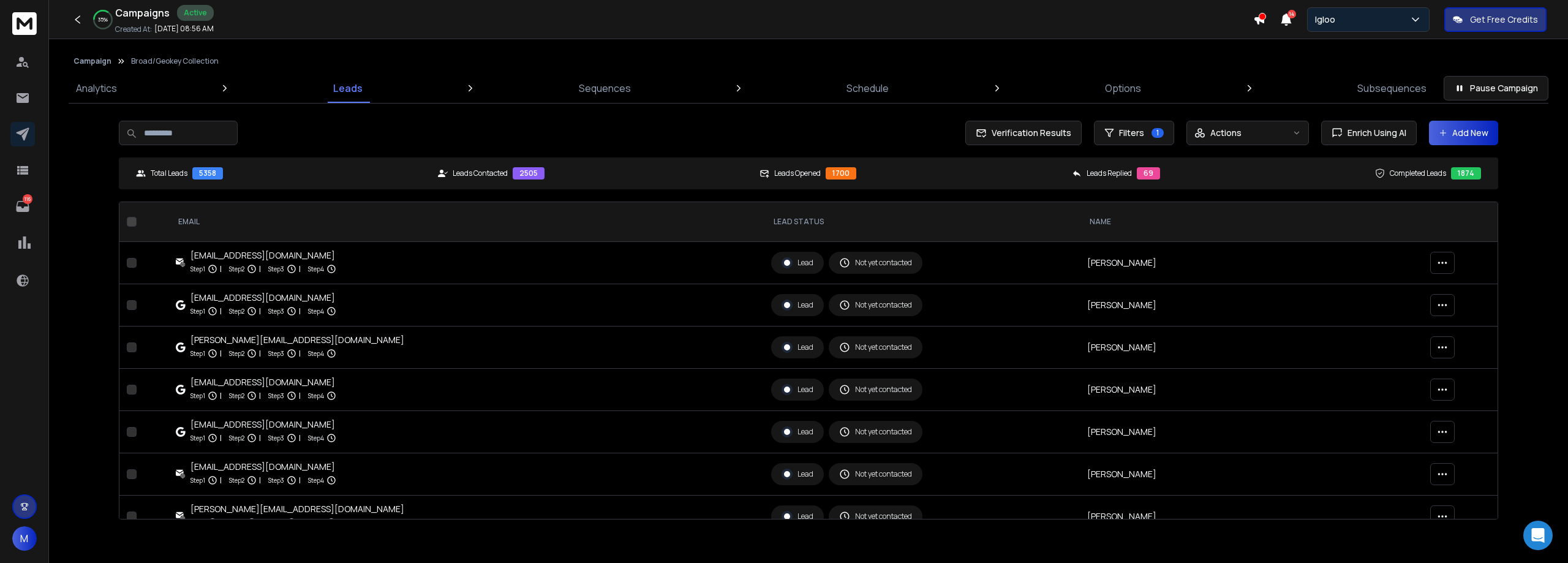
click at [1332, 20] on p "Igloo" at bounding box center [1327, 20] width 25 height 12
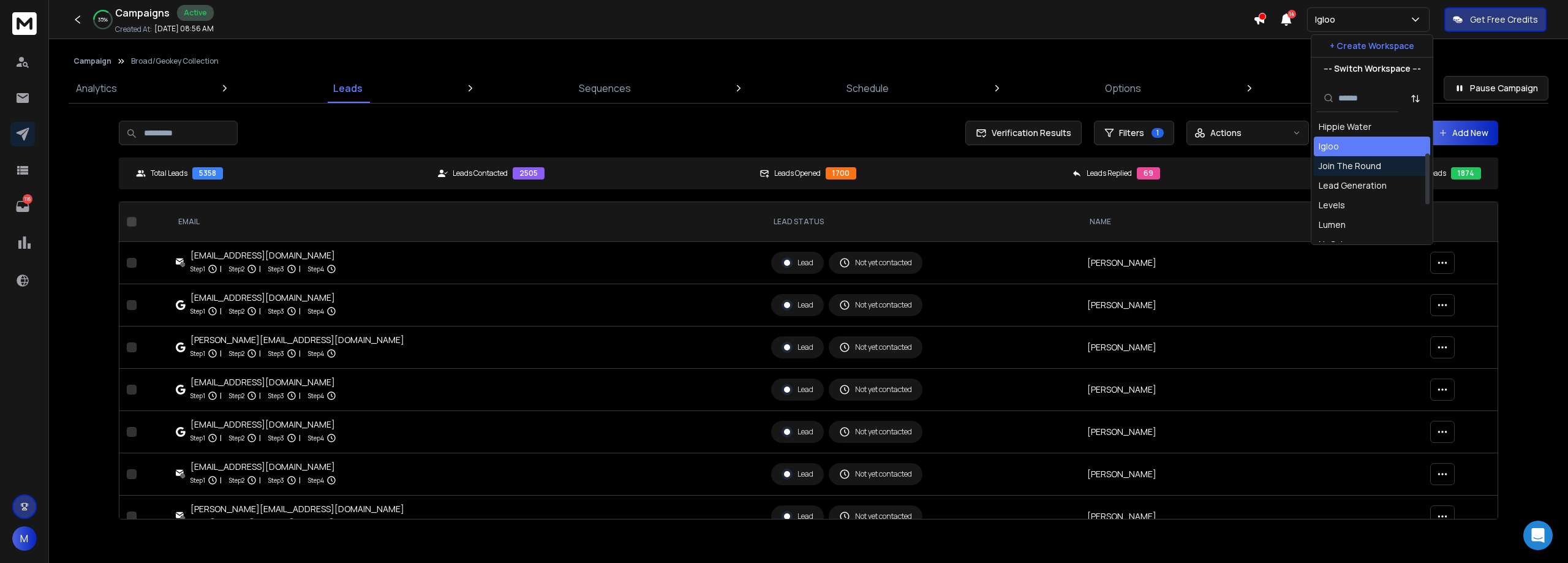
scroll to position [82, 0]
click at [1383, 200] on div "Levels" at bounding box center [1372, 204] width 117 height 20
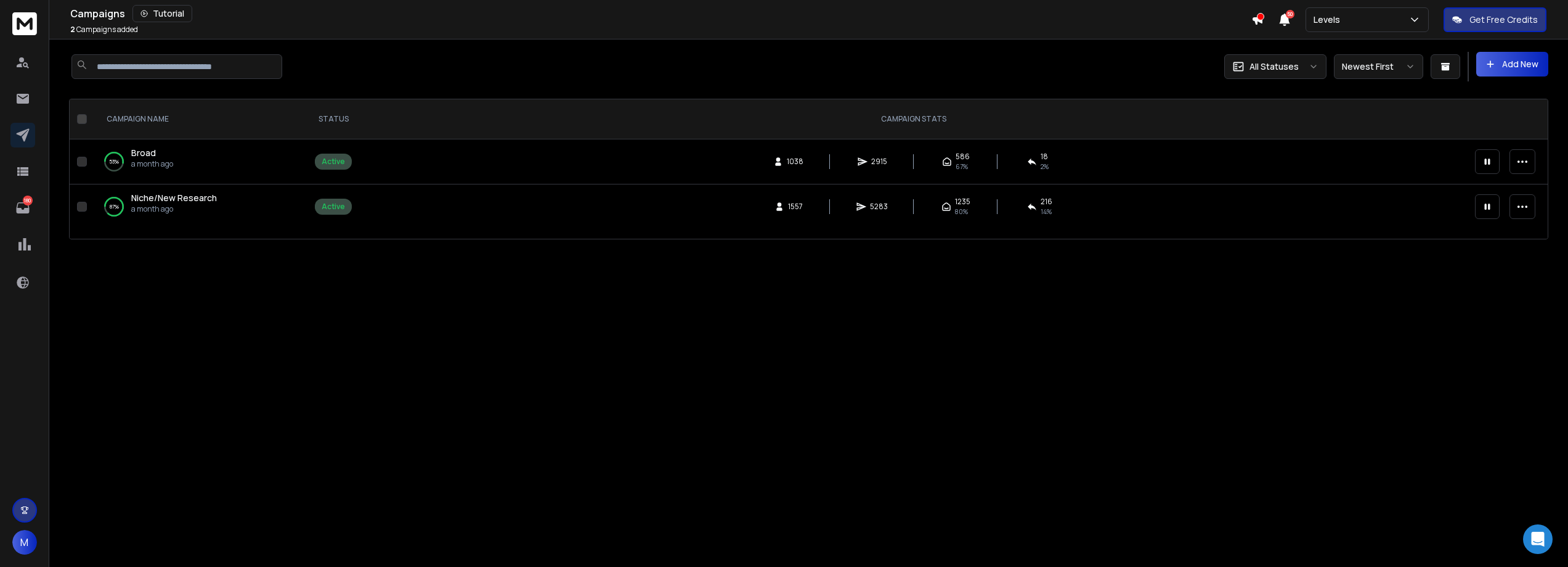
click at [192, 207] on p "a month ago" at bounding box center [174, 209] width 86 height 10
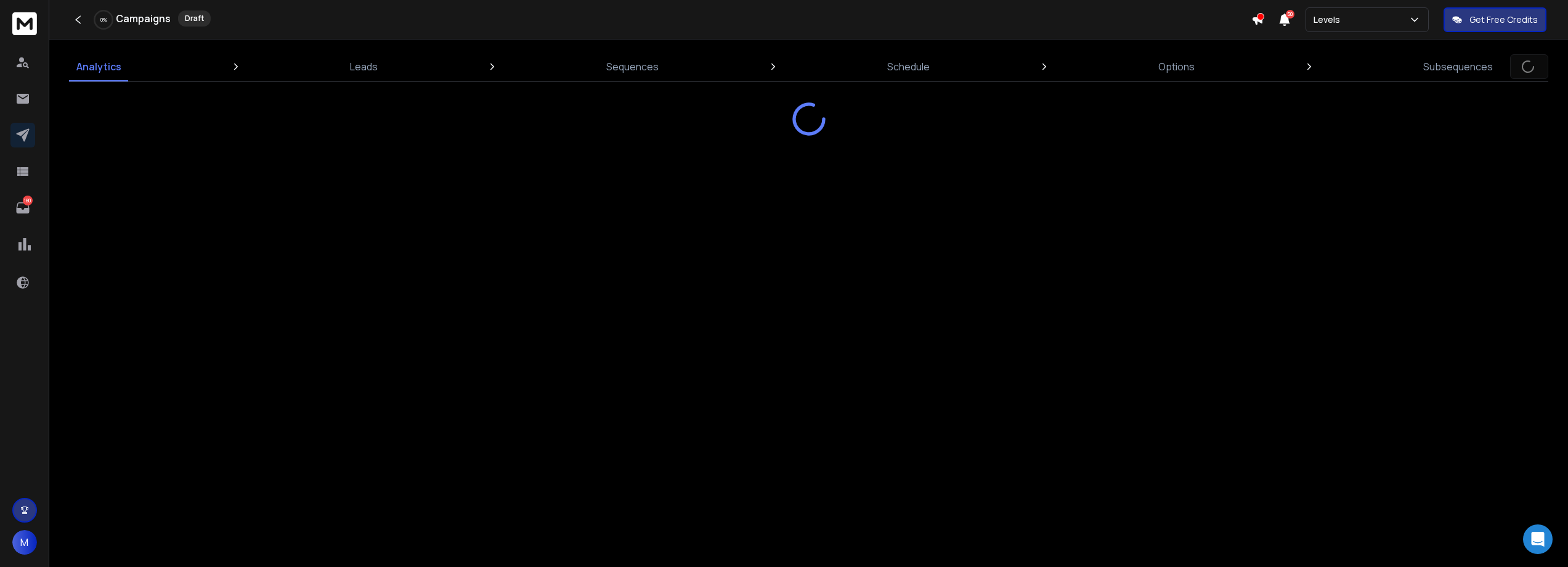
click at [338, 69] on div "Analytics Leads Sequences Schedule Options Subsequences" at bounding box center [785, 67] width 1431 height 30
click at [353, 62] on p "Leads" at bounding box center [364, 67] width 28 height 15
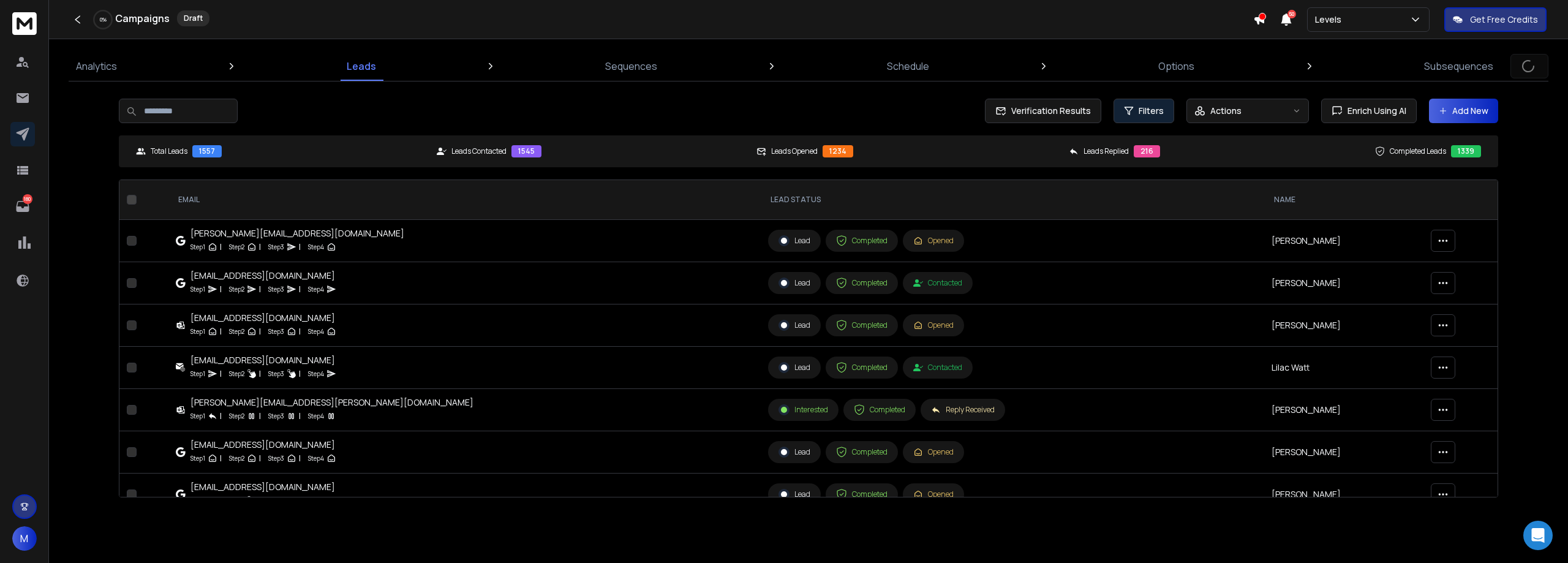
click at [1133, 114] on icon "button" at bounding box center [1129, 111] width 10 height 10
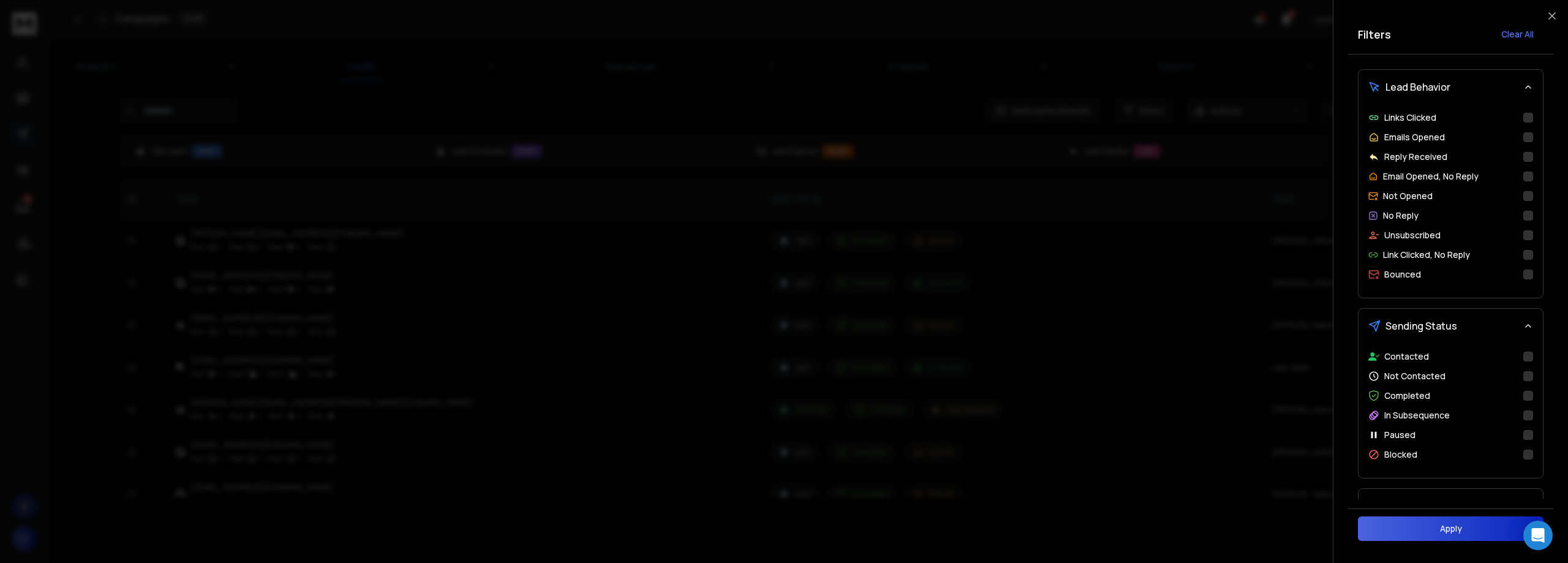
click at [1408, 378] on p "Not Contacted" at bounding box center [1415, 376] width 61 height 12
click at [1524, 378] on button "Not Contacted" at bounding box center [1529, 376] width 10 height 10
click at [1422, 525] on button "Apply" at bounding box center [1451, 529] width 185 height 25
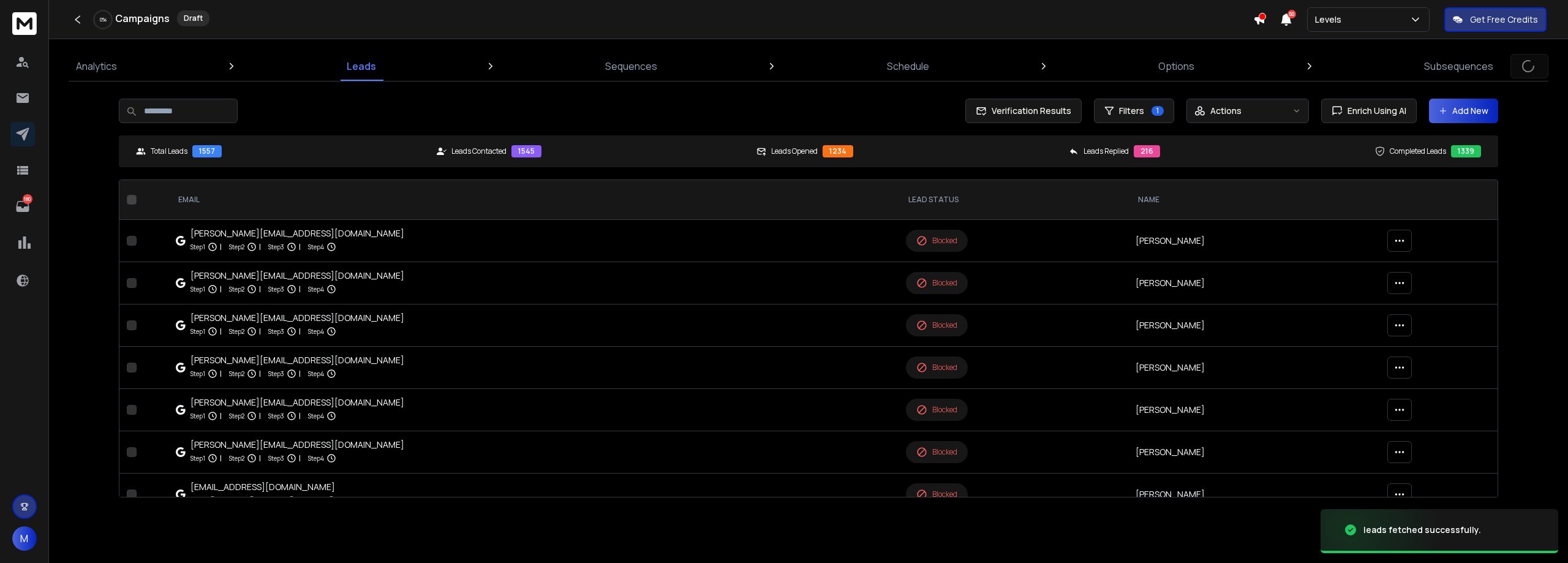
scroll to position [239, 0]
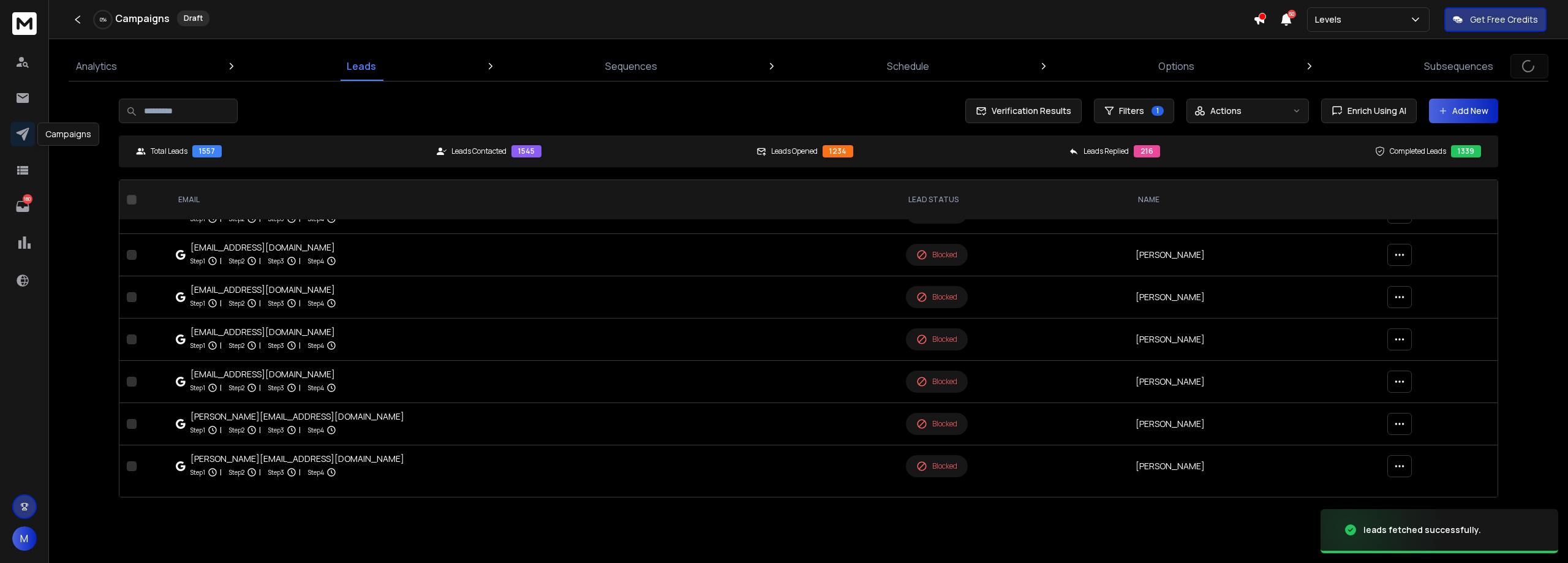
click at [17, 130] on icon at bounding box center [23, 134] width 15 height 15
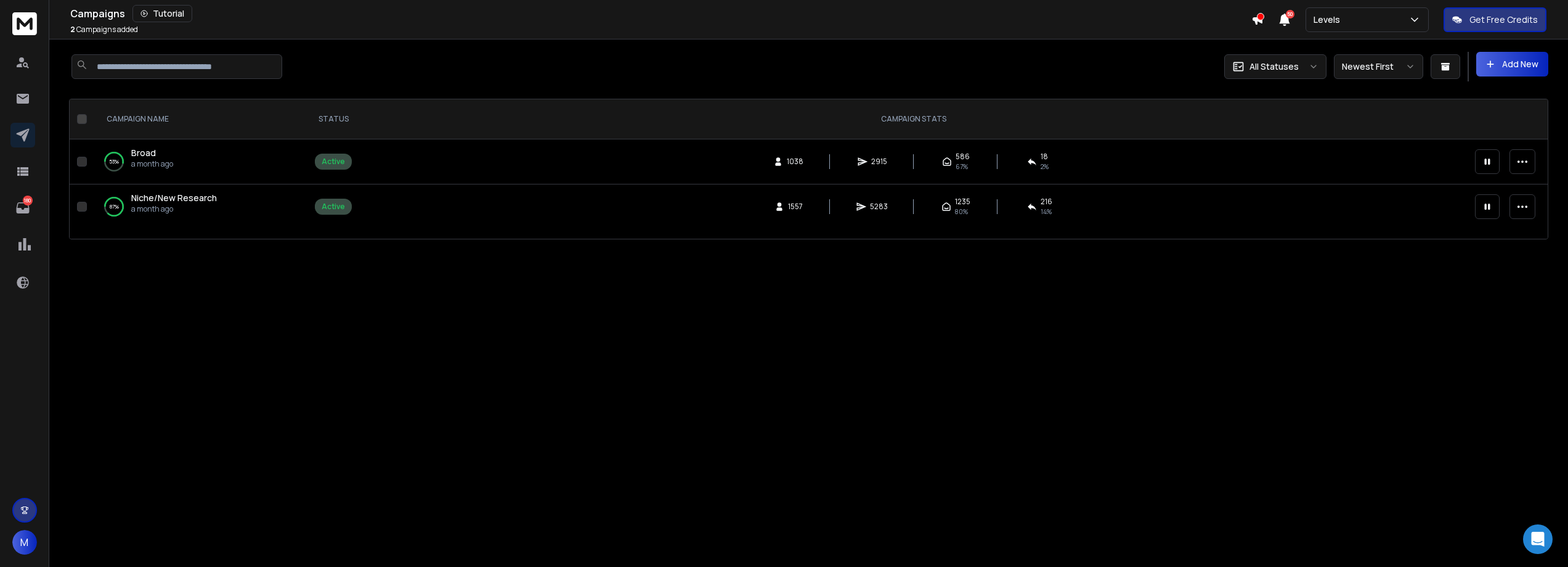
click at [172, 166] on p "a month ago" at bounding box center [152, 164] width 42 height 10
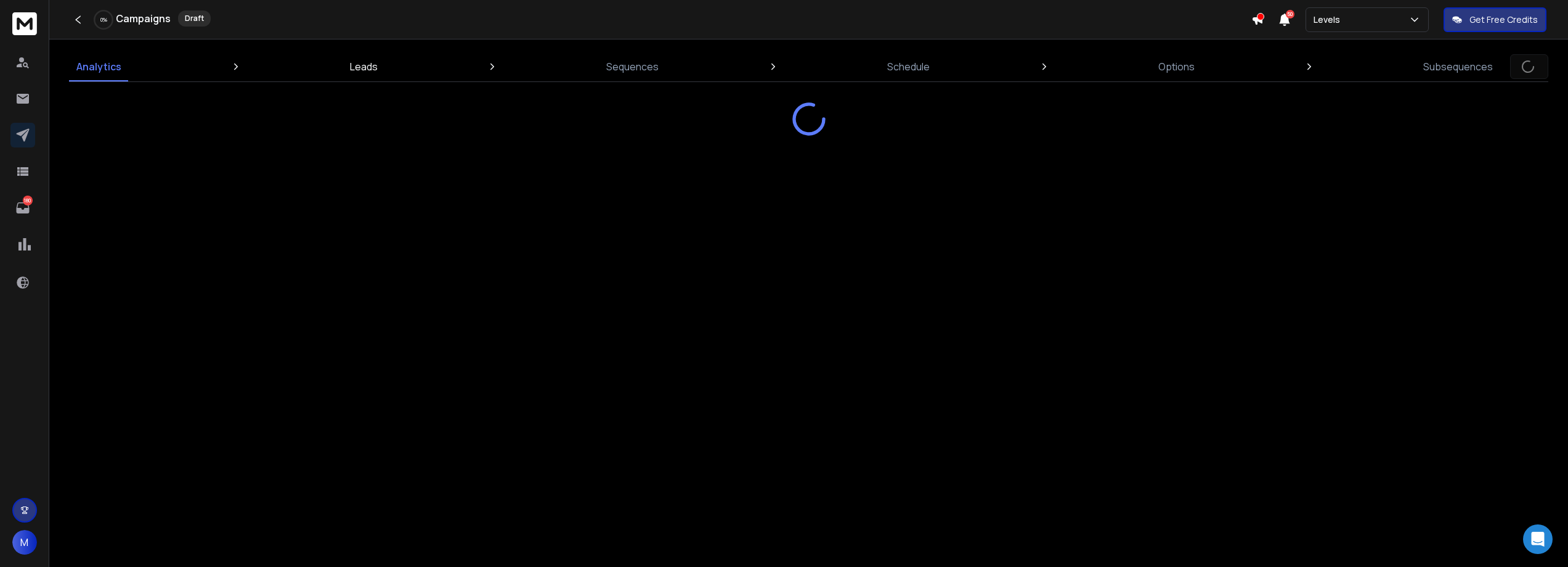
click at [360, 67] on p "Leads" at bounding box center [364, 67] width 28 height 15
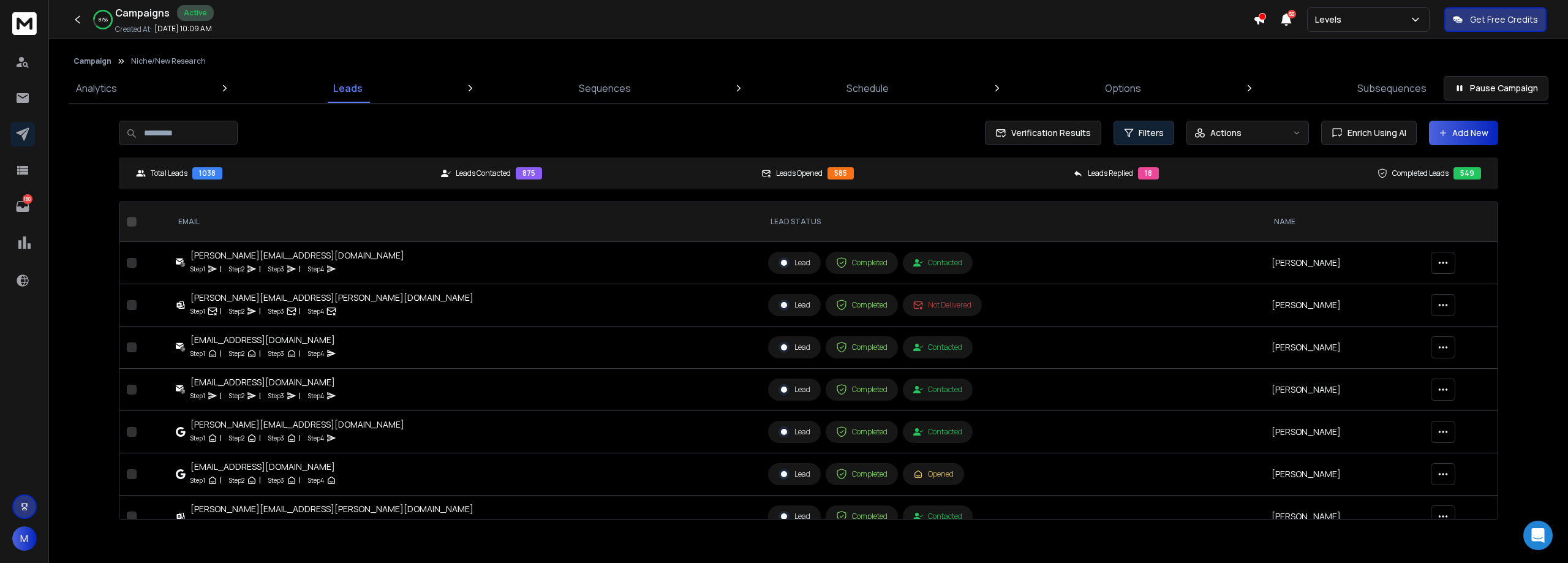
click at [1140, 130] on span "Filters" at bounding box center [1151, 133] width 25 height 12
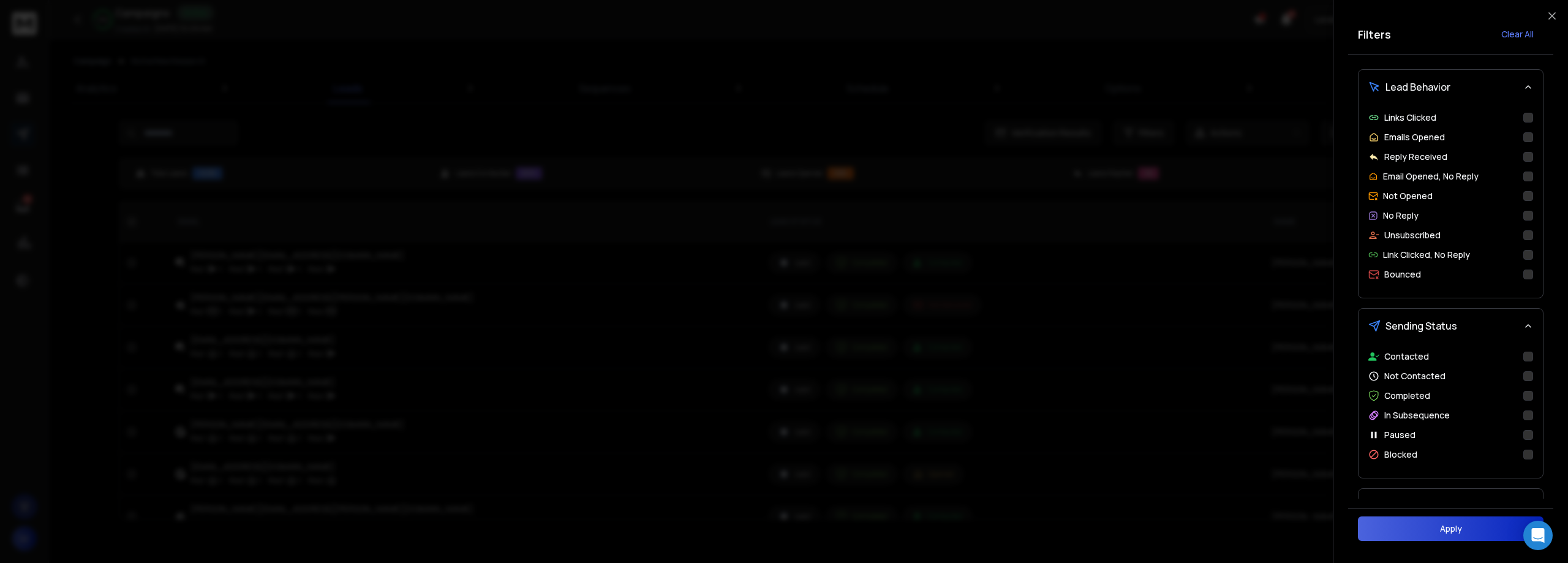
click at [1411, 372] on p "Not Contacted" at bounding box center [1415, 376] width 61 height 12
click at [1524, 372] on button "Not Contacted" at bounding box center [1529, 376] width 10 height 10
click at [1416, 518] on button "Apply" at bounding box center [1451, 529] width 185 height 25
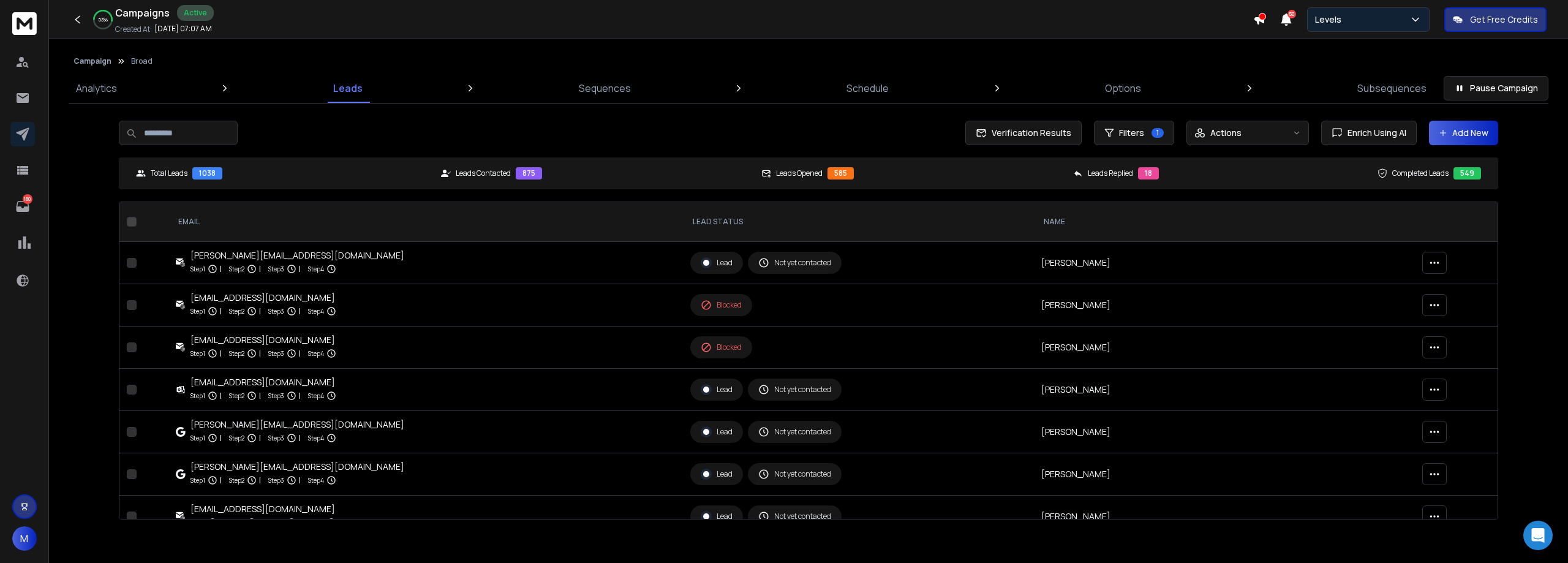
click at [1342, 28] on button "Levels" at bounding box center [1368, 20] width 122 height 25
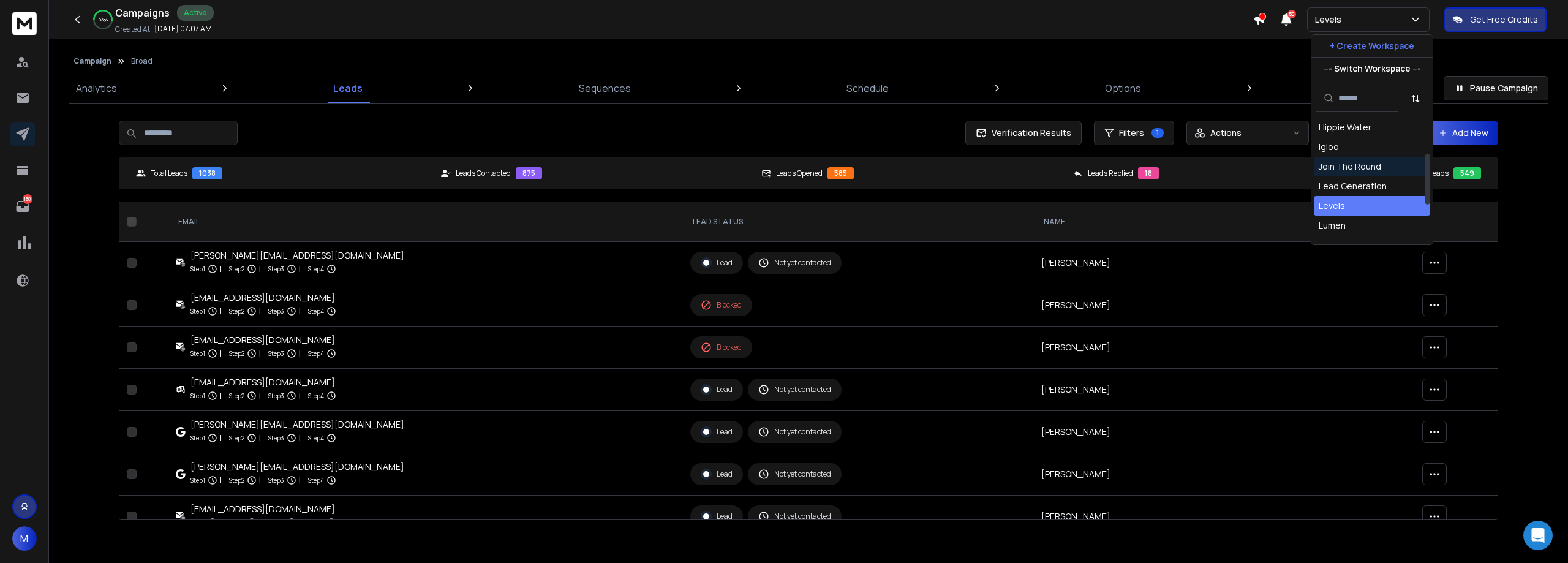
scroll to position [82, 0]
click at [1354, 222] on div "Lumen" at bounding box center [1372, 224] width 117 height 20
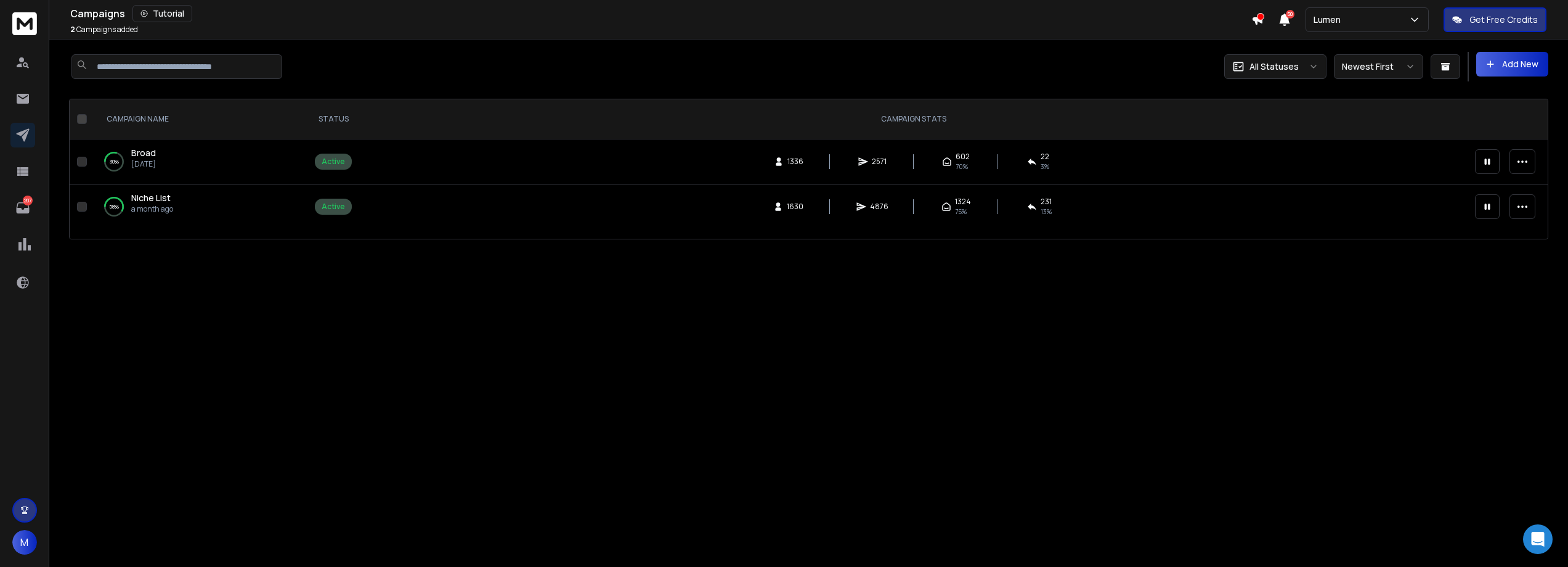
click at [224, 213] on div "58 % Niche List a month ago" at bounding box center [200, 207] width 191 height 30
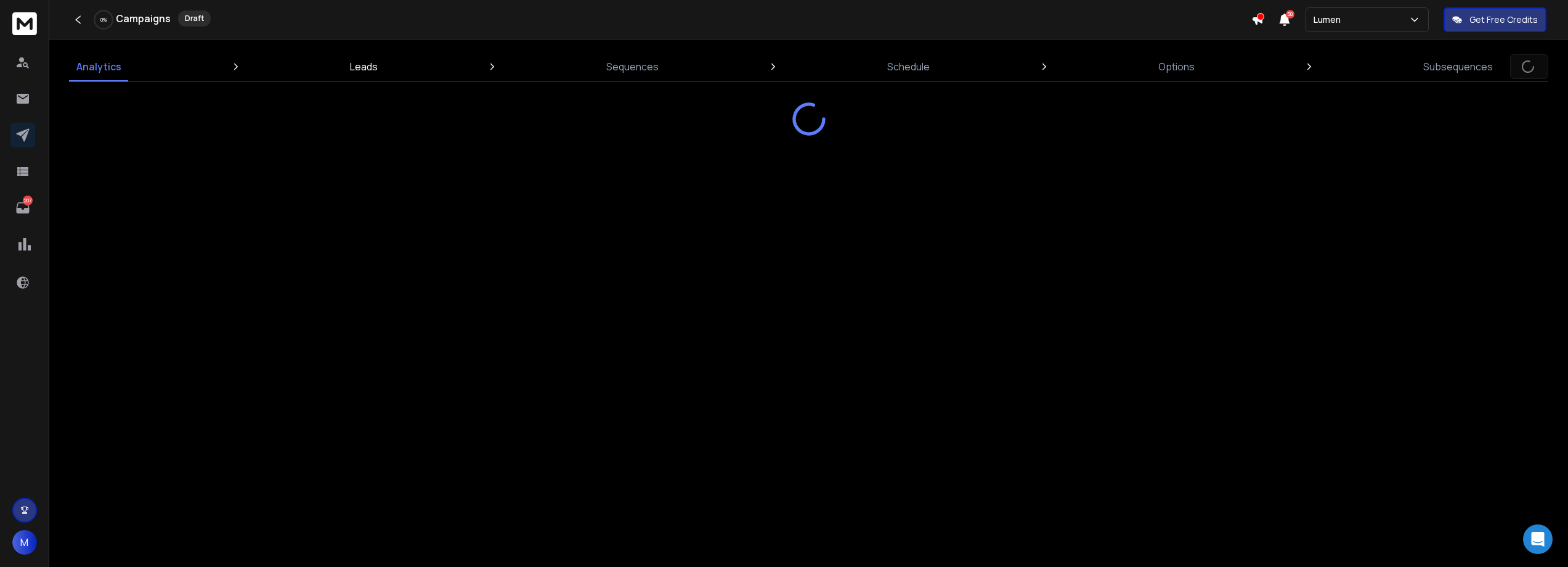
click at [359, 61] on p "Leads" at bounding box center [364, 67] width 28 height 15
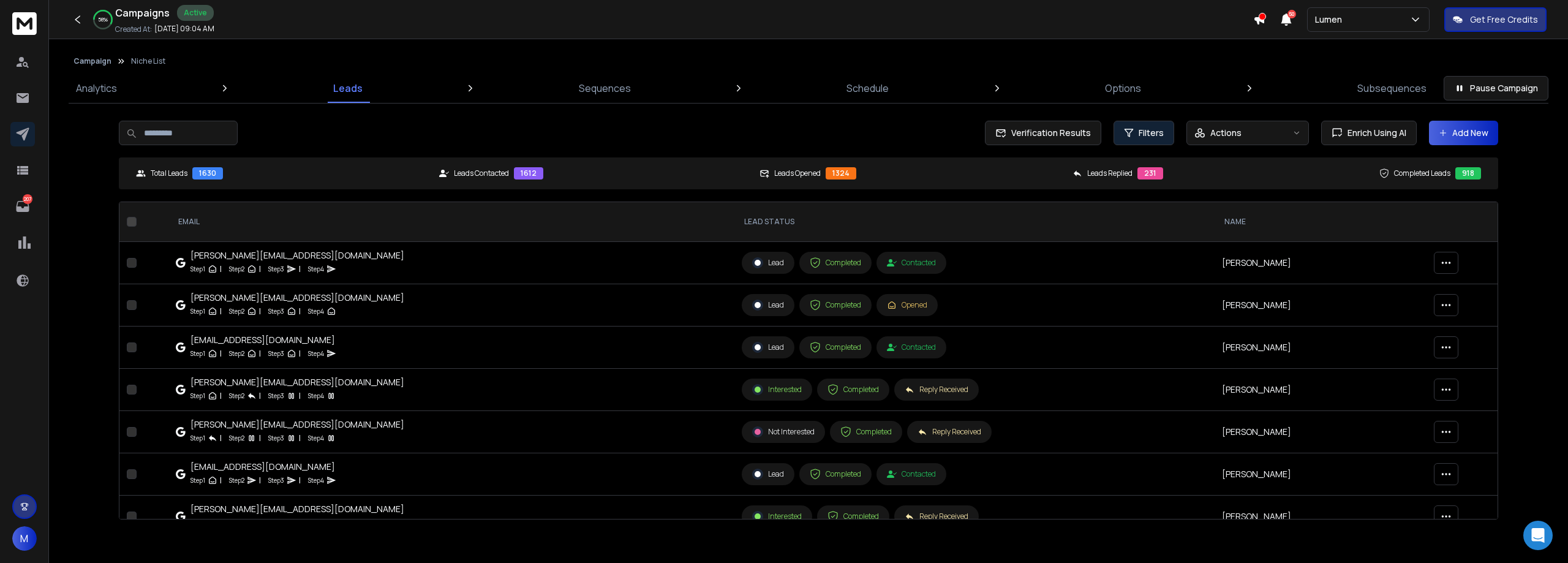
click at [1142, 122] on button "Filters" at bounding box center [1144, 133] width 61 height 25
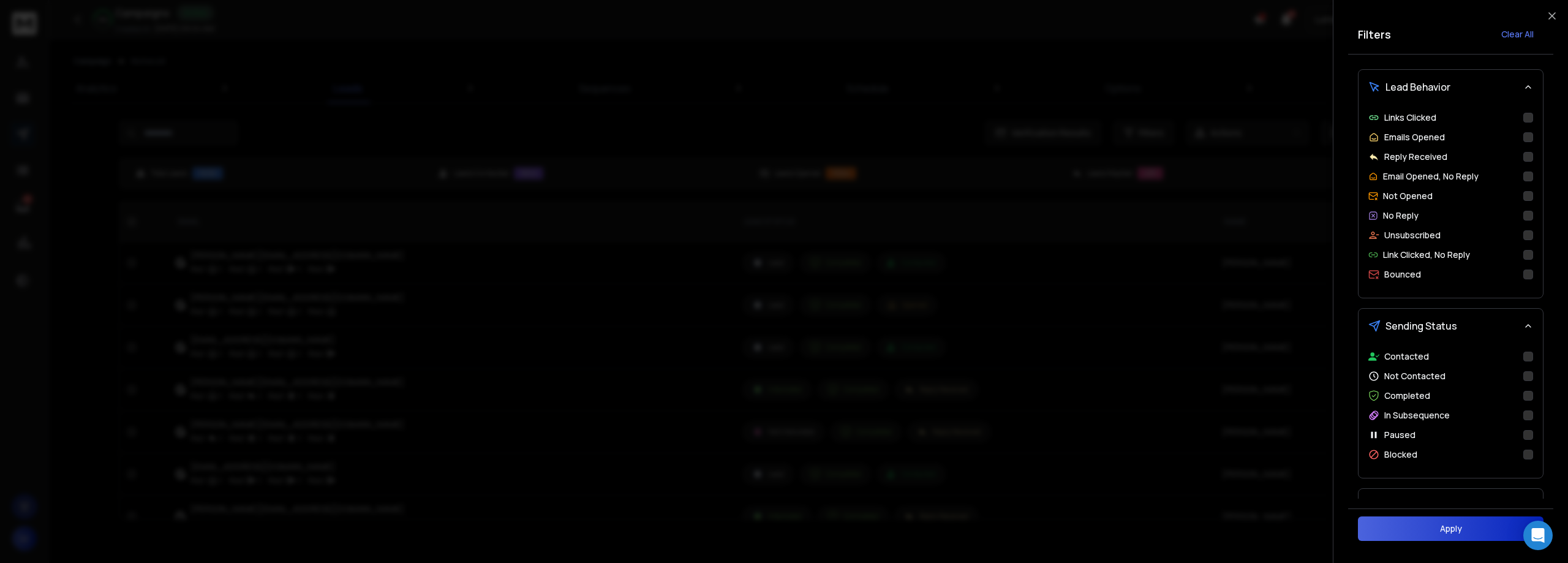
click at [1445, 376] on div "Not Contacted" at bounding box center [1451, 376] width 165 height 12
click at [1424, 379] on p "Not Contacted" at bounding box center [1415, 376] width 61 height 12
click at [1524, 379] on button "Not Contacted" at bounding box center [1529, 376] width 10 height 10
click at [1442, 530] on button "Apply" at bounding box center [1451, 529] width 185 height 25
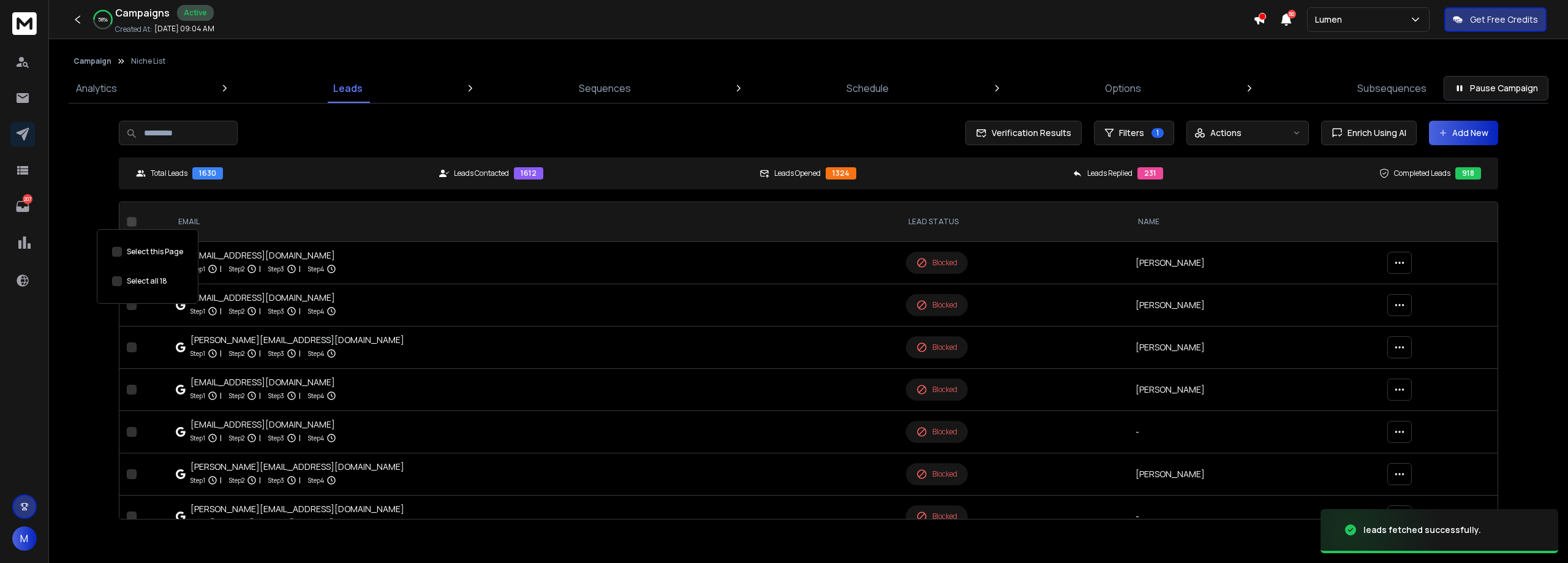
scroll to position [493, 0]
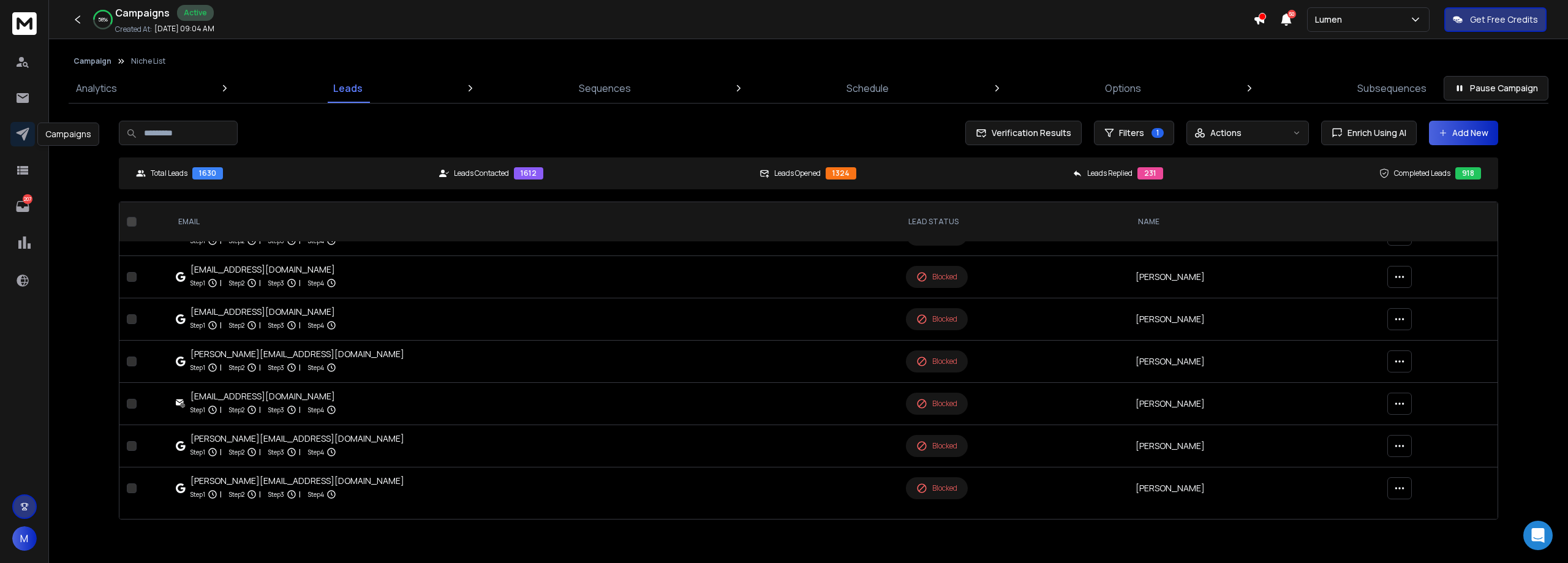
click at [24, 136] on icon at bounding box center [22, 134] width 13 height 13
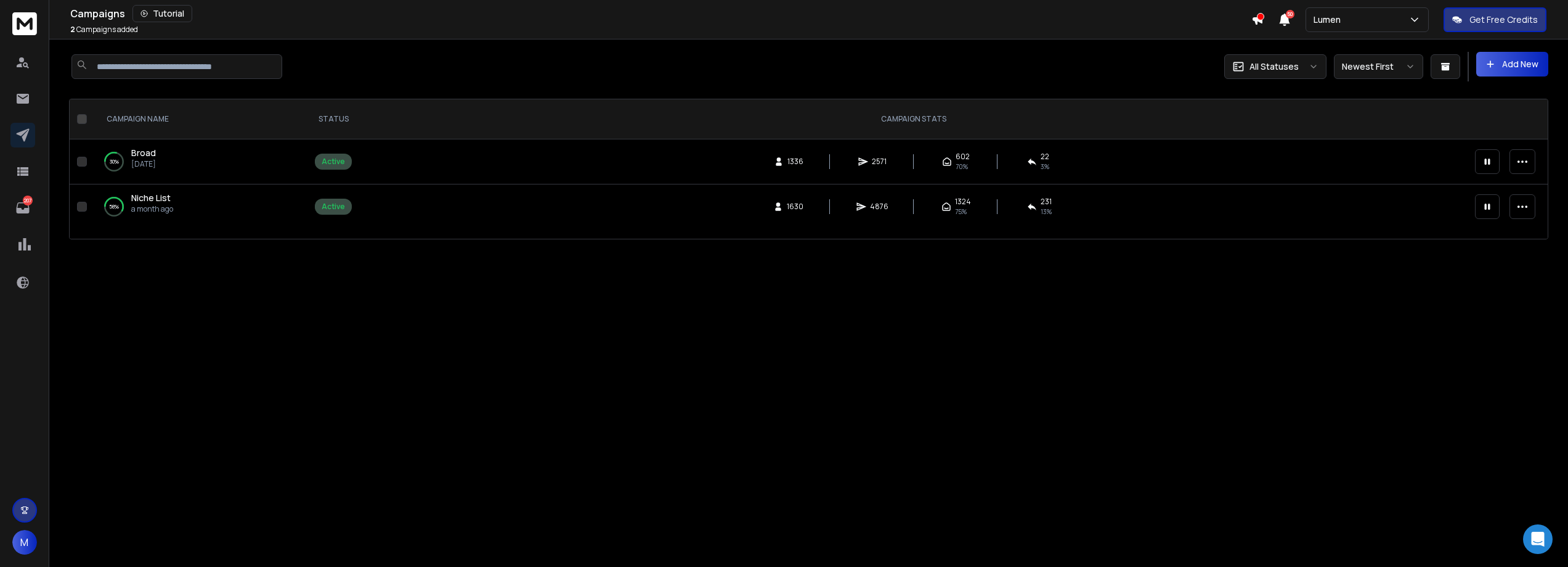
click at [214, 161] on div "30 % Broad 25 days ago" at bounding box center [200, 161] width 191 height 30
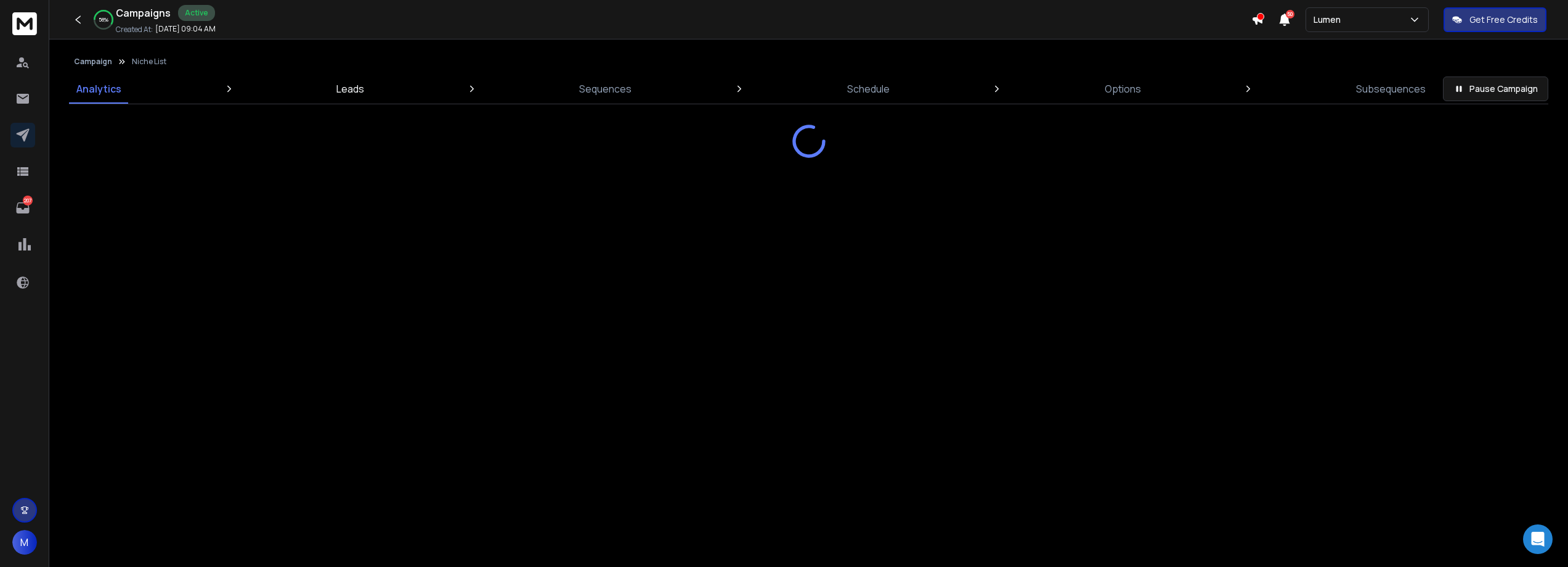
click at [360, 87] on p "Leads" at bounding box center [350, 89] width 28 height 15
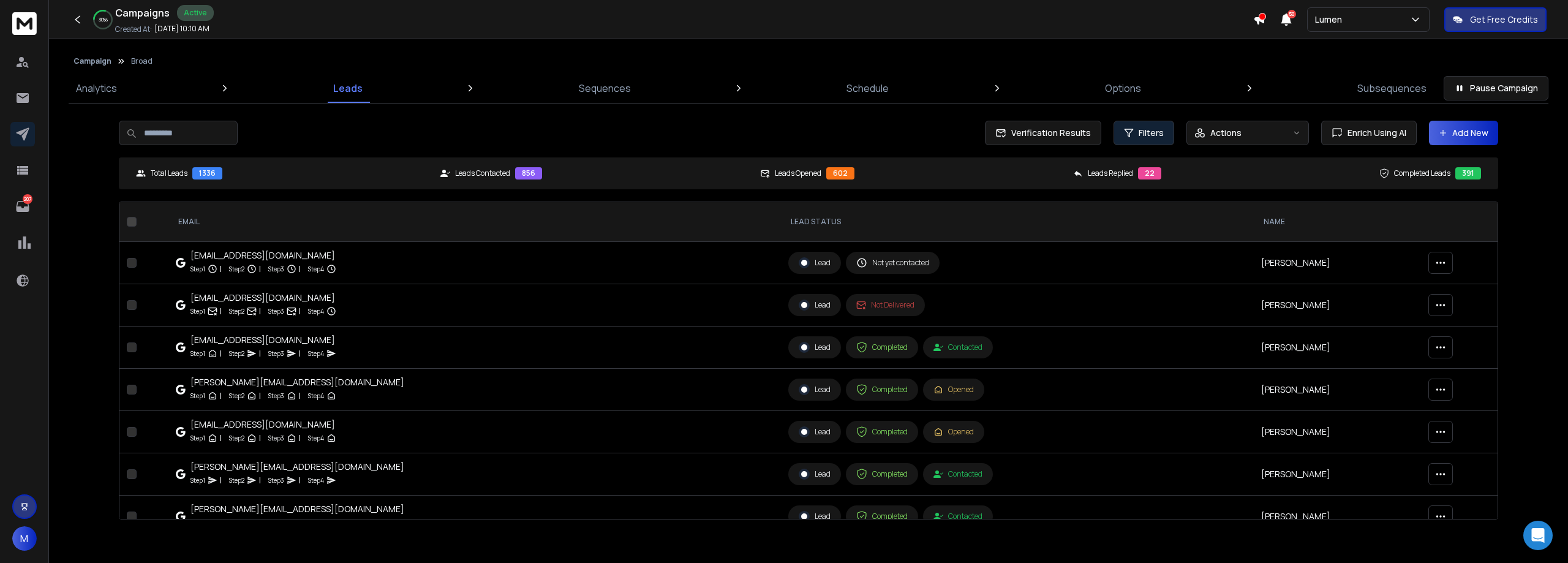
click at [1155, 141] on button "Filters" at bounding box center [1144, 133] width 61 height 25
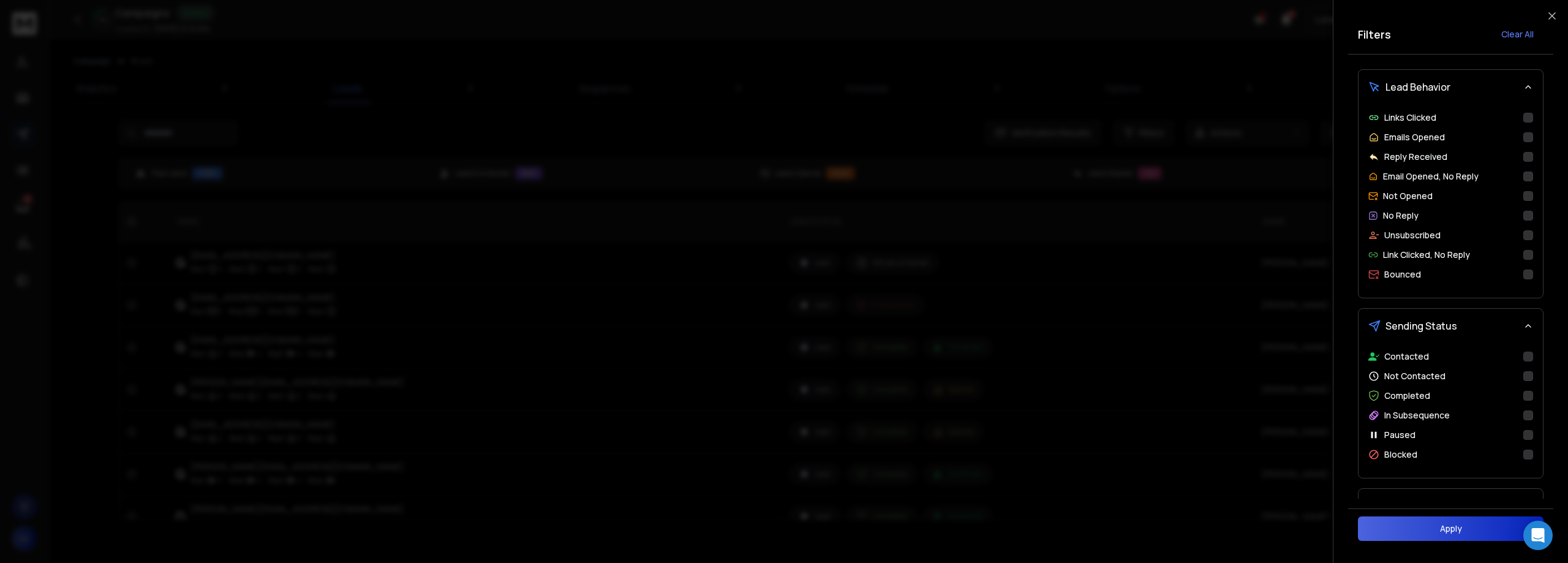
click at [1447, 376] on div "Not Contacted" at bounding box center [1451, 376] width 165 height 12
click at [1443, 375] on p "Not Contacted" at bounding box center [1415, 376] width 61 height 12
click at [1524, 375] on button "Not Contacted" at bounding box center [1529, 376] width 10 height 10
click at [1456, 516] on div "Apply" at bounding box center [1451, 528] width 205 height 40
click at [1454, 520] on button "Apply" at bounding box center [1451, 529] width 185 height 25
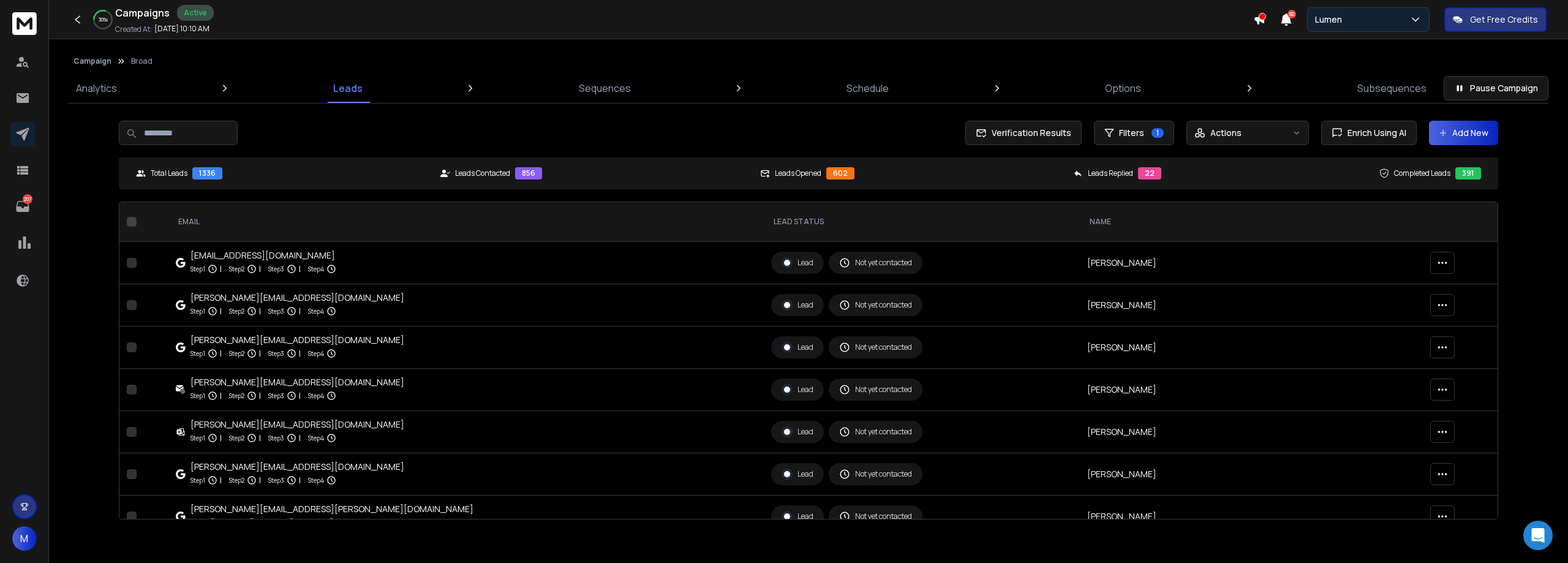
click at [1357, 11] on button "Lumen" at bounding box center [1368, 20] width 122 height 25
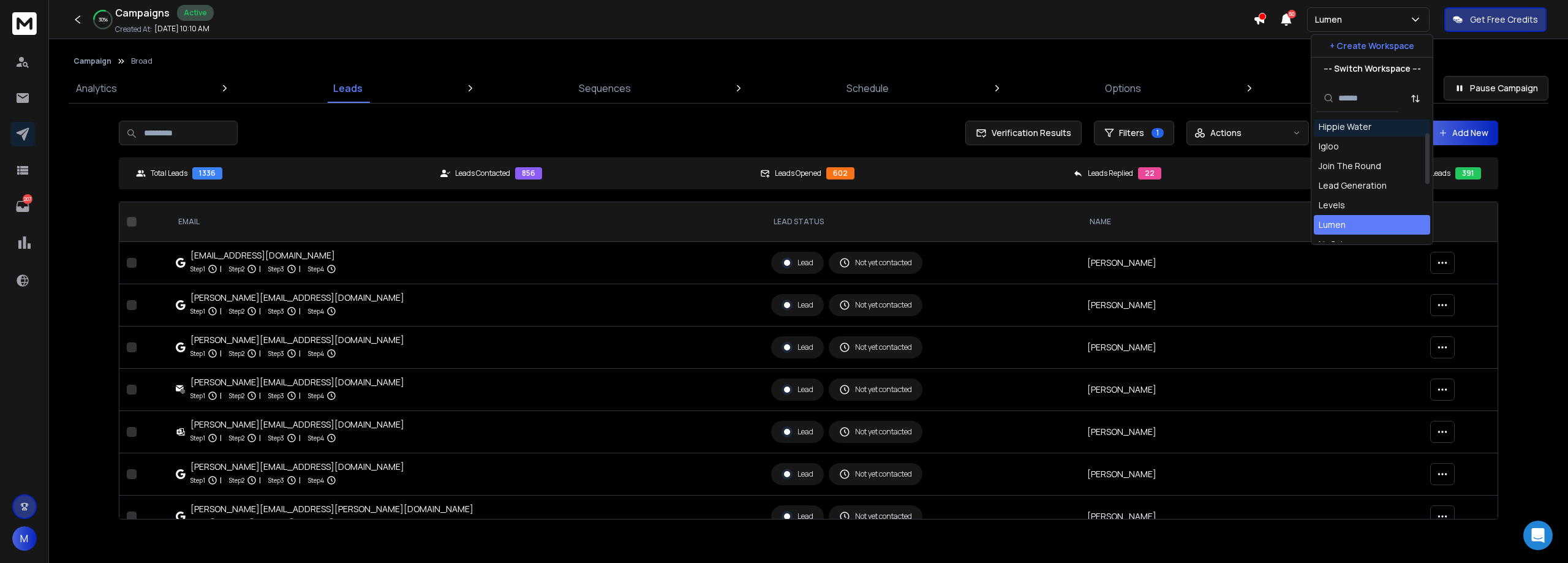
scroll to position [82, 0]
click at [26, 136] on icon at bounding box center [22, 134] width 13 height 13
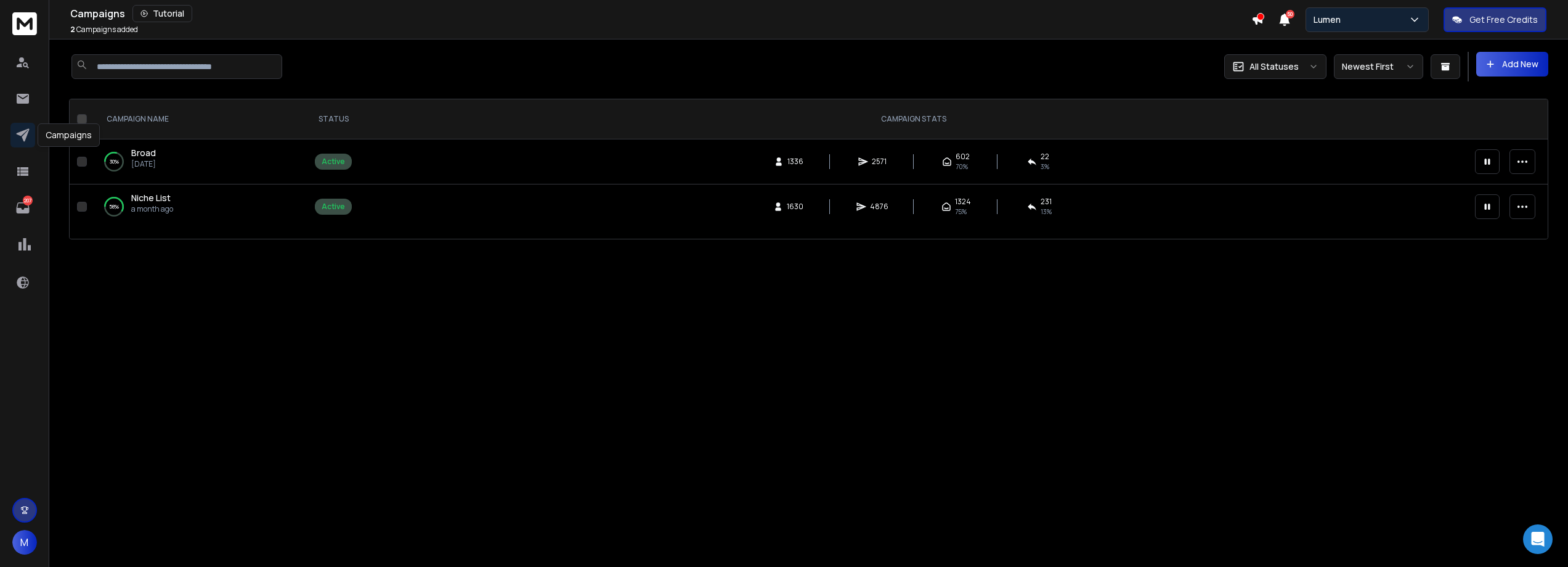
click at [1353, 22] on div "Lumen" at bounding box center [1368, 20] width 107 height 12
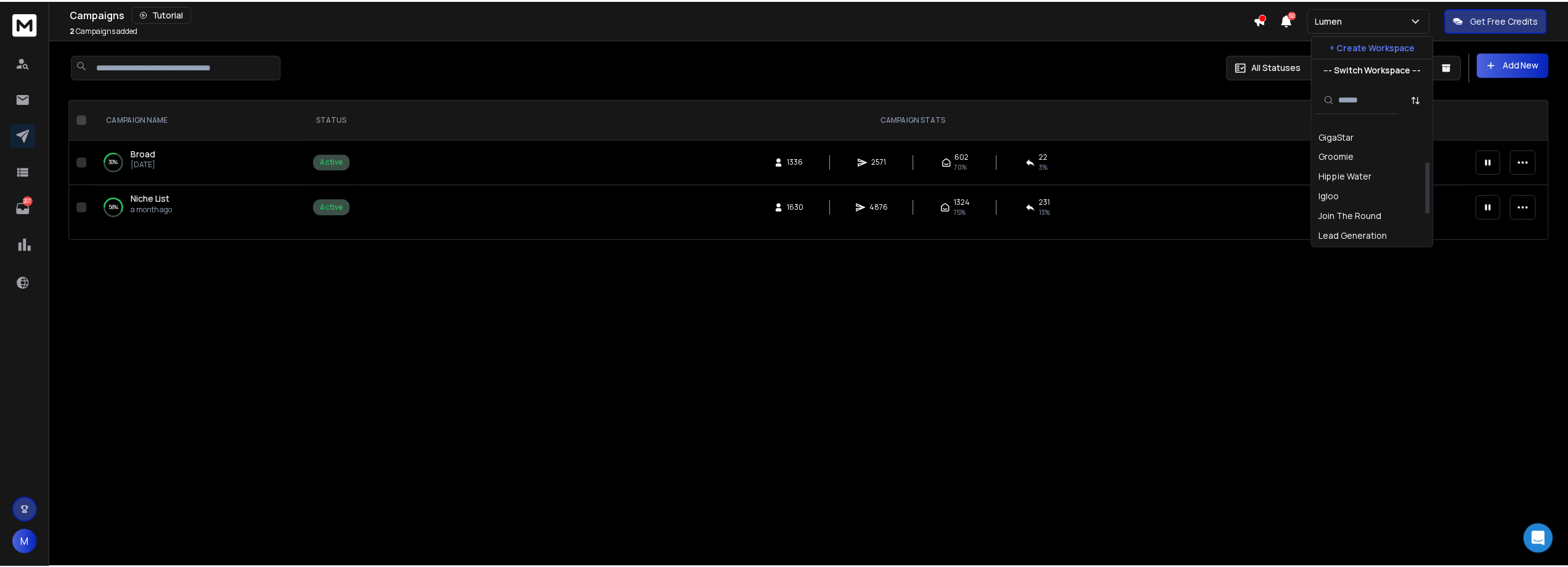
scroll to position [164, 0]
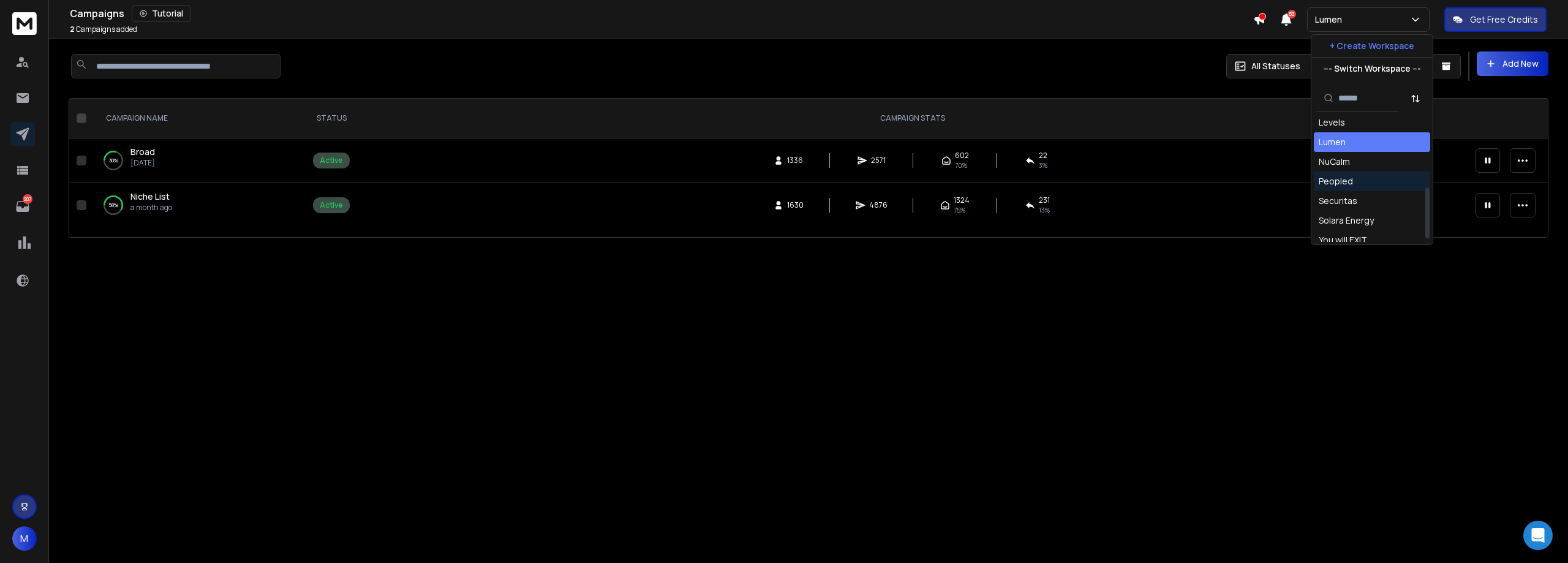
click at [1373, 177] on div "Peopled" at bounding box center [1372, 181] width 117 height 20
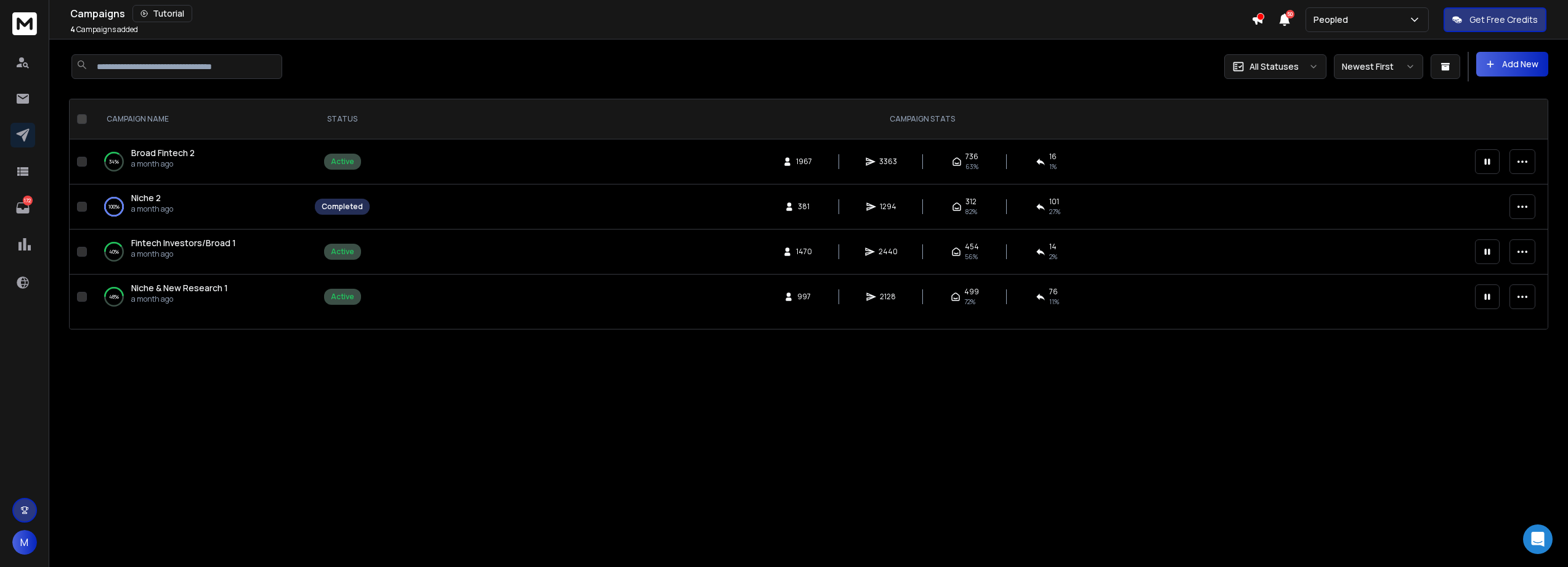
click at [218, 306] on div "Niche & New Research 1 a month ago" at bounding box center [179, 297] width 97 height 30
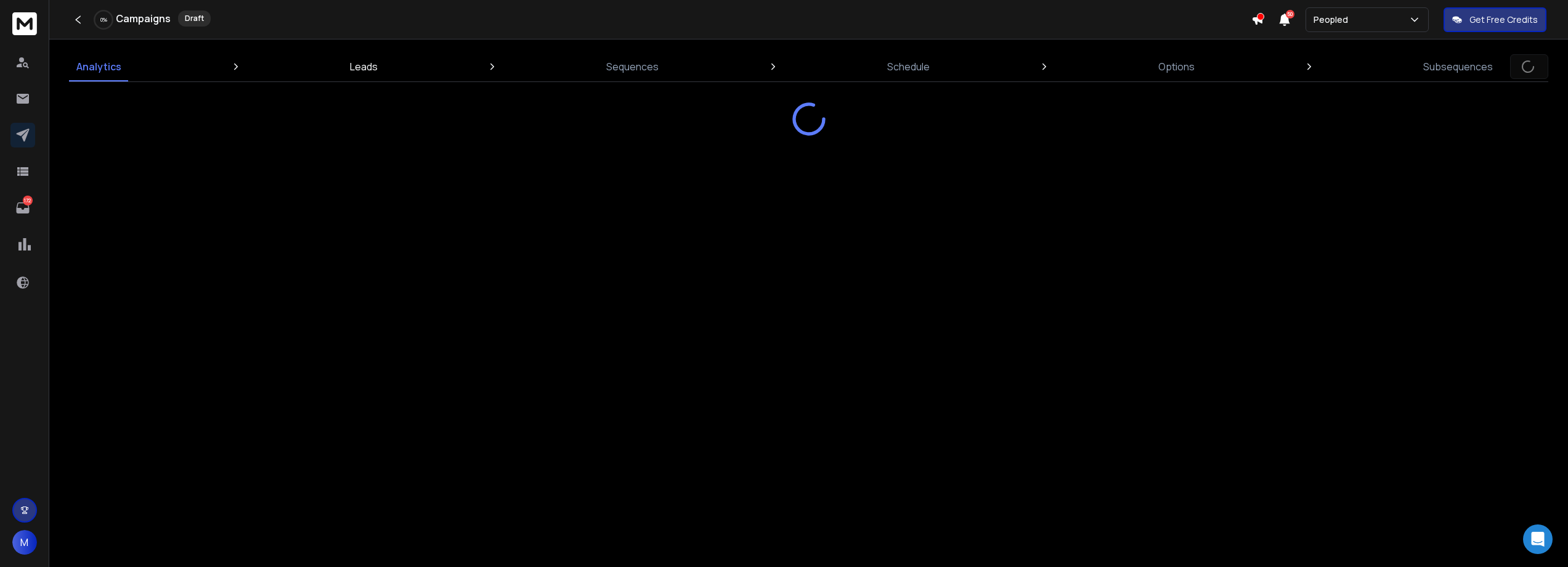
click at [368, 62] on p "Leads" at bounding box center [364, 67] width 28 height 15
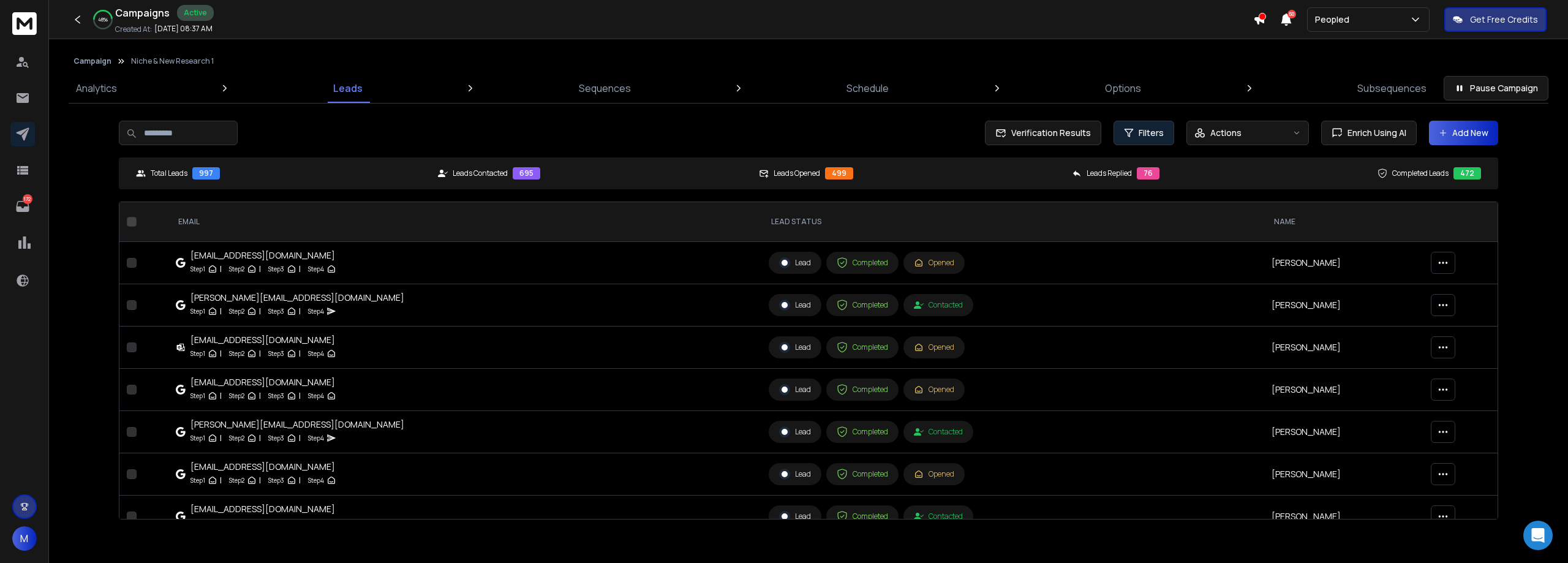
click at [1137, 129] on button "Filters" at bounding box center [1144, 133] width 61 height 25
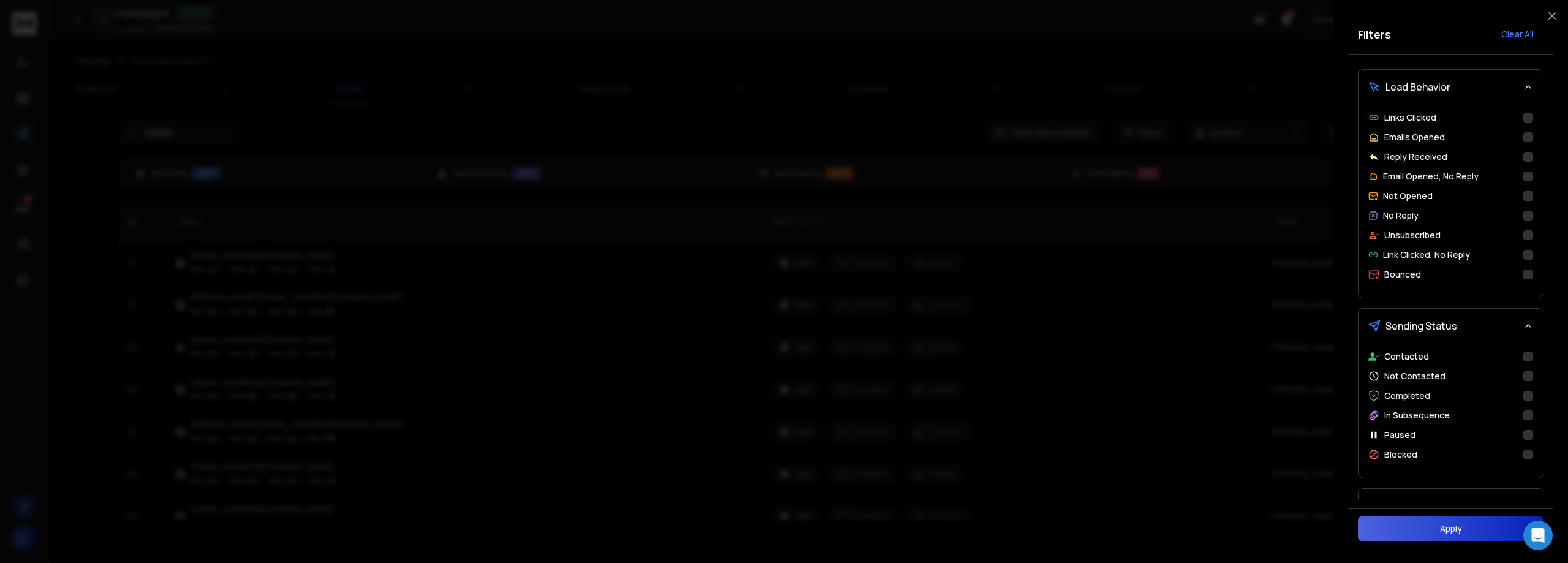
click at [1421, 376] on p "Not Contacted" at bounding box center [1415, 376] width 61 height 12
click at [1524, 376] on button "Not Contacted" at bounding box center [1529, 376] width 10 height 10
click at [1442, 530] on button "Apply" at bounding box center [1451, 529] width 185 height 25
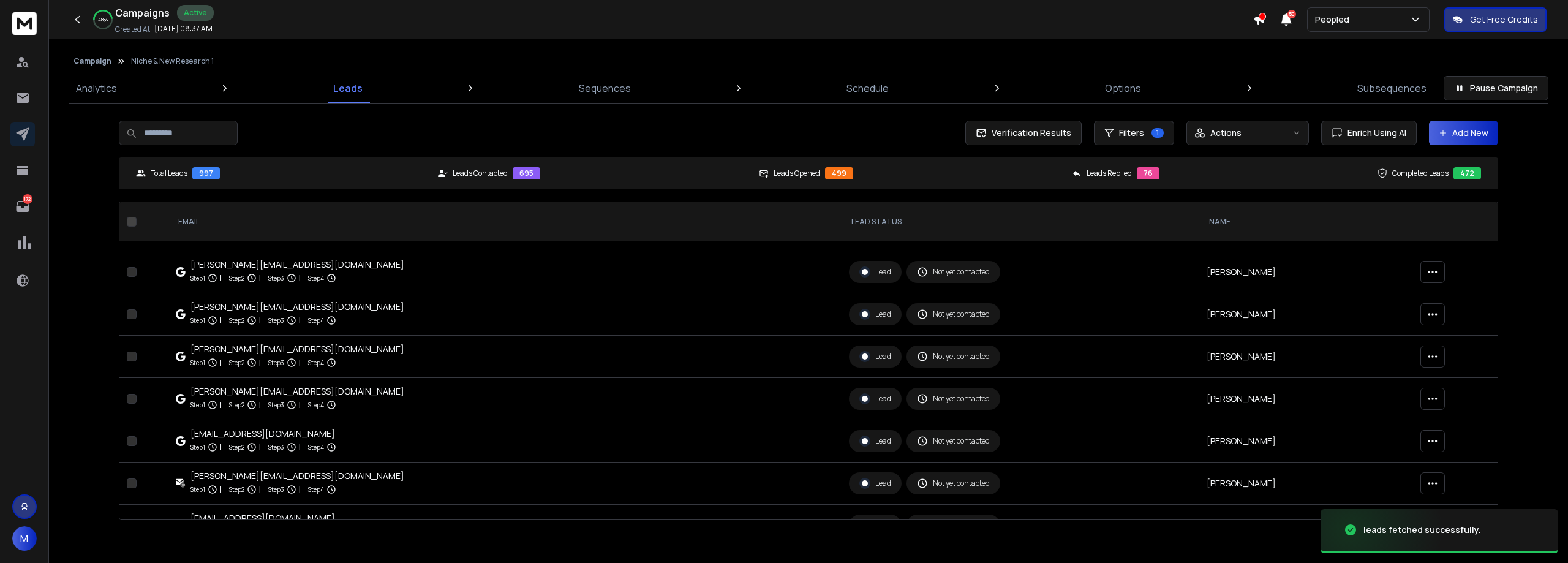
scroll to position [1845, 0]
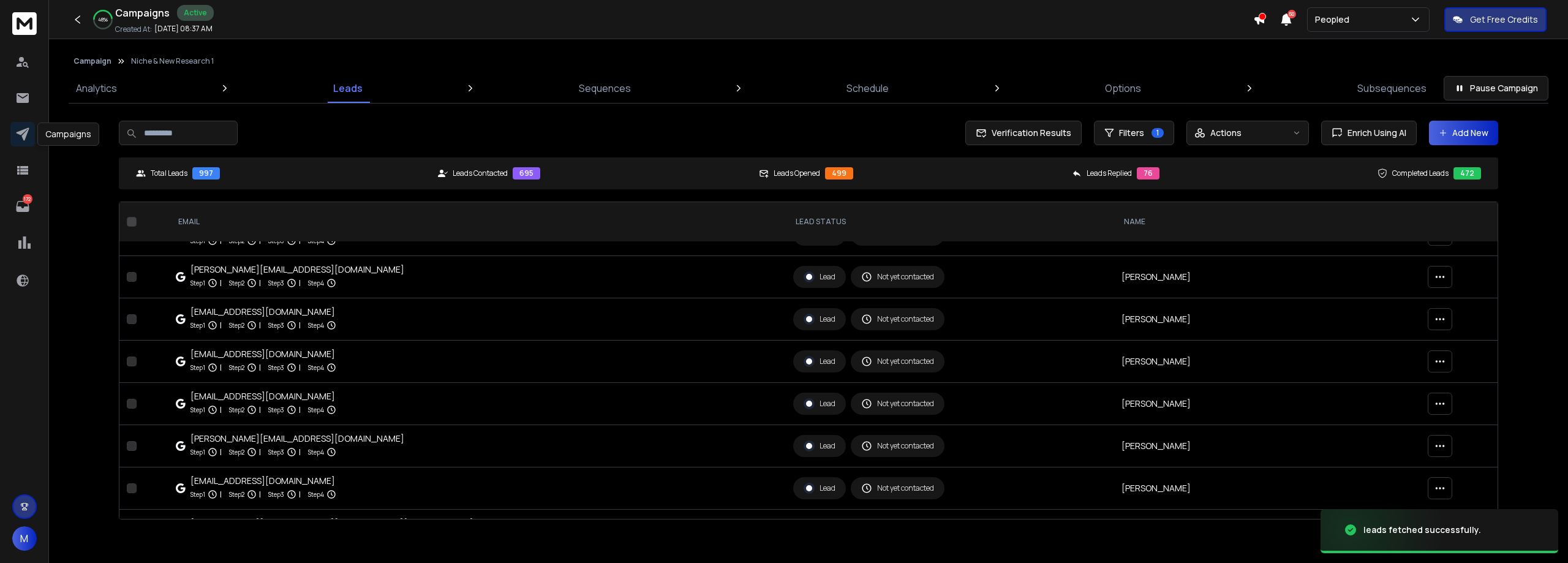
click at [21, 133] on icon at bounding box center [22, 134] width 13 height 13
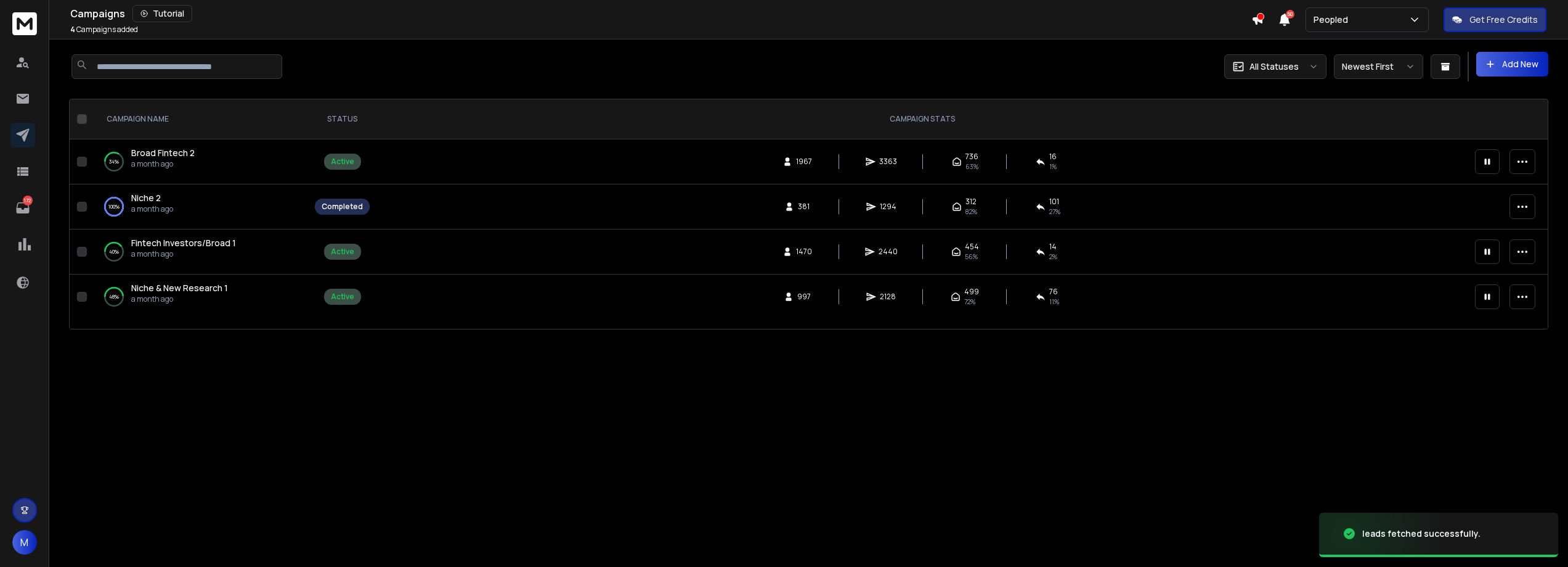
click at [157, 242] on span "Fintech Investors/Broad 1" at bounding box center [183, 242] width 105 height 12
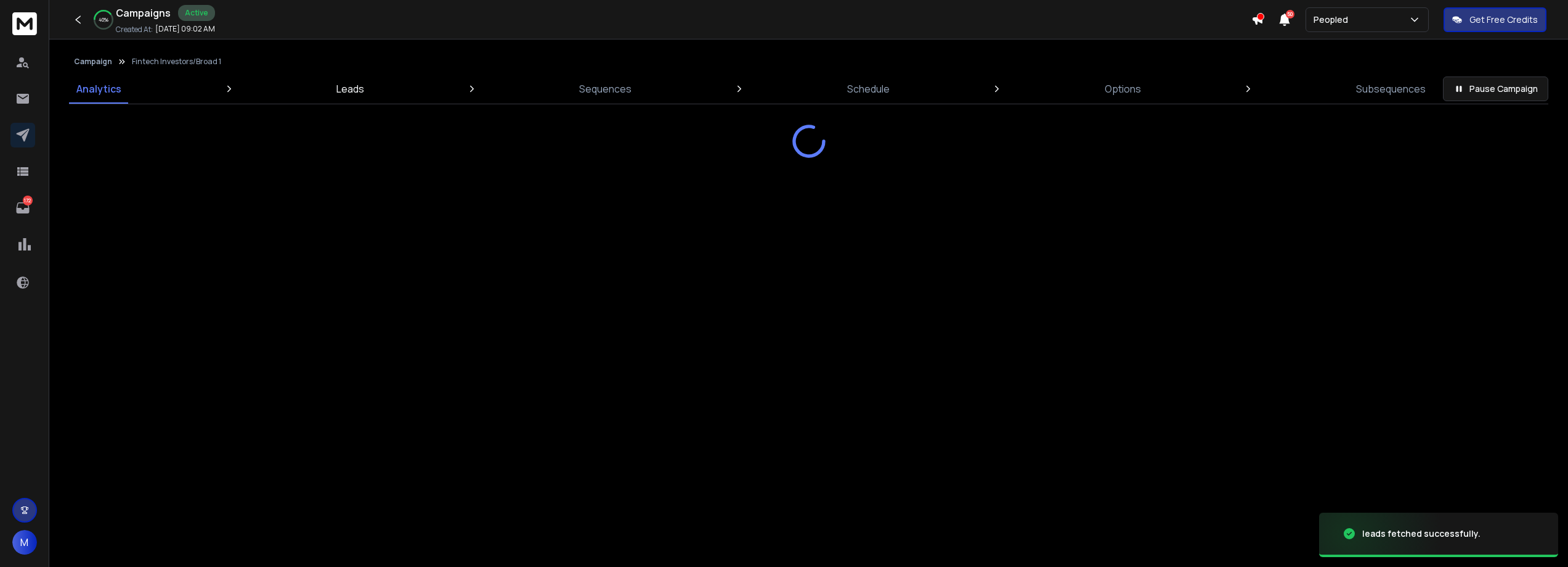
click at [345, 93] on p "Leads" at bounding box center [350, 89] width 28 height 15
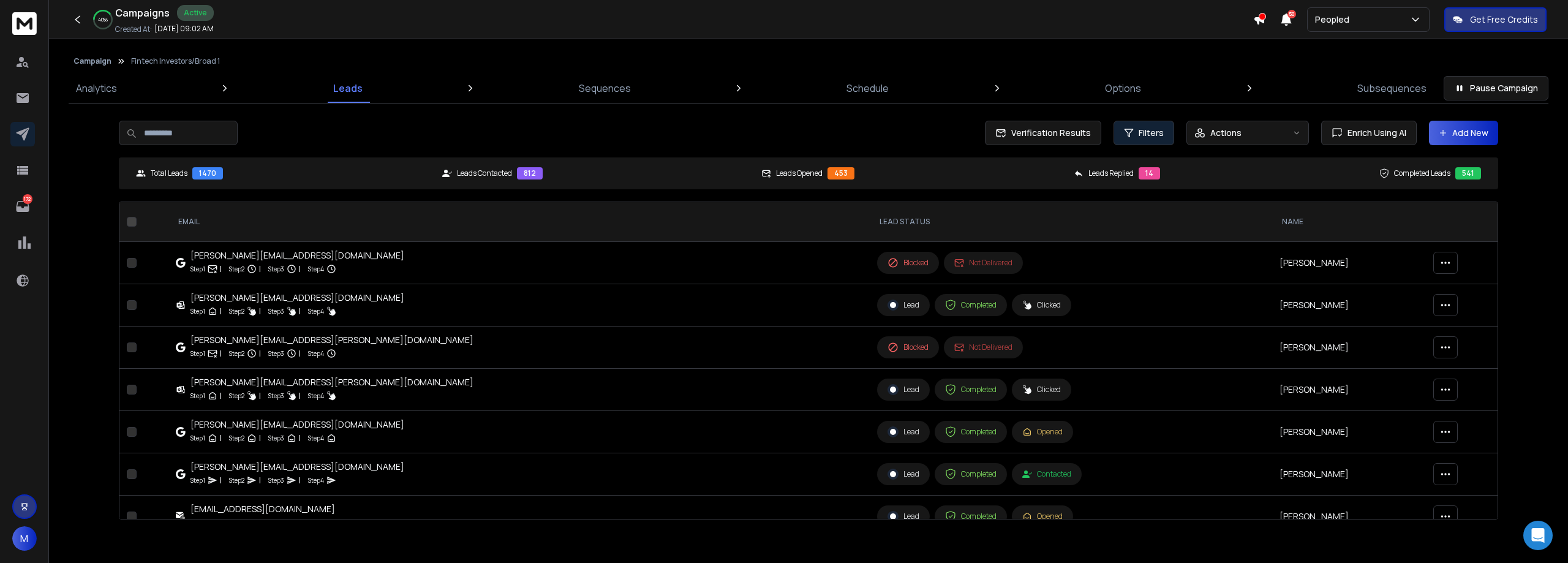
click at [1139, 133] on button "Filters" at bounding box center [1144, 133] width 61 height 25
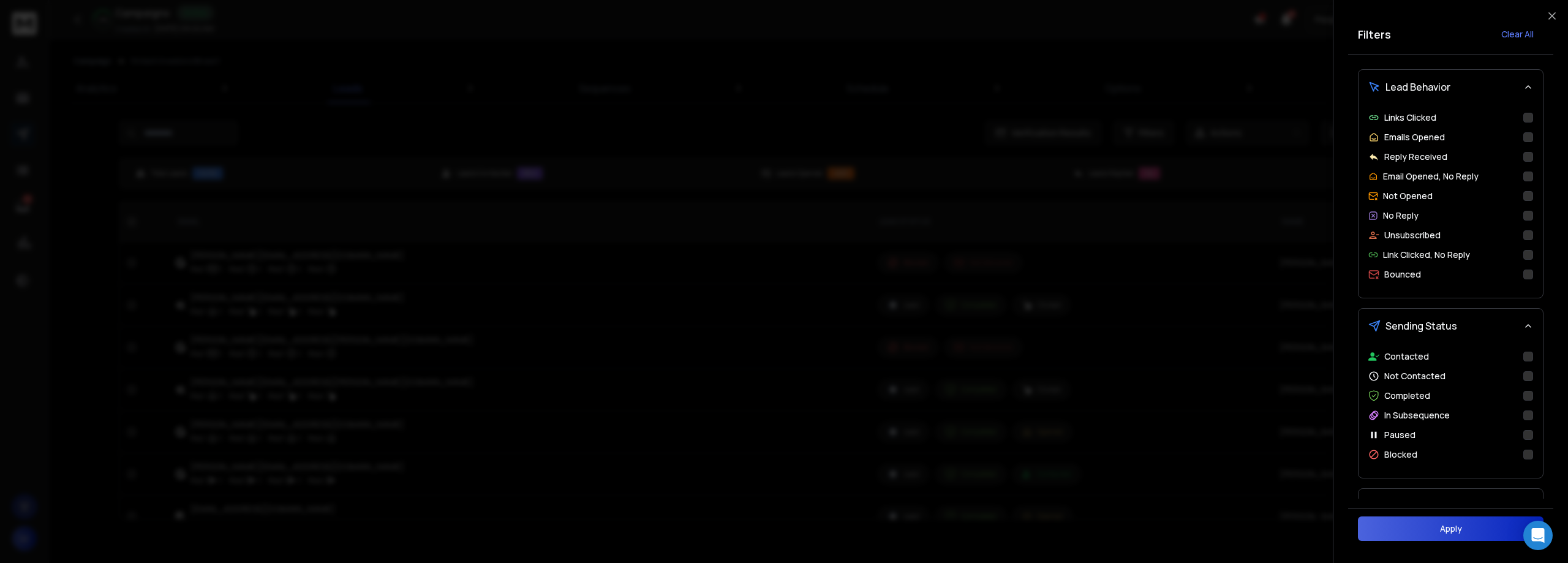
click at [1434, 373] on p "Not Contacted" at bounding box center [1415, 376] width 61 height 12
click at [1524, 373] on button "Not Contacted" at bounding box center [1529, 376] width 10 height 10
click at [1431, 522] on button "Apply" at bounding box center [1451, 529] width 185 height 25
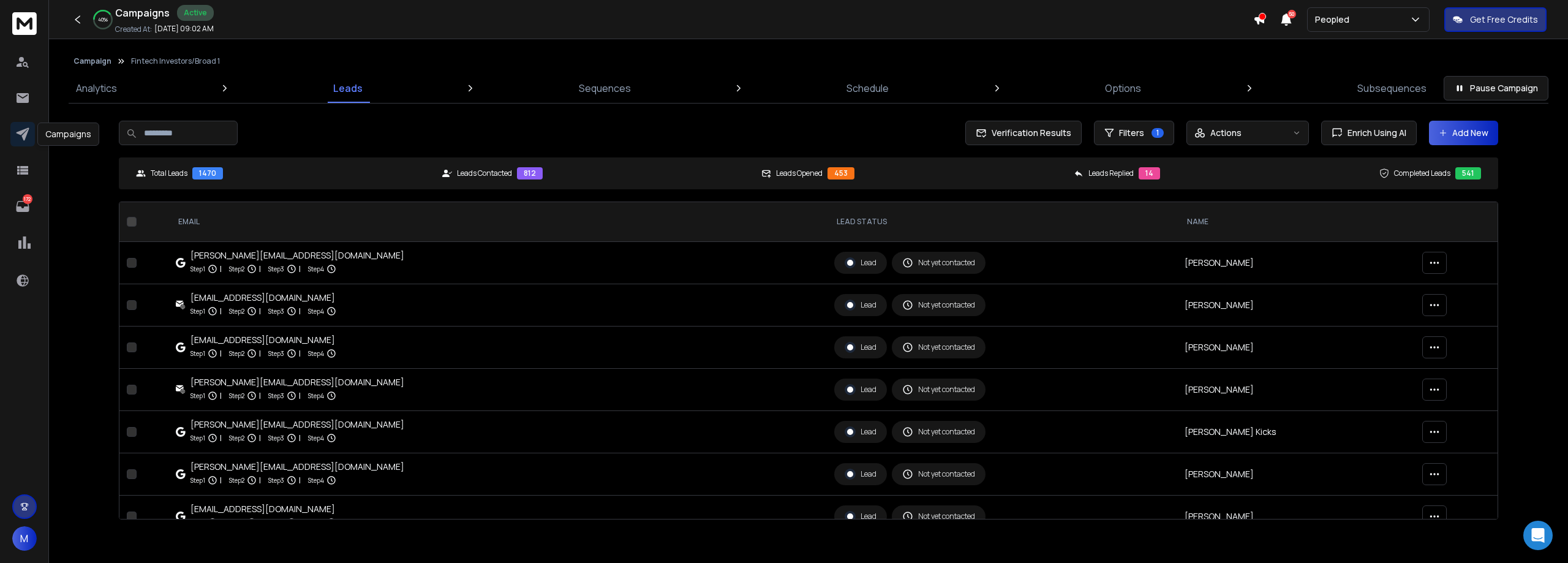
click at [29, 128] on icon at bounding box center [23, 134] width 15 height 15
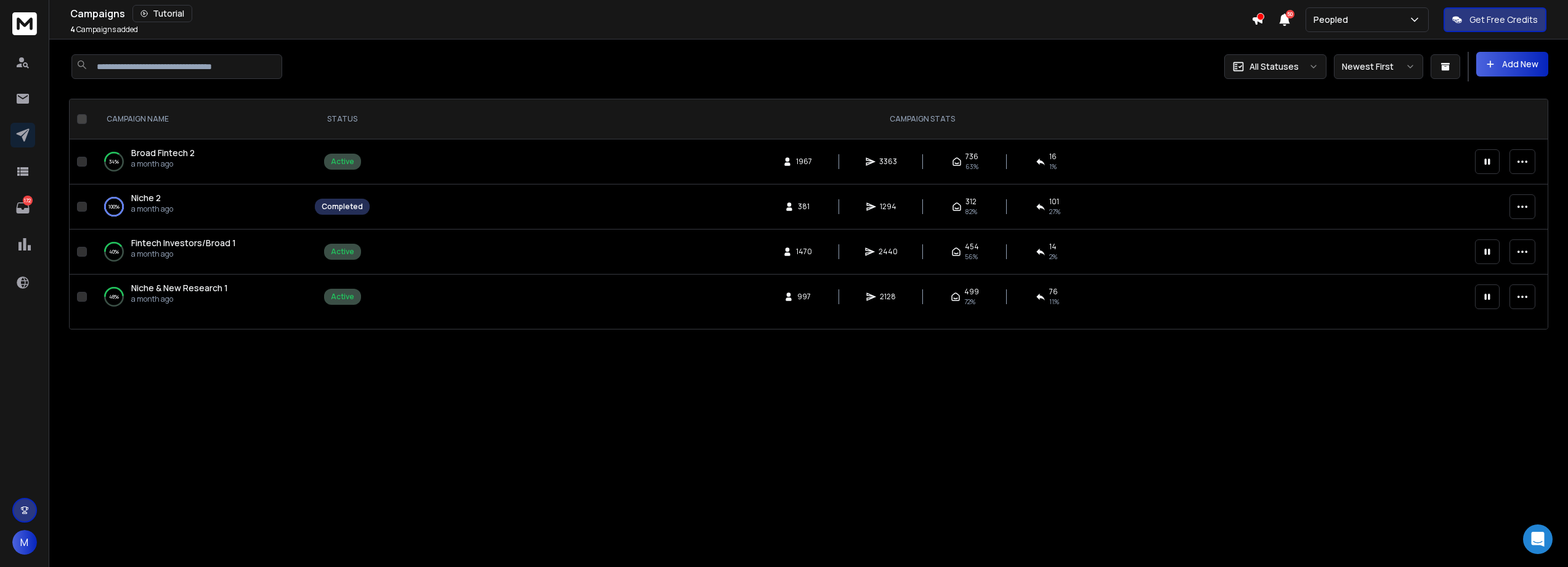
click at [258, 151] on div "34 % Broad Fintech 2 a month ago" at bounding box center [200, 161] width 191 height 30
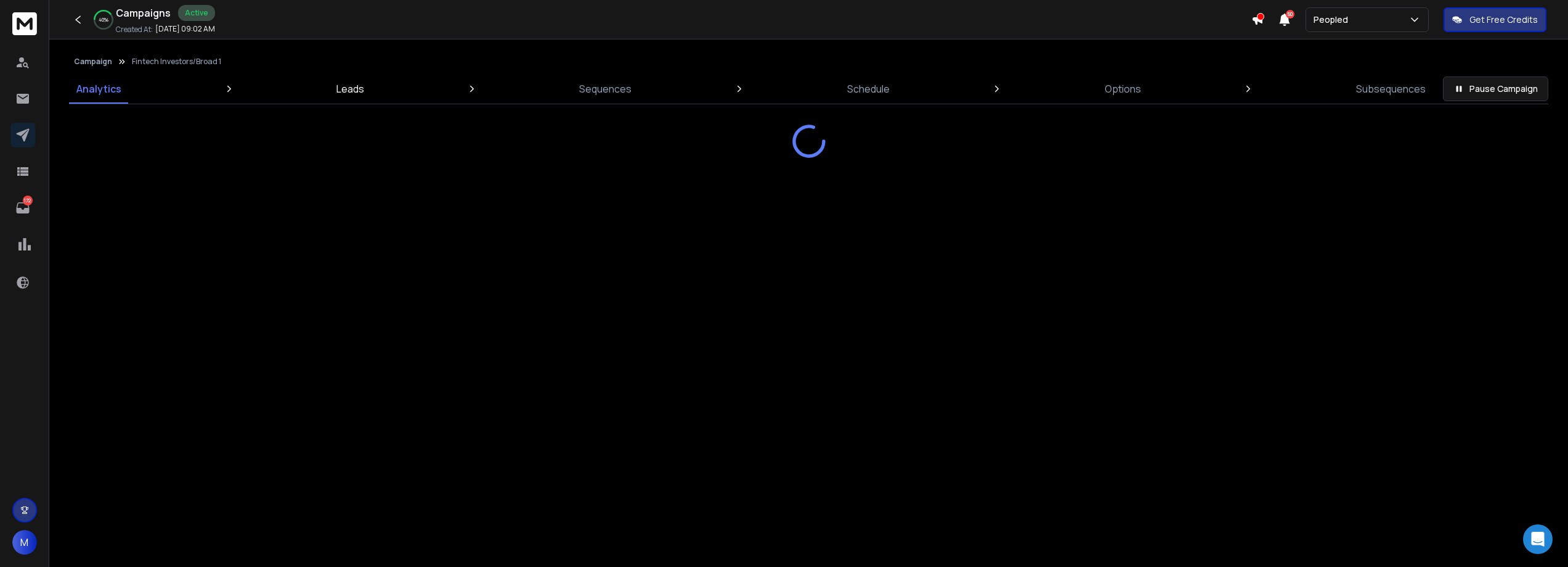
click at [363, 88] on p "Leads" at bounding box center [350, 89] width 28 height 15
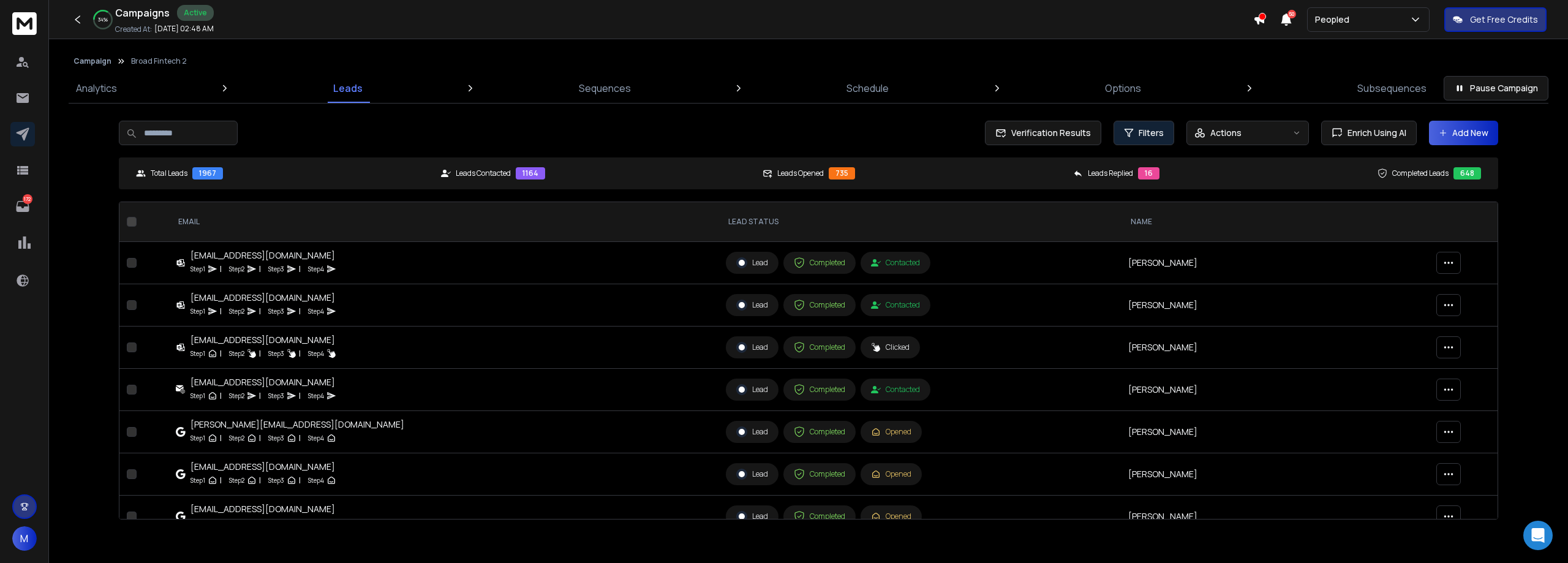
click at [1155, 136] on span "Filters" at bounding box center [1151, 133] width 25 height 12
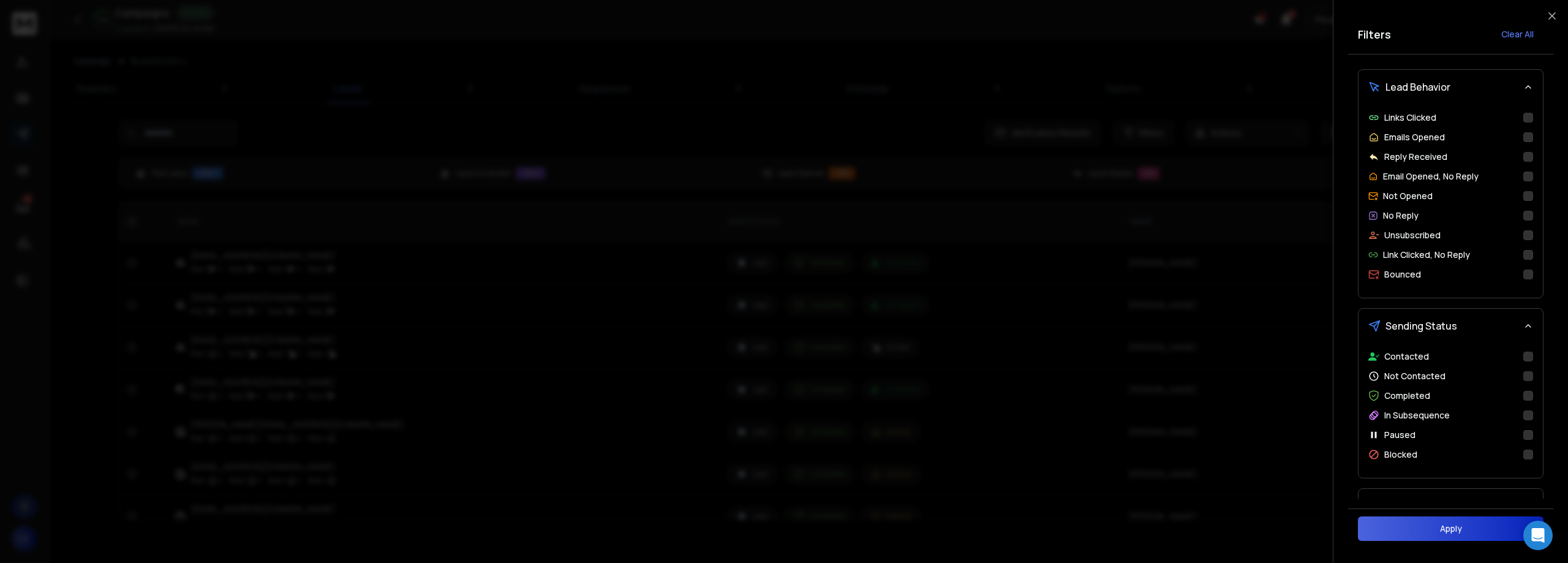
click at [1410, 376] on p "Not Contacted" at bounding box center [1415, 376] width 61 height 12
click at [1524, 376] on button "Not Contacted" at bounding box center [1529, 376] width 10 height 10
click at [1436, 526] on button "Apply" at bounding box center [1451, 529] width 185 height 25
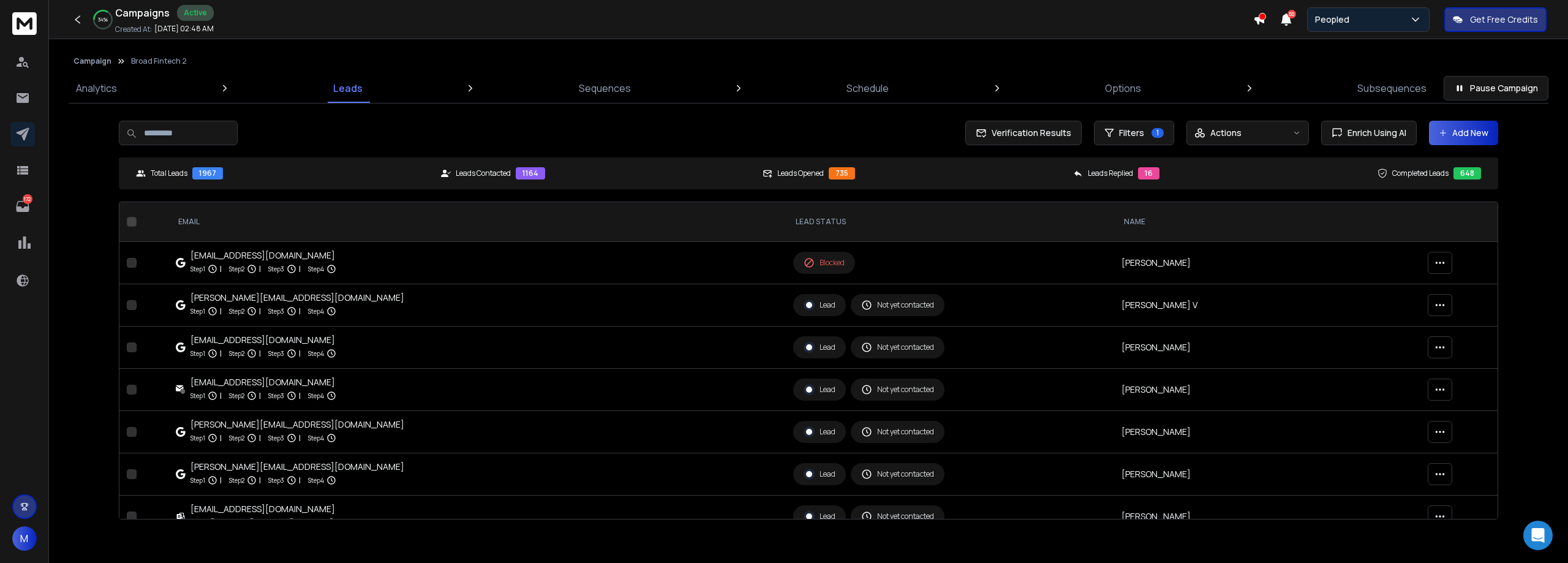
click at [1354, 25] on p "Peopled" at bounding box center [1335, 20] width 39 height 12
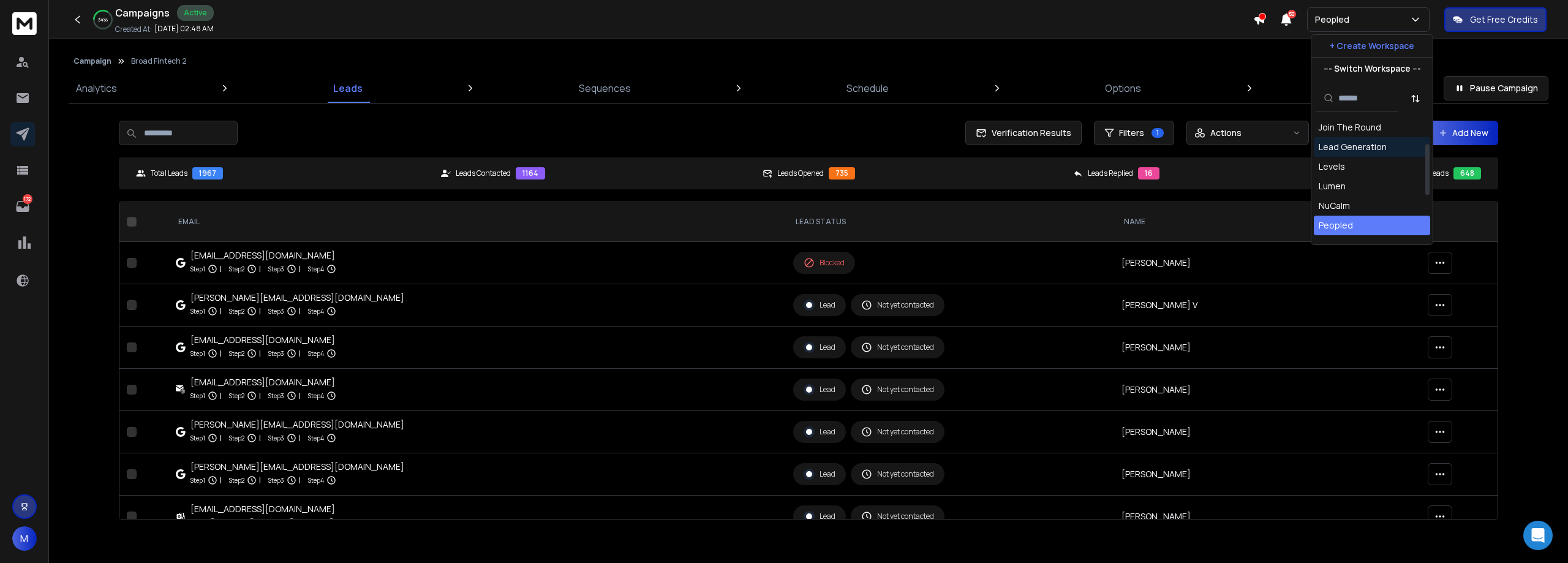
scroll to position [171, 0]
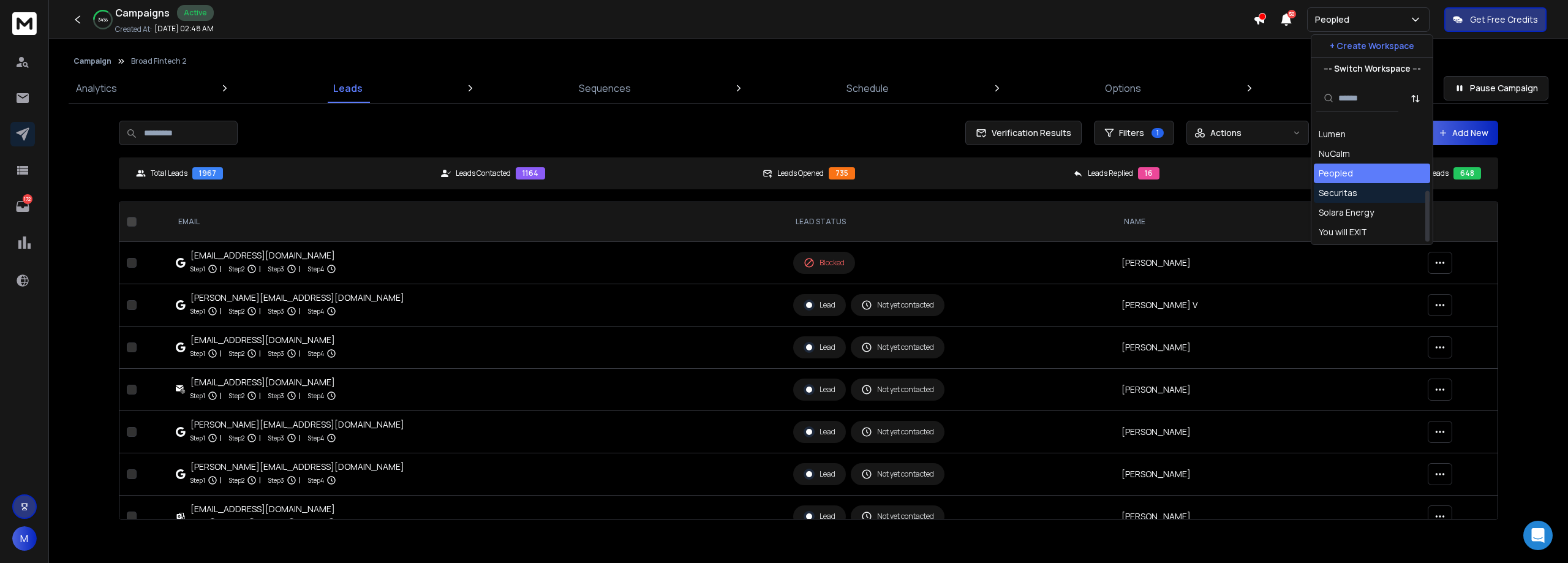
click at [1392, 192] on div "Securitas" at bounding box center [1372, 193] width 117 height 20
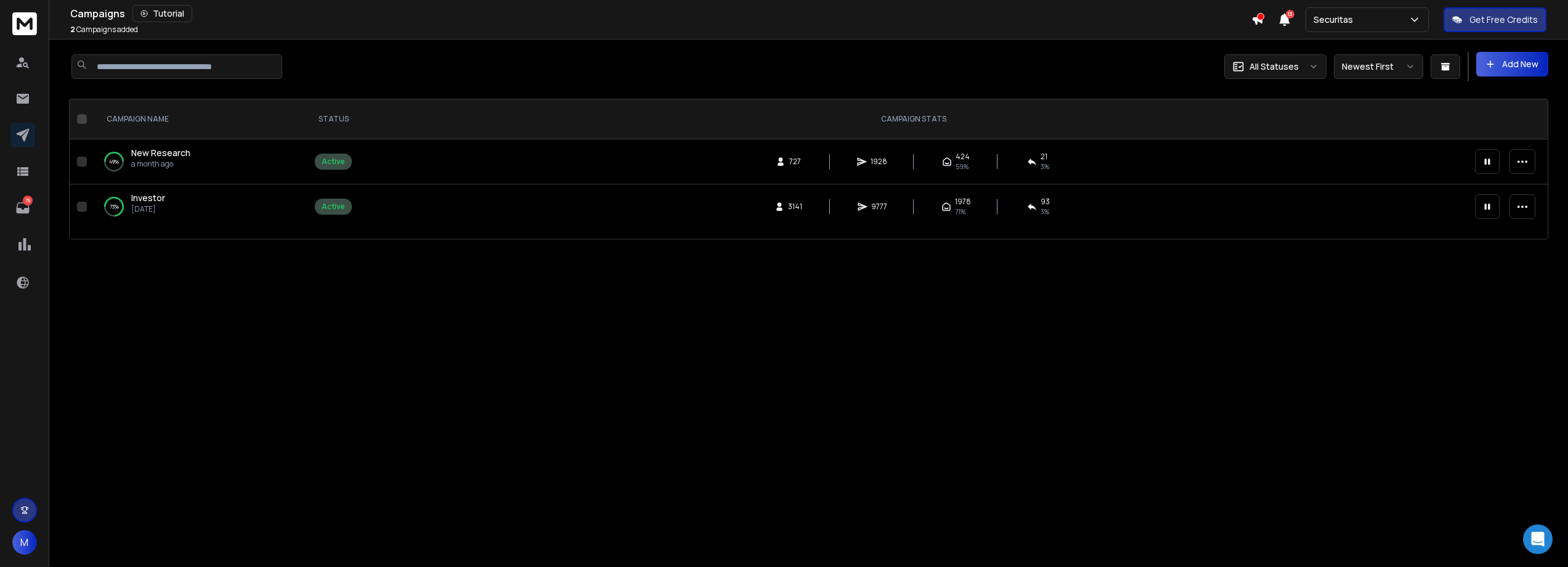
click at [219, 225] on td "73 % Investor [DATE]" at bounding box center [200, 207] width 216 height 45
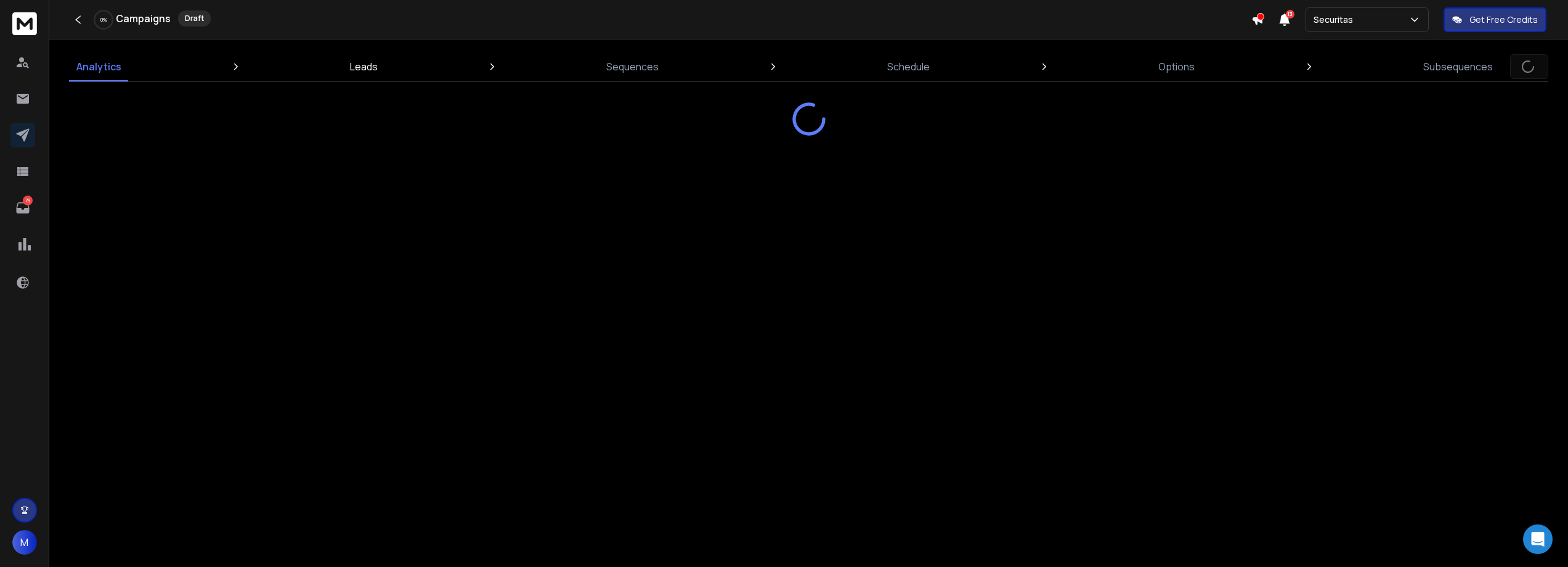
click at [350, 74] on link "Leads" at bounding box center [364, 67] width 43 height 30
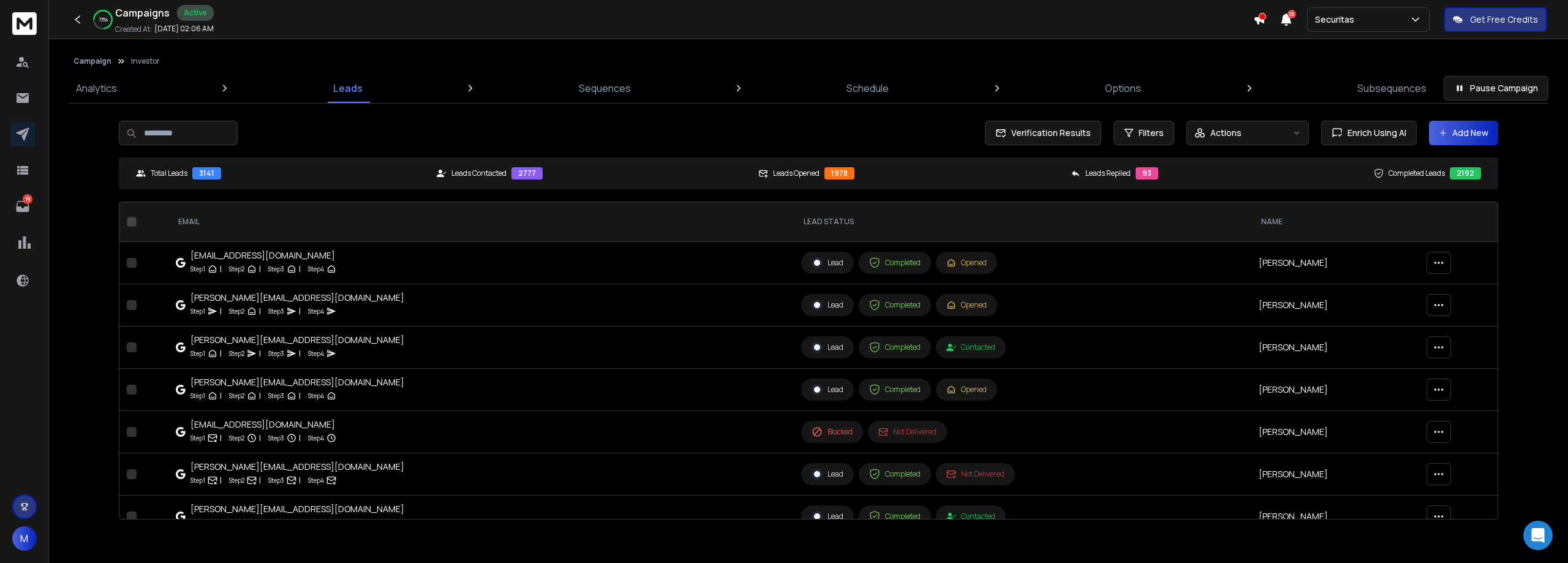
click at [1133, 139] on button "Filters" at bounding box center [1144, 133] width 61 height 25
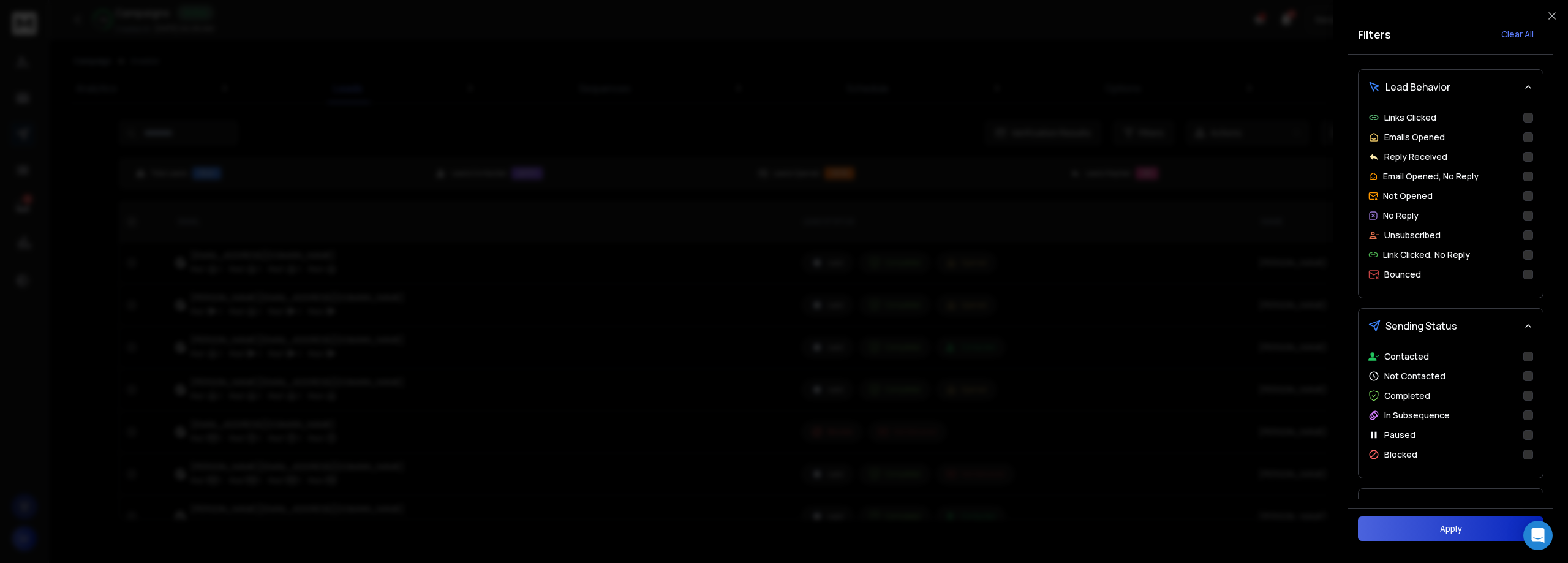
click at [1423, 371] on p "Not Contacted" at bounding box center [1415, 376] width 61 height 12
click at [1524, 371] on button "Not Contacted" at bounding box center [1529, 376] width 10 height 10
click at [1421, 517] on button "Apply" at bounding box center [1451, 529] width 185 height 25
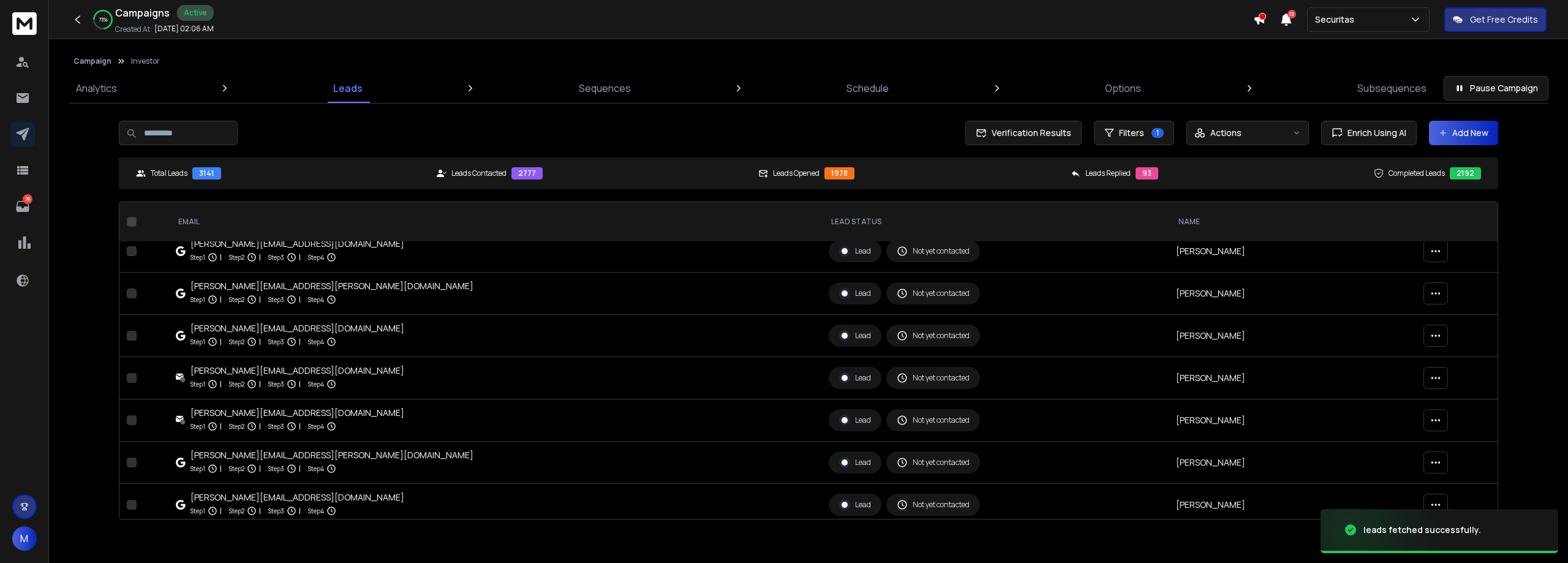
scroll to position [1845, 0]
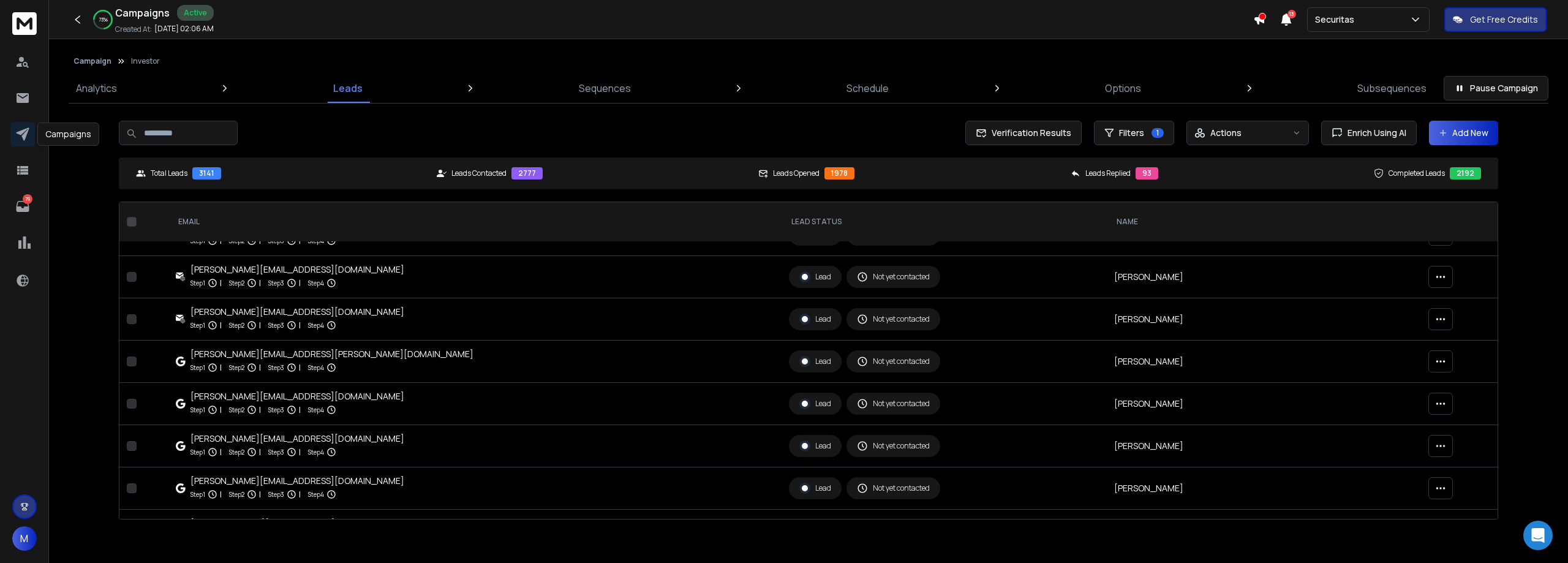
click at [29, 133] on icon at bounding box center [23, 134] width 15 height 15
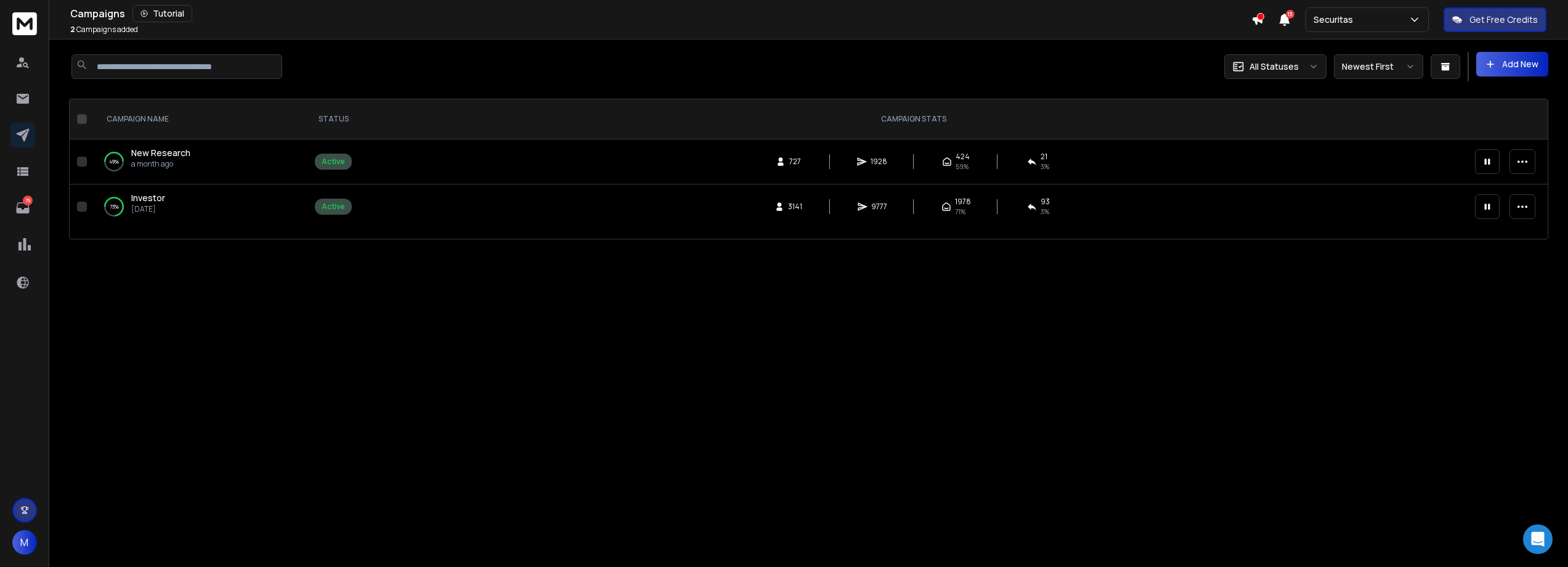
click at [224, 168] on div "49 % New Research a month ago" at bounding box center [200, 161] width 191 height 30
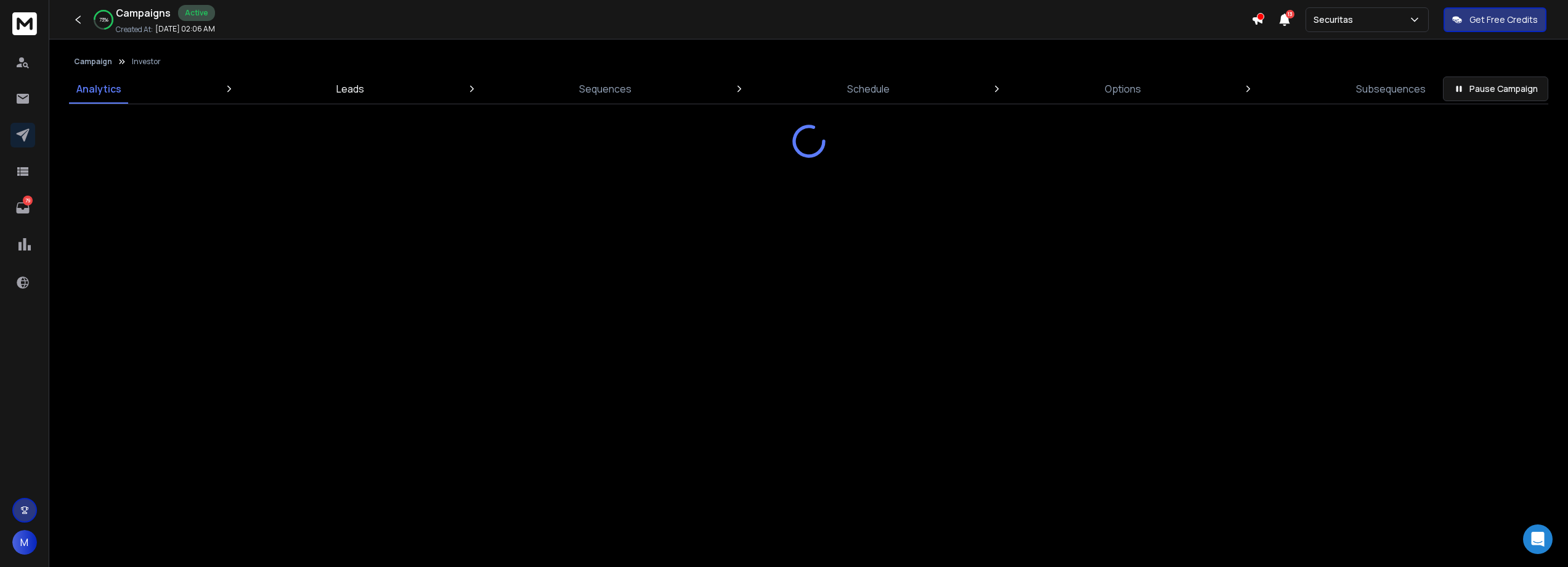
click at [347, 81] on link "Leads" at bounding box center [350, 89] width 43 height 30
